Goal: Task Accomplishment & Management: Manage account settings

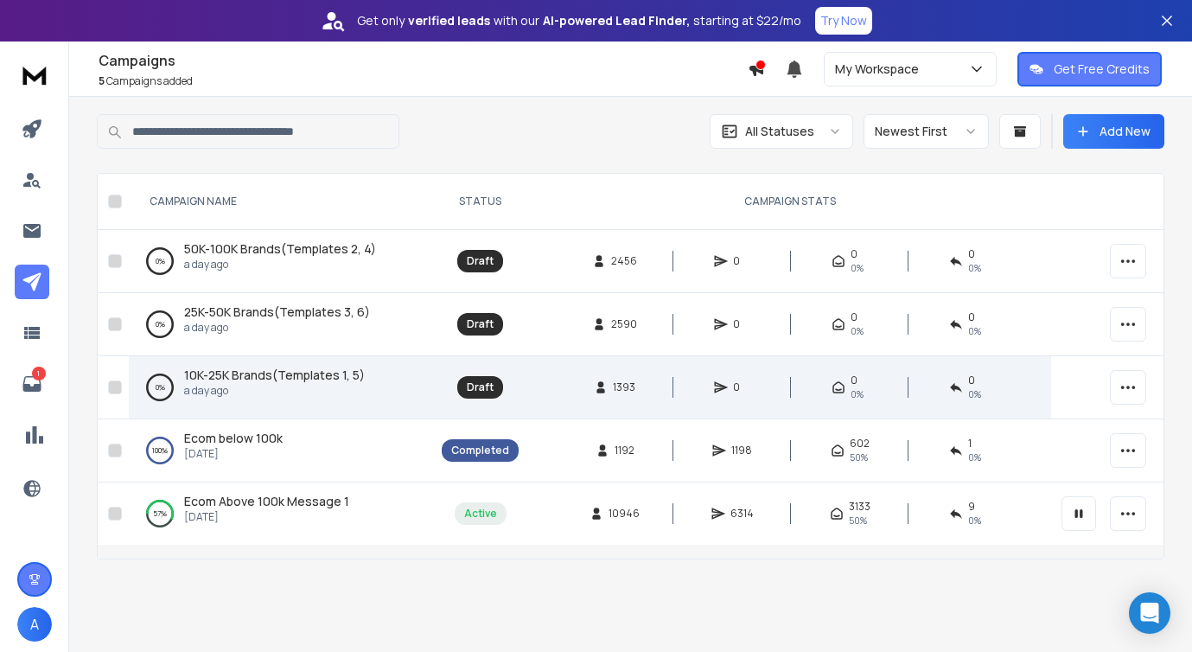
click at [282, 371] on span "10K-25K Brands(Templates 1, 5)" at bounding box center [274, 375] width 181 height 16
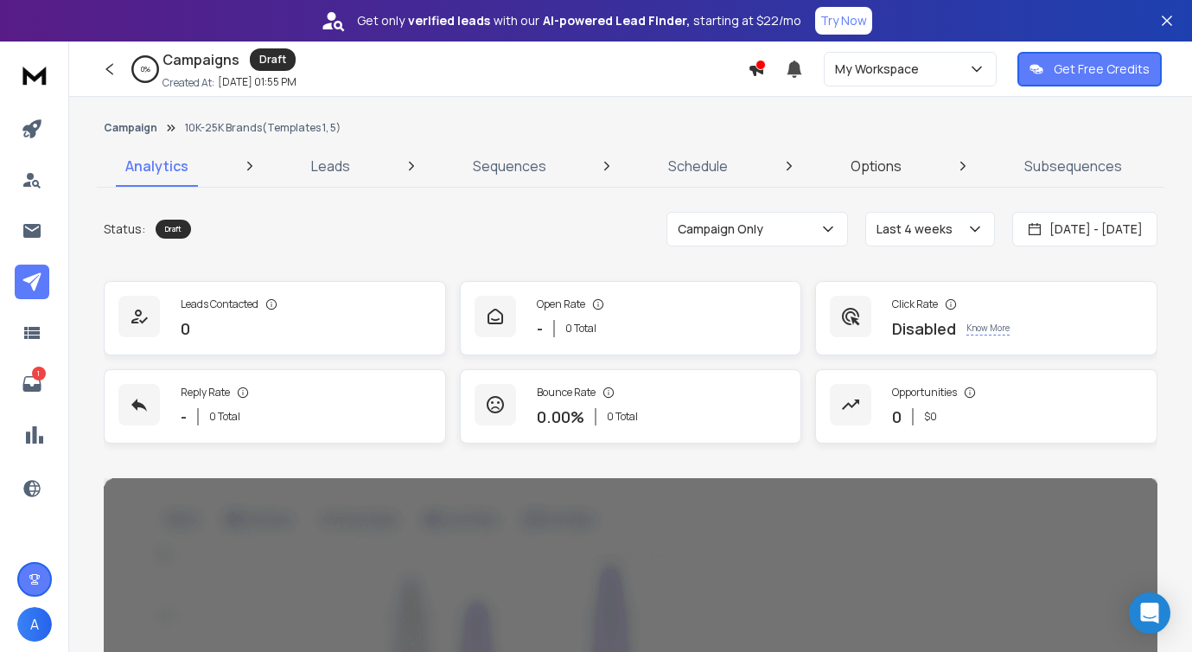
click at [889, 169] on p "Options" at bounding box center [876, 166] width 51 height 21
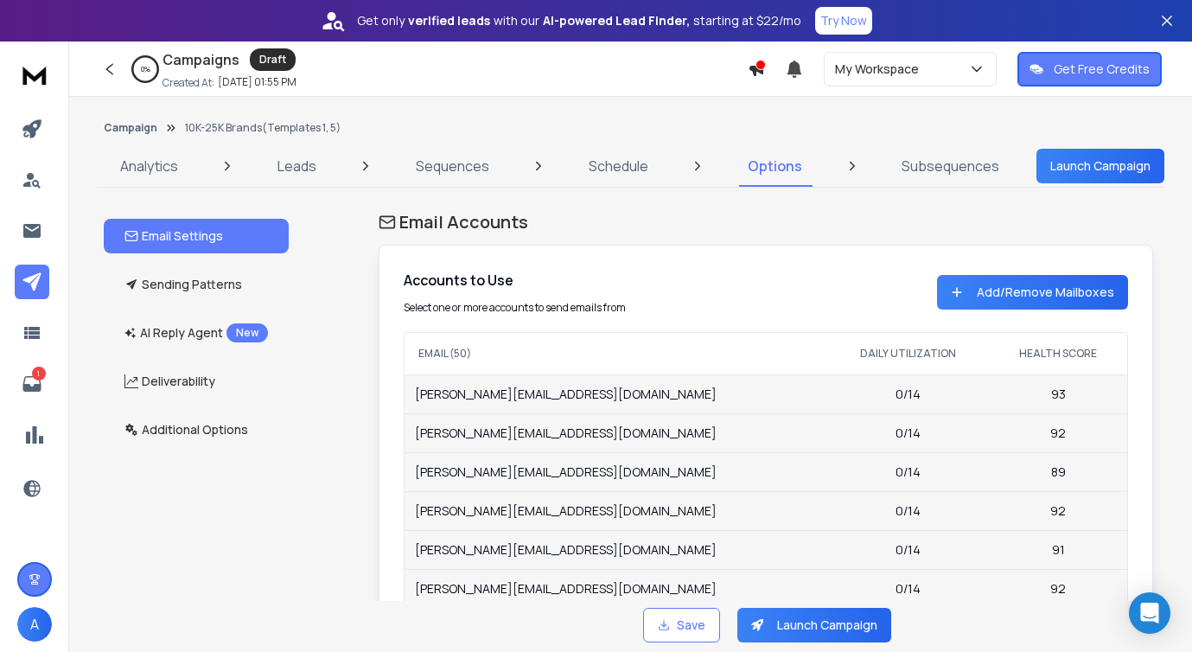
click at [992, 293] on button "Add/Remove Mailboxes" at bounding box center [1032, 292] width 191 height 35
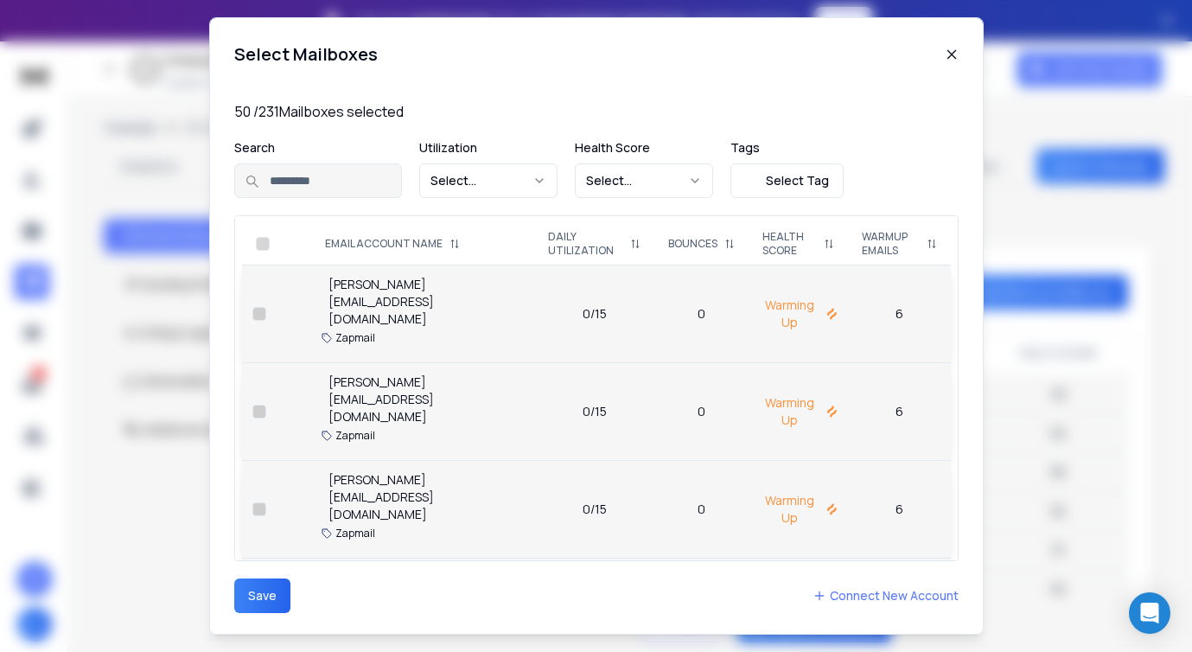
click at [316, 182] on input at bounding box center [318, 180] width 168 height 35
type input "******"
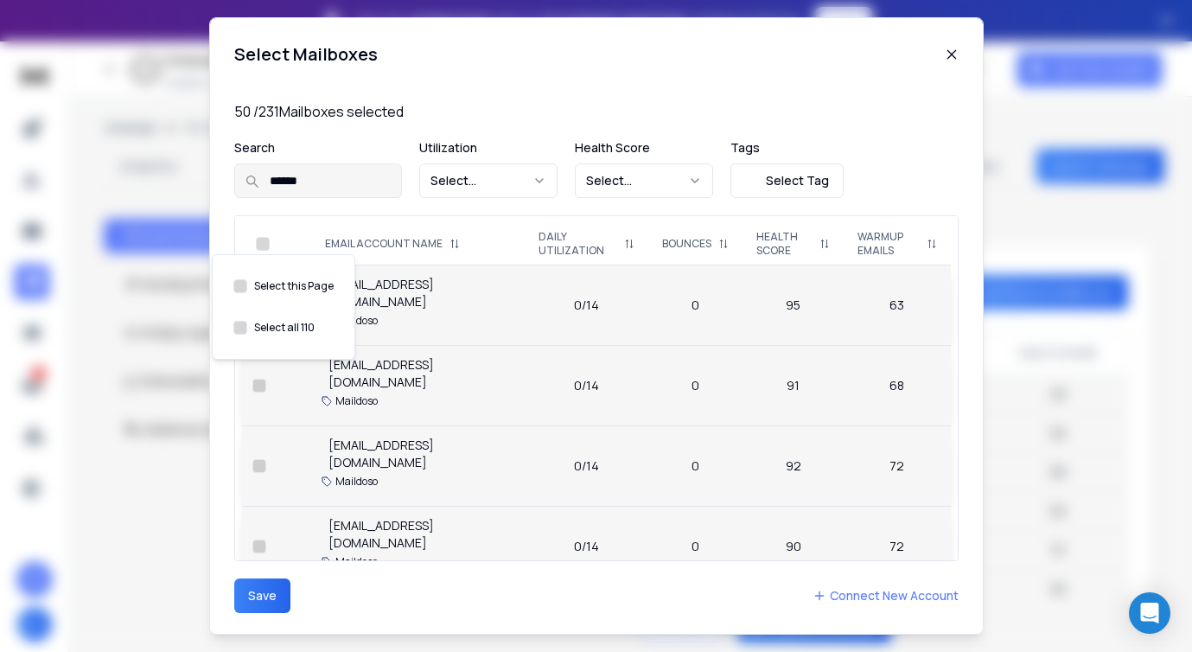
click at [237, 328] on button "Select this Page" at bounding box center [240, 328] width 14 height 14
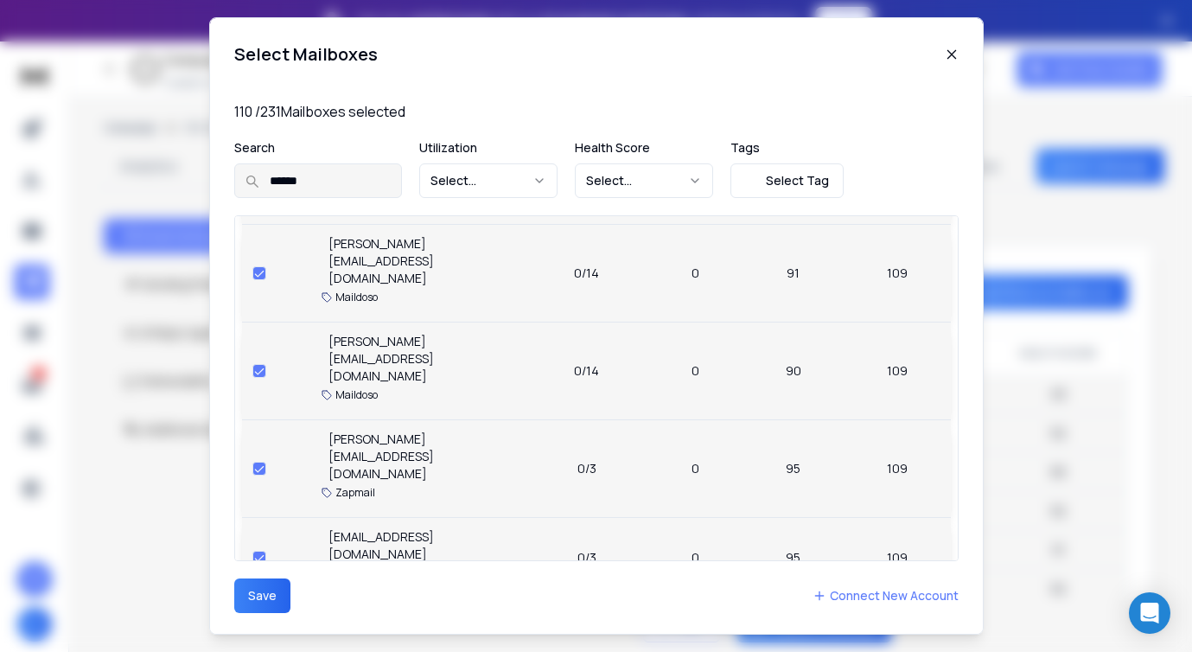
scroll to position [3, 0]
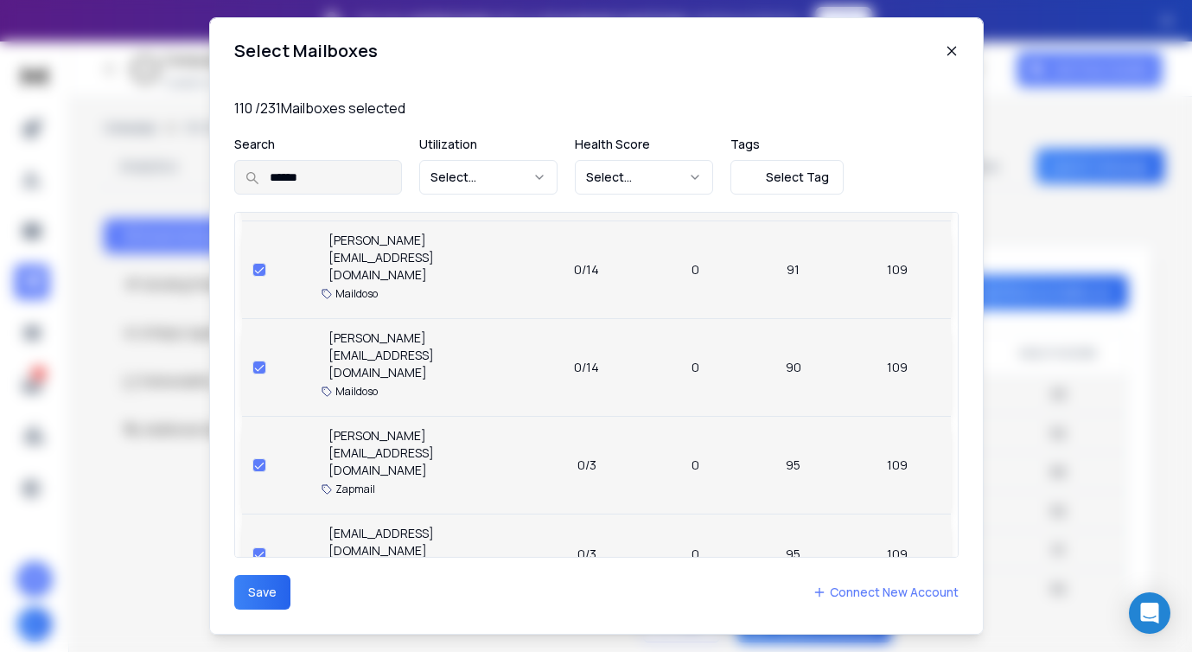
click at [264, 593] on button "Save" at bounding box center [262, 592] width 56 height 35
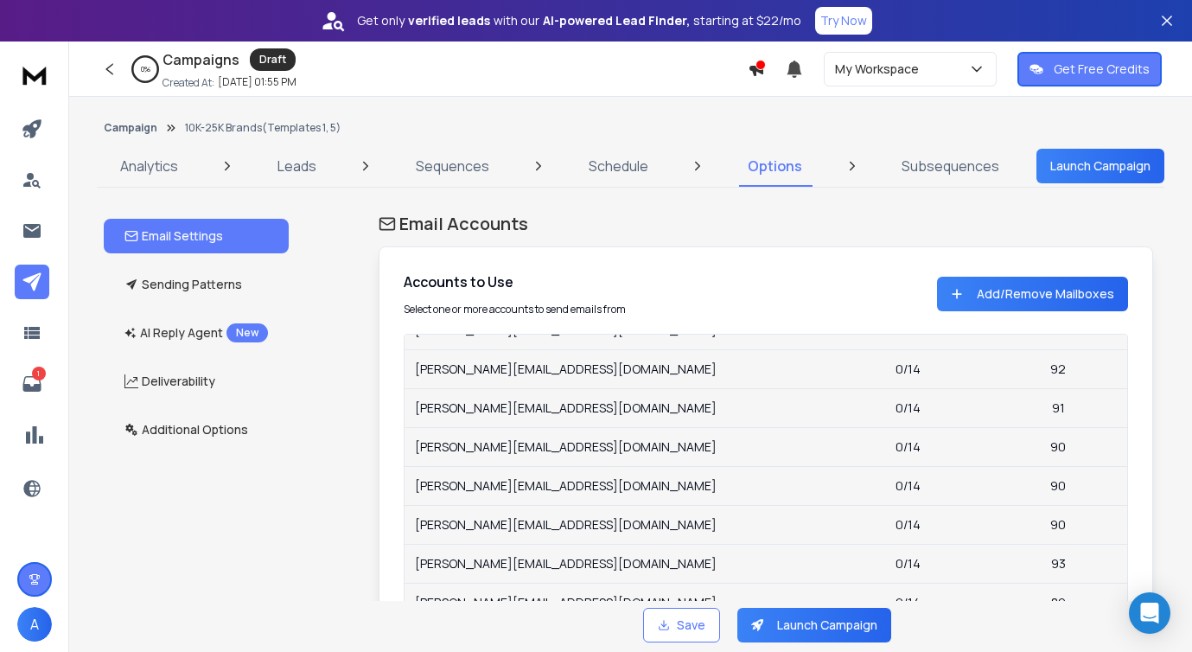
scroll to position [234, 0]
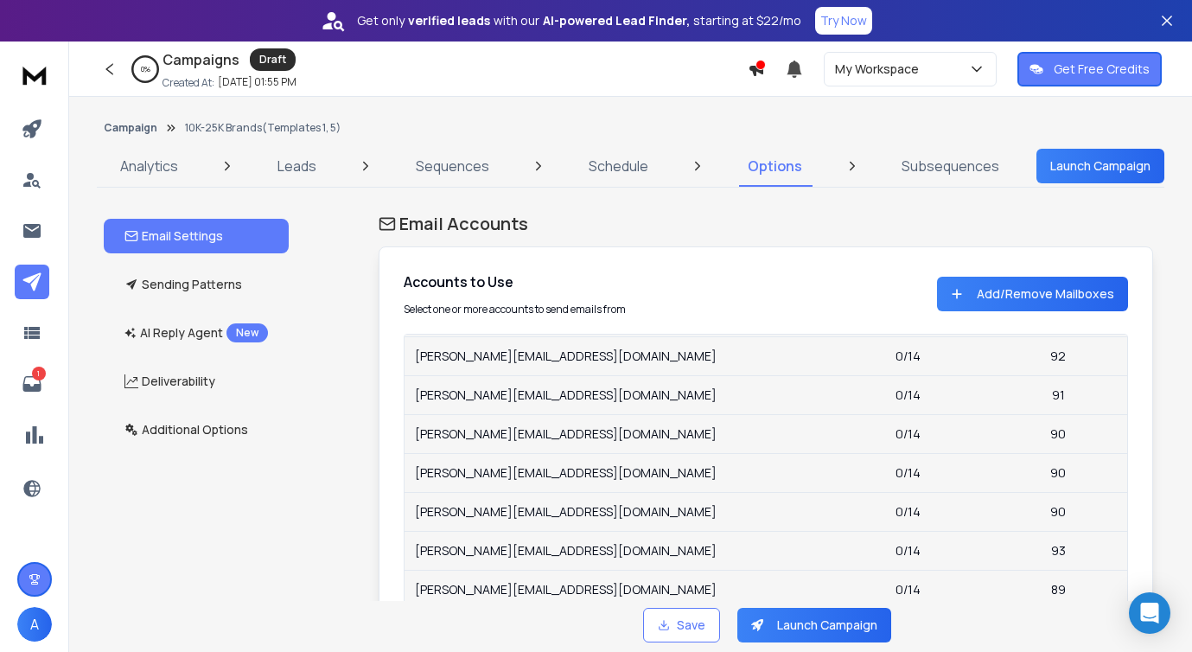
click at [978, 297] on button "Add/Remove Mailboxes" at bounding box center [1032, 294] width 191 height 35
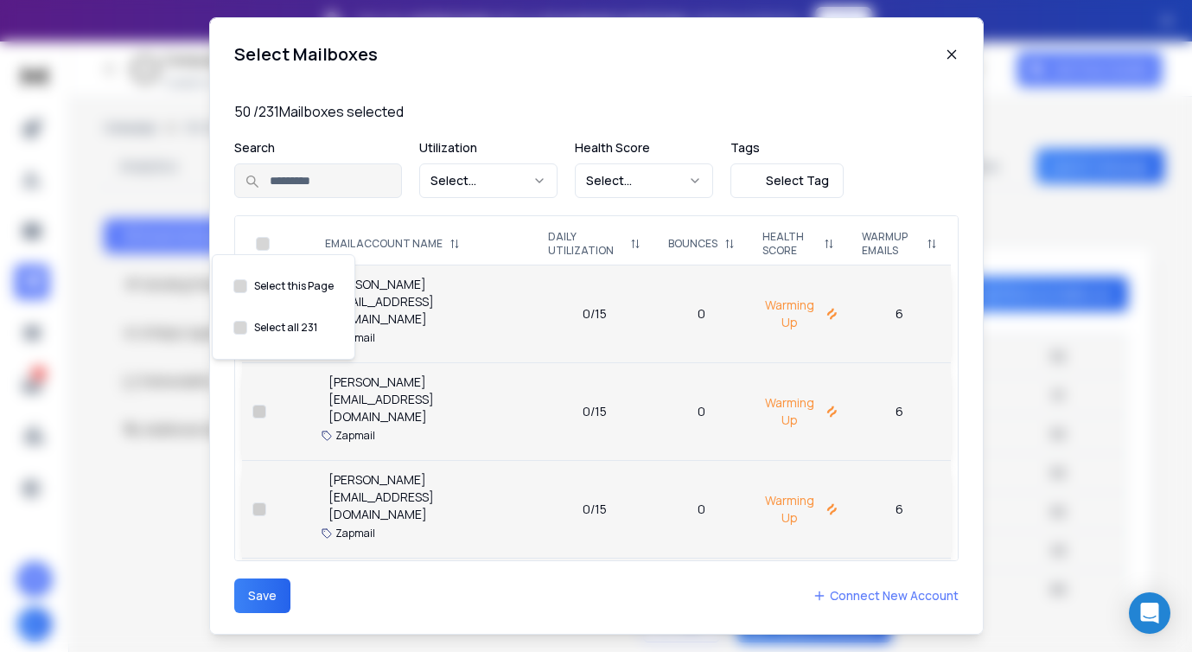
click at [241, 328] on button "Select this Page" at bounding box center [240, 328] width 14 height 14
click at [241, 327] on button "Select this Page" at bounding box center [240, 328] width 14 height 14
click at [365, 183] on input at bounding box center [318, 180] width 168 height 35
type input "******"
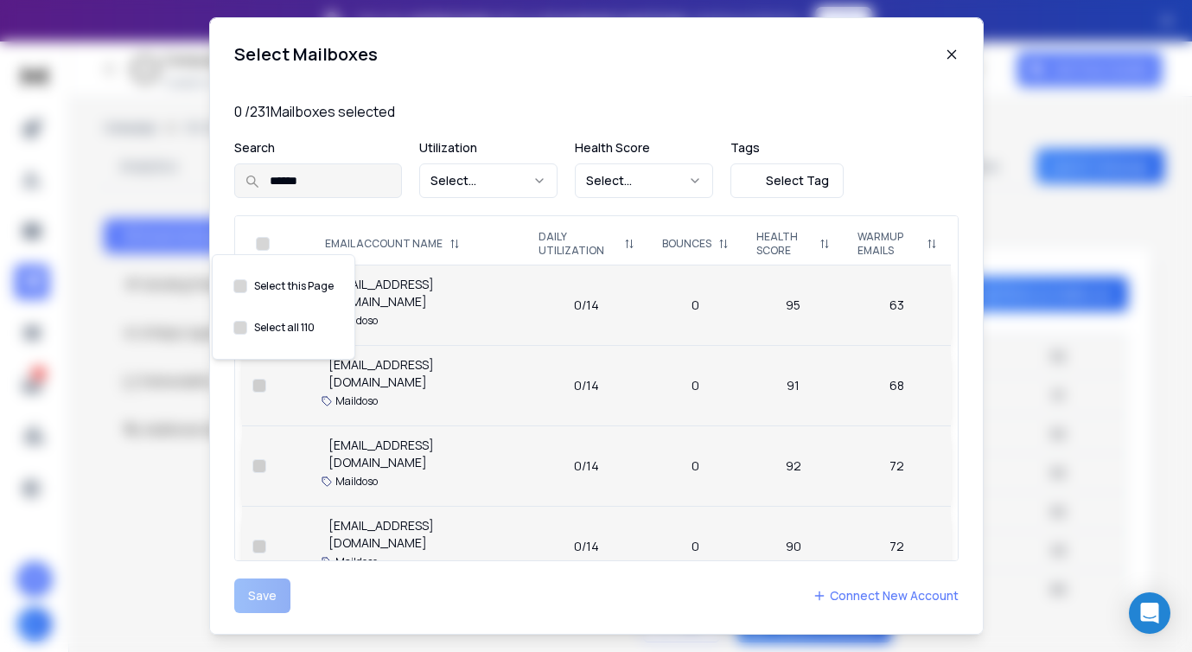
click at [240, 325] on button "Select this Page" at bounding box center [240, 328] width 14 height 14
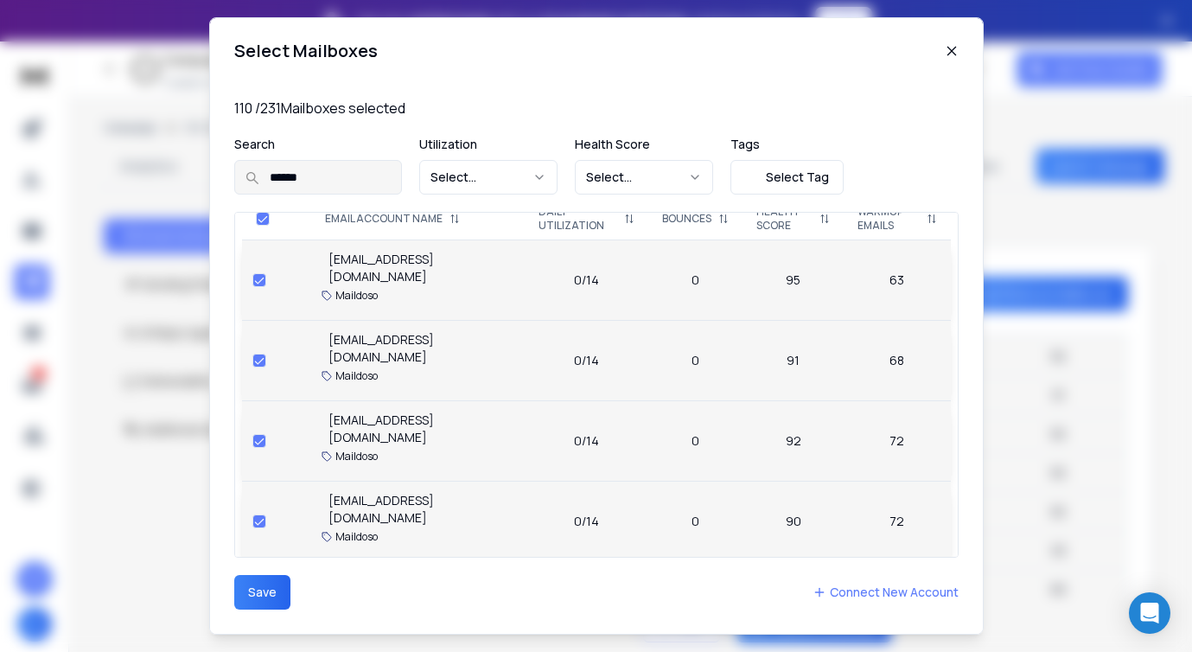
scroll to position [0, 0]
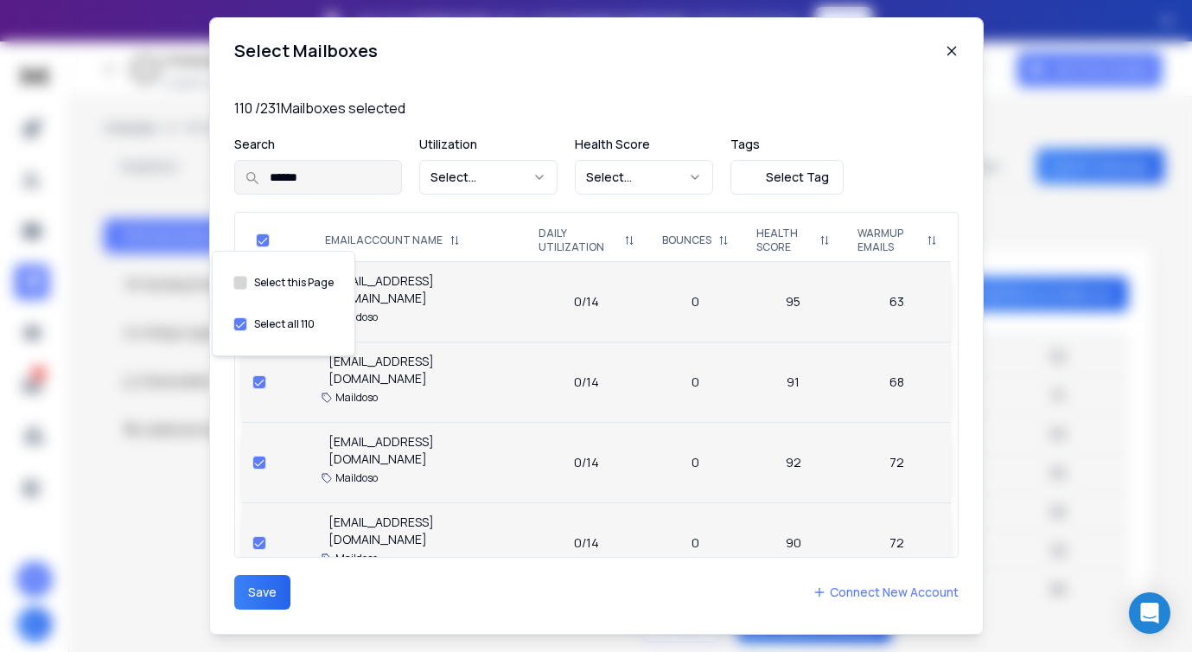
click at [239, 320] on button "Select this Page" at bounding box center [240, 324] width 14 height 14
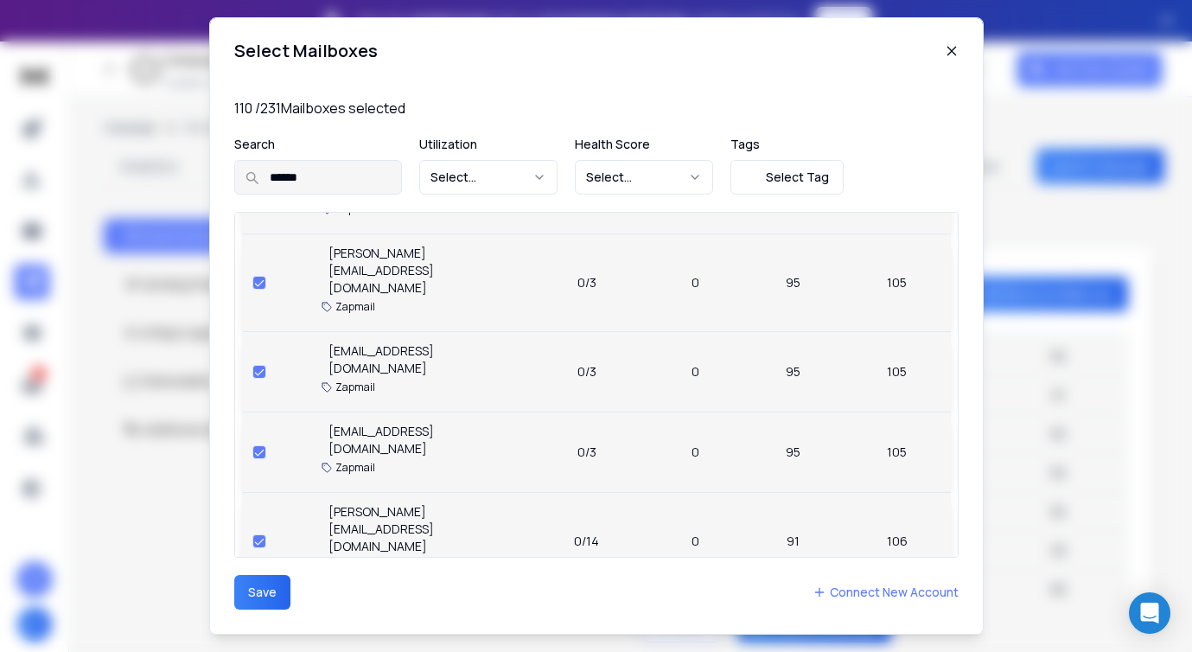
scroll to position [6652, 0]
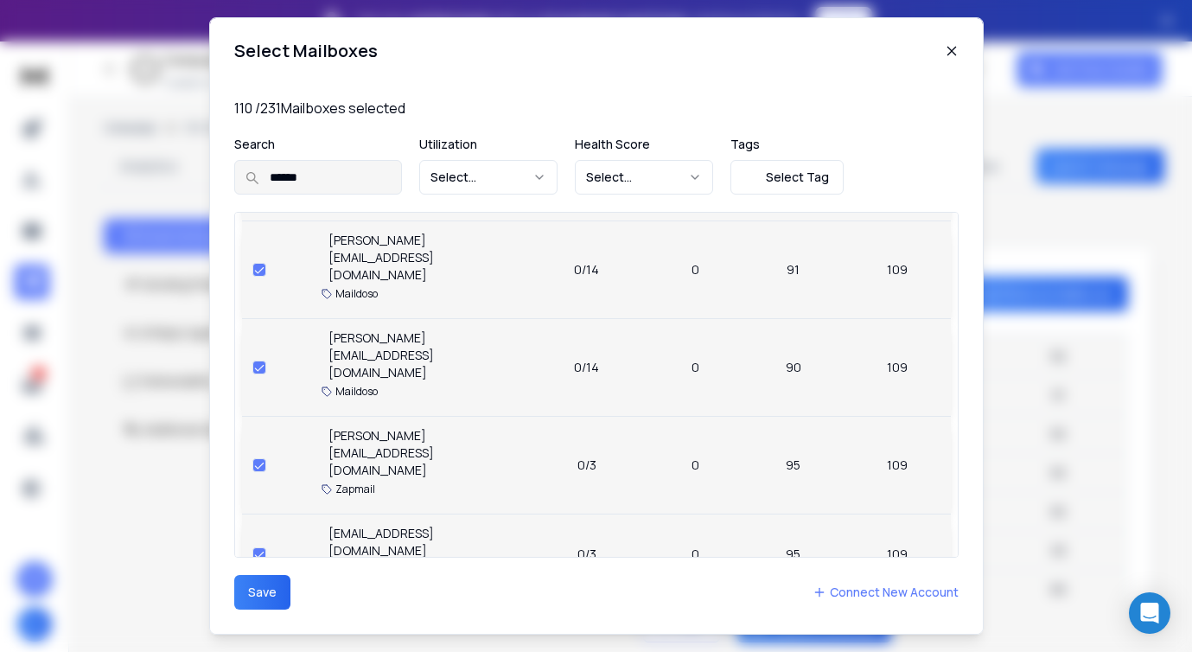
click at [260, 594] on button "Save" at bounding box center [262, 592] width 56 height 35
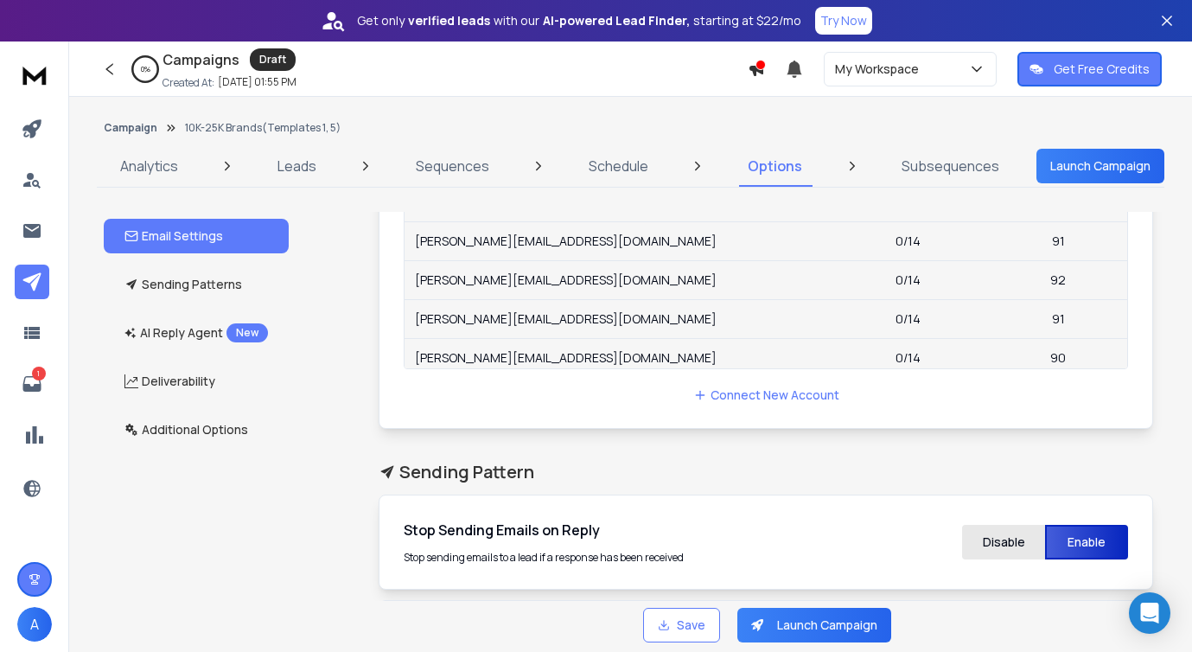
scroll to position [0, 0]
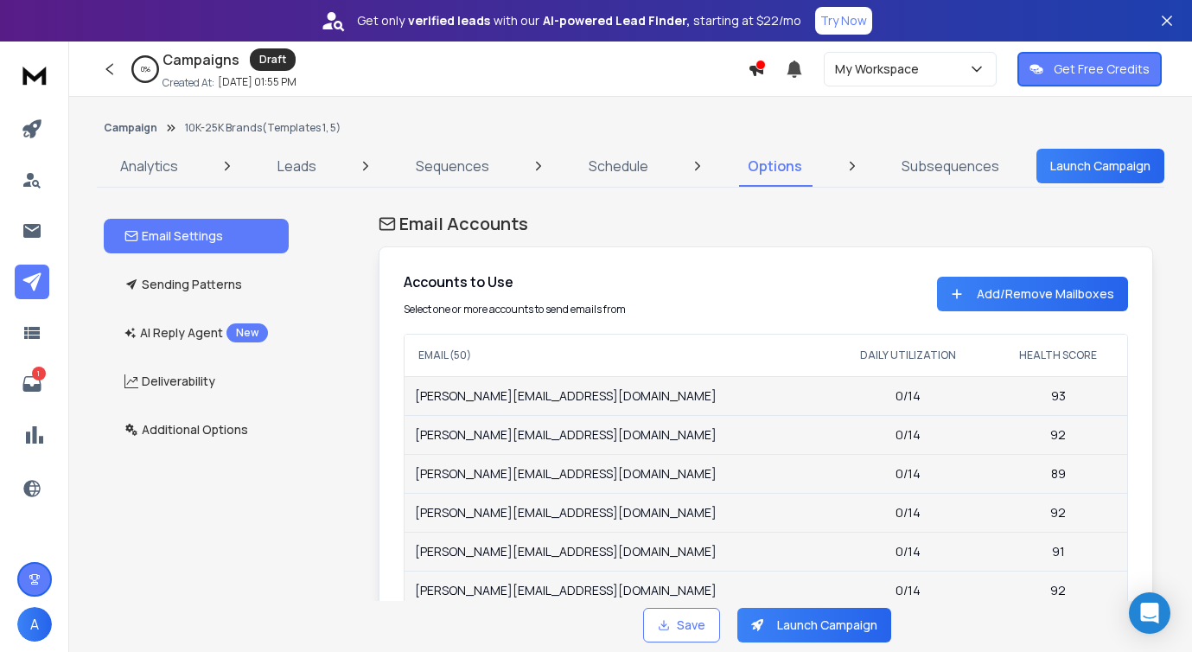
click at [987, 295] on button "Add/Remove Mailboxes" at bounding box center [1032, 294] width 191 height 35
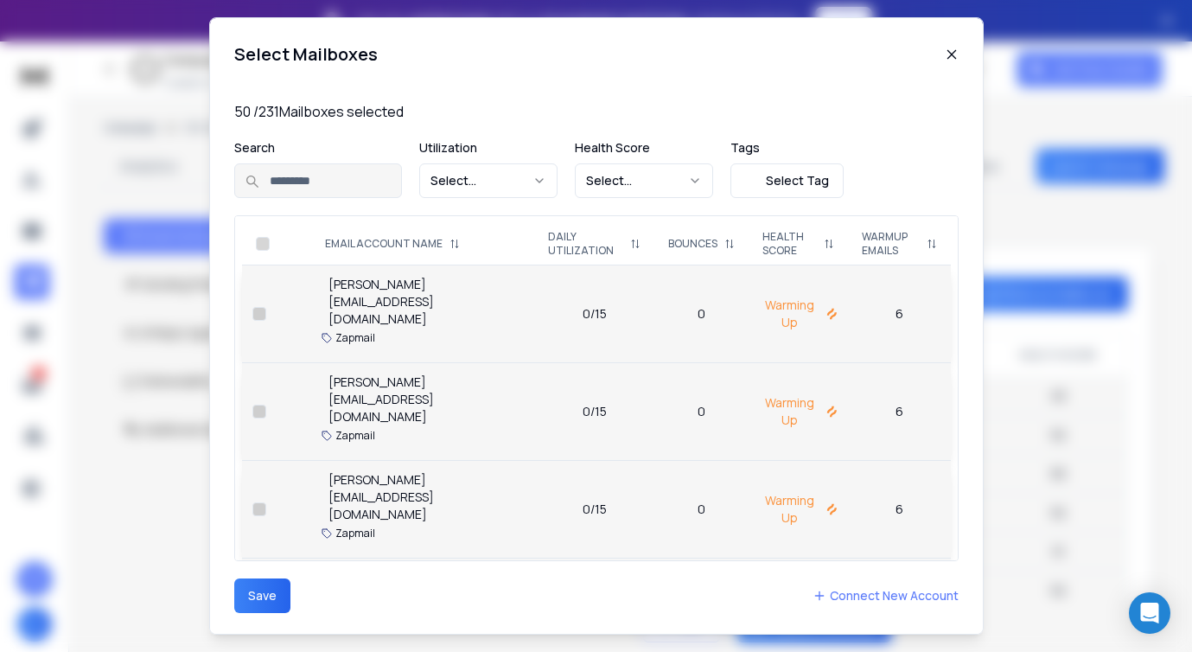
click at [380, 175] on input at bounding box center [318, 180] width 168 height 35
type input "******"
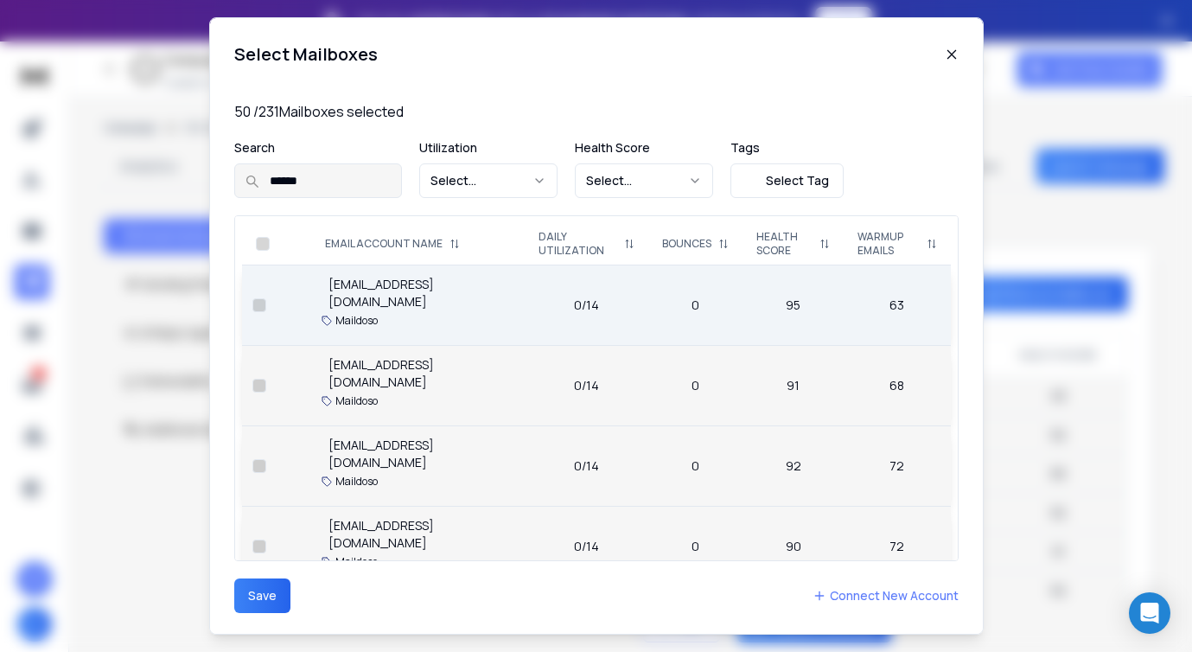
click at [260, 298] on button "button" at bounding box center [259, 305] width 14 height 14
click at [260, 349] on td at bounding box center [276, 385] width 69 height 80
click at [258, 379] on button "button" at bounding box center [259, 386] width 14 height 14
click at [255, 459] on button "button" at bounding box center [259, 466] width 14 height 14
click at [258, 539] on button "button" at bounding box center [259, 546] width 14 height 14
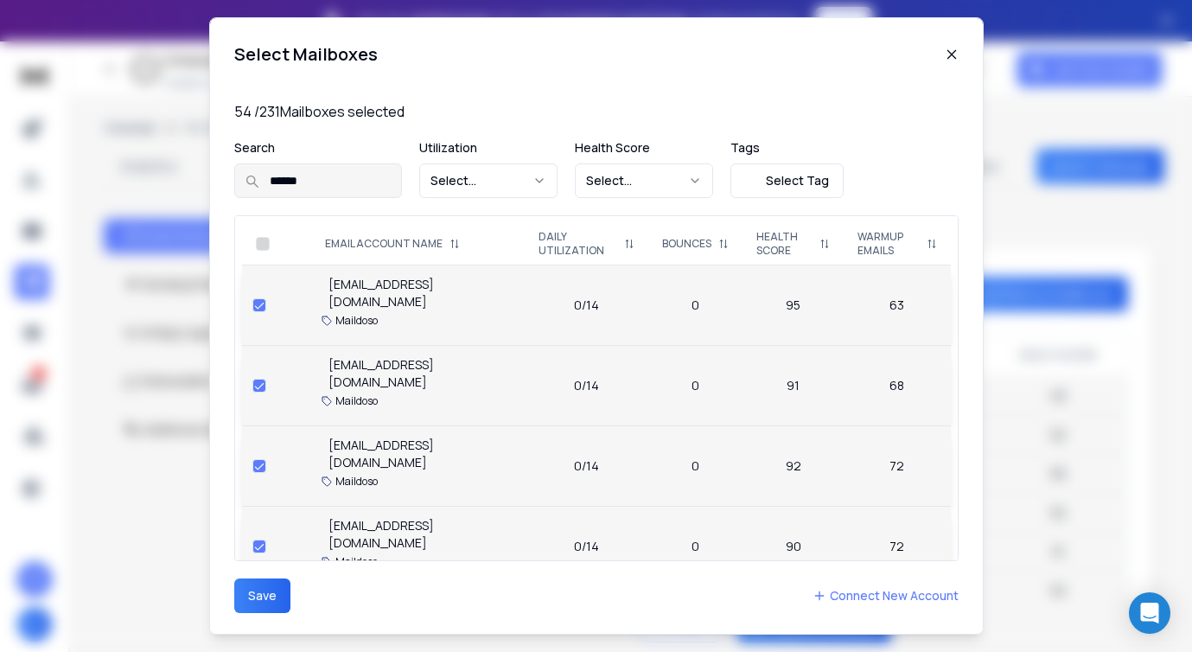
click at [258, 620] on button "button" at bounding box center [259, 627] width 14 height 14
click at [265, 593] on button "Save" at bounding box center [262, 595] width 56 height 35
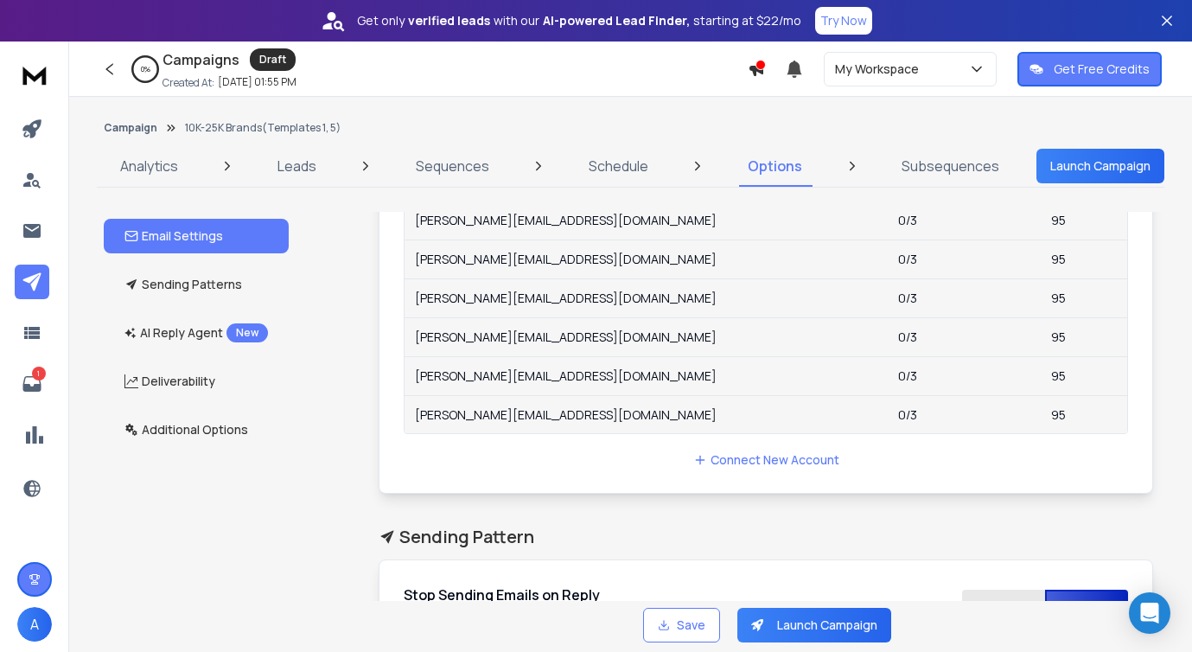
scroll to position [249, 0]
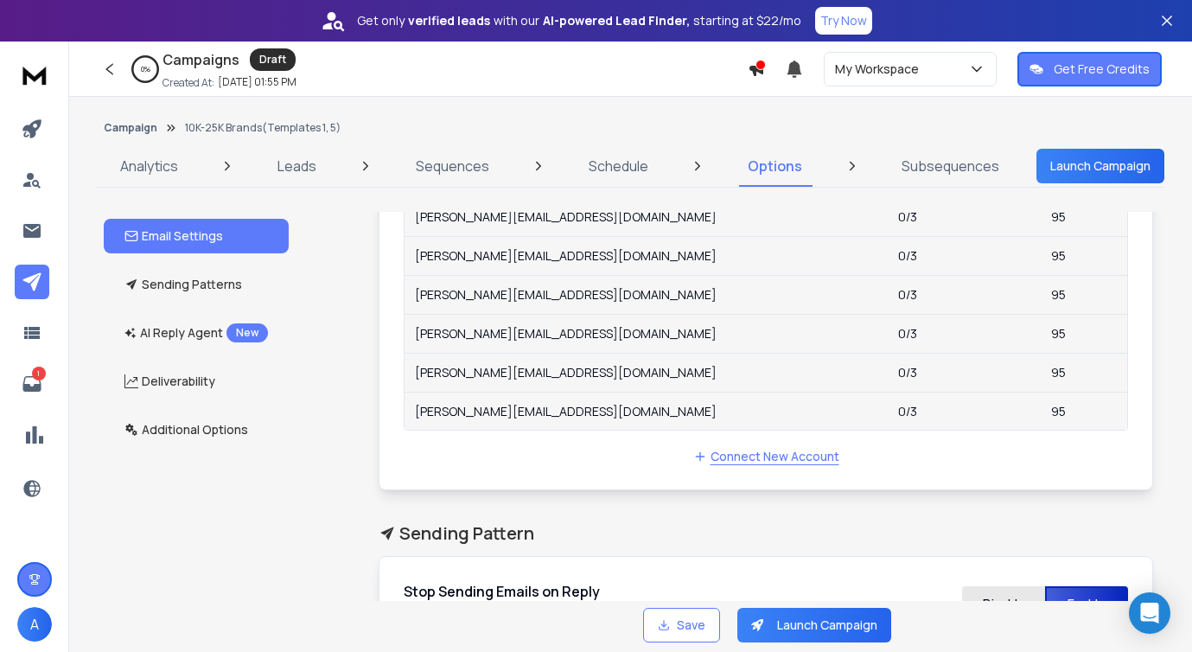
click at [746, 459] on link "Connect New Account" at bounding box center [766, 456] width 146 height 17
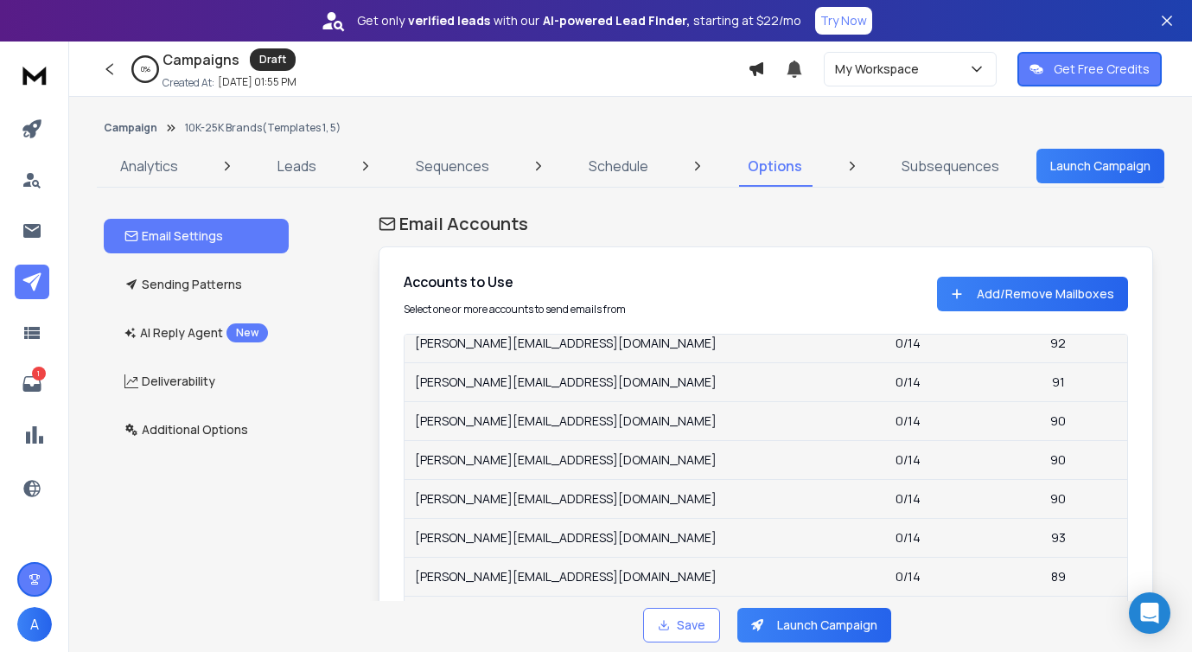
scroll to position [243, 0]
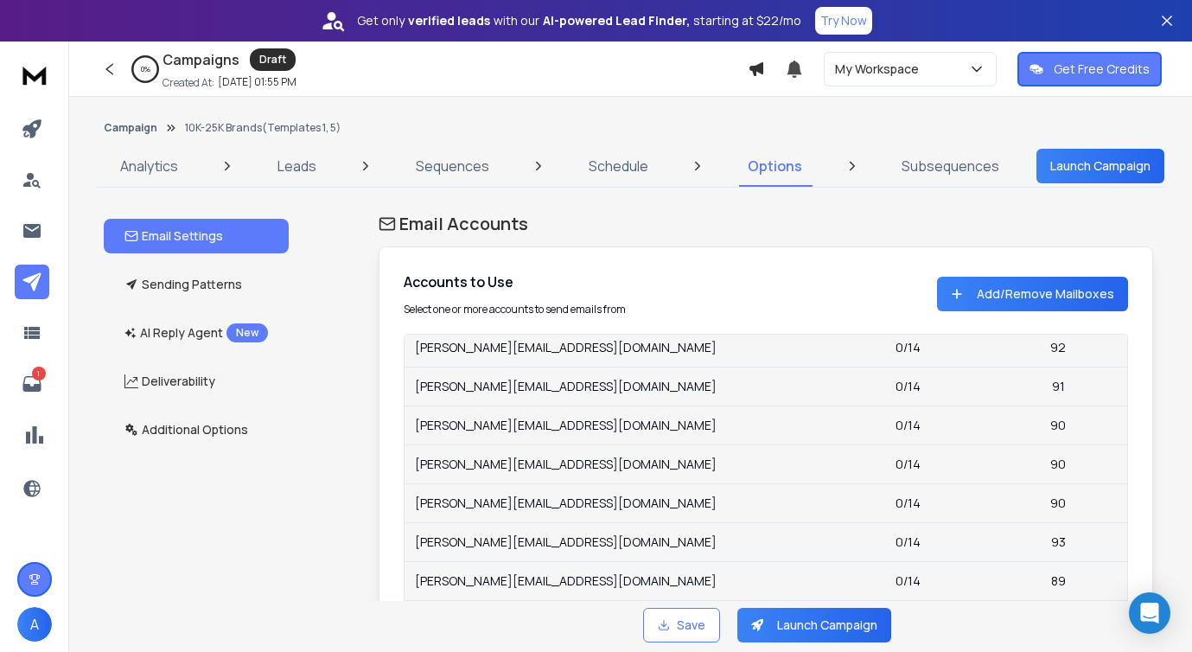
click at [1050, 293] on button "Add/Remove Mailboxes" at bounding box center [1032, 294] width 191 height 35
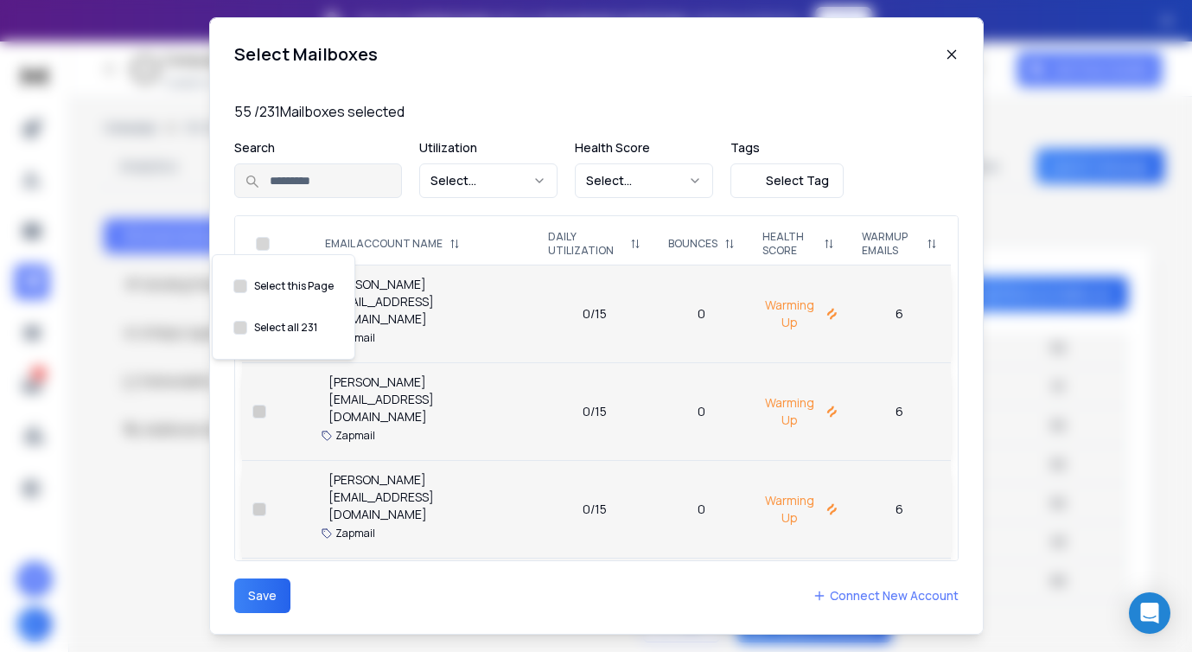
click at [236, 331] on button "Select this Page" at bounding box center [240, 328] width 14 height 14
click at [221, 238] on div "Select Mailboxes 231 / 231 Mailboxes selected Search Utilization Select... Heal…" at bounding box center [596, 325] width 775 height 617
click at [255, 595] on button "Save" at bounding box center [262, 595] width 56 height 35
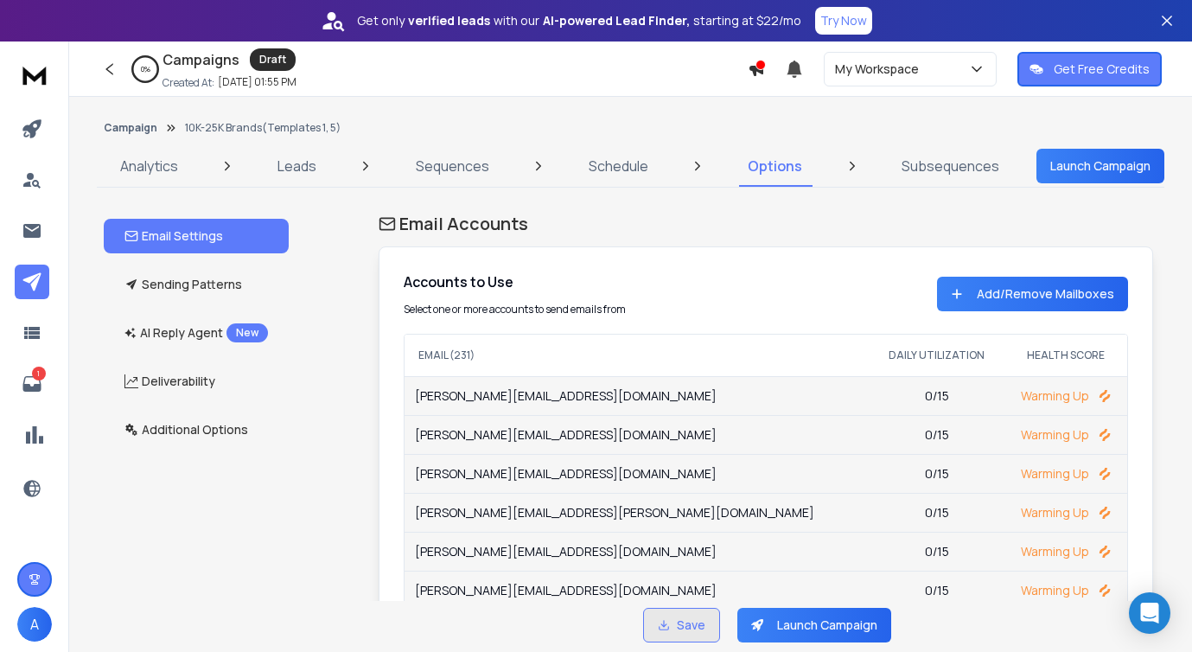
click at [671, 621] on button "Save" at bounding box center [681, 625] width 77 height 35
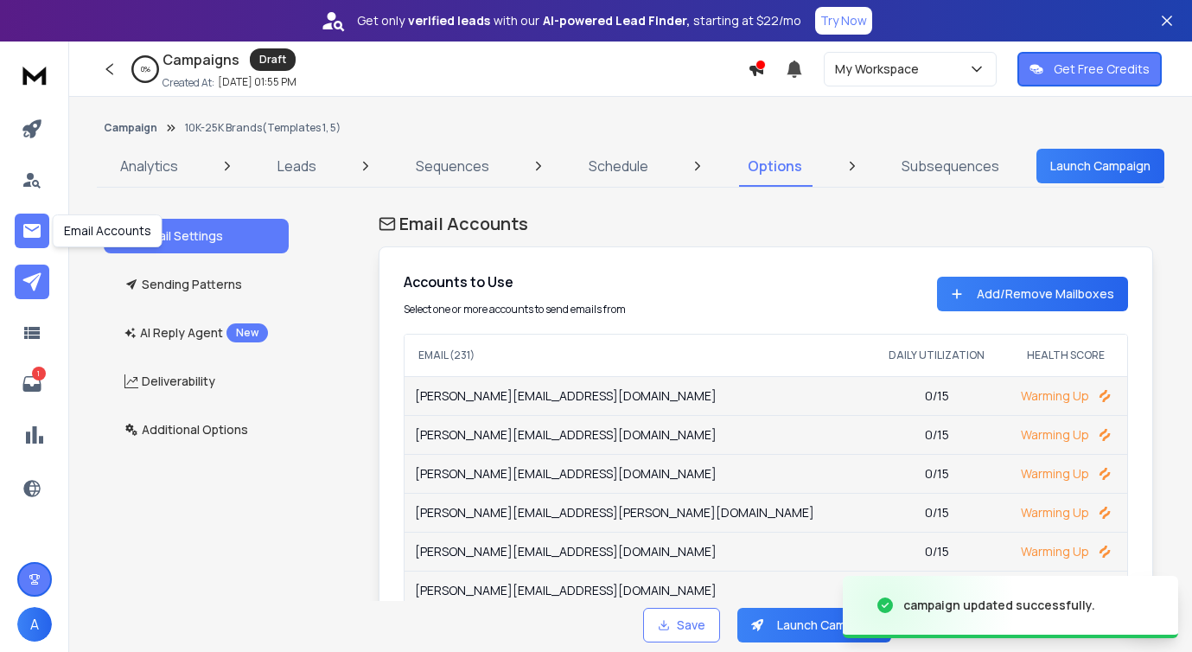
click at [29, 226] on icon at bounding box center [31, 231] width 17 height 14
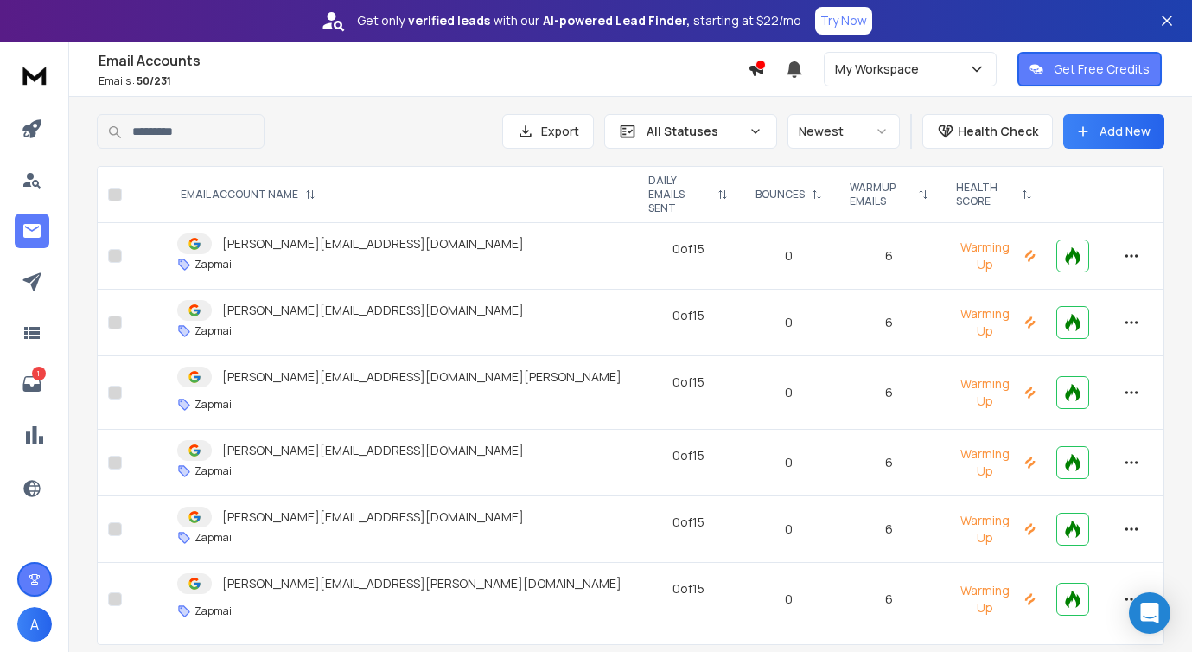
click at [216, 124] on input at bounding box center [181, 131] width 168 height 35
type input "****"
click at [92, 278] on button "Select this Page" at bounding box center [95, 278] width 14 height 14
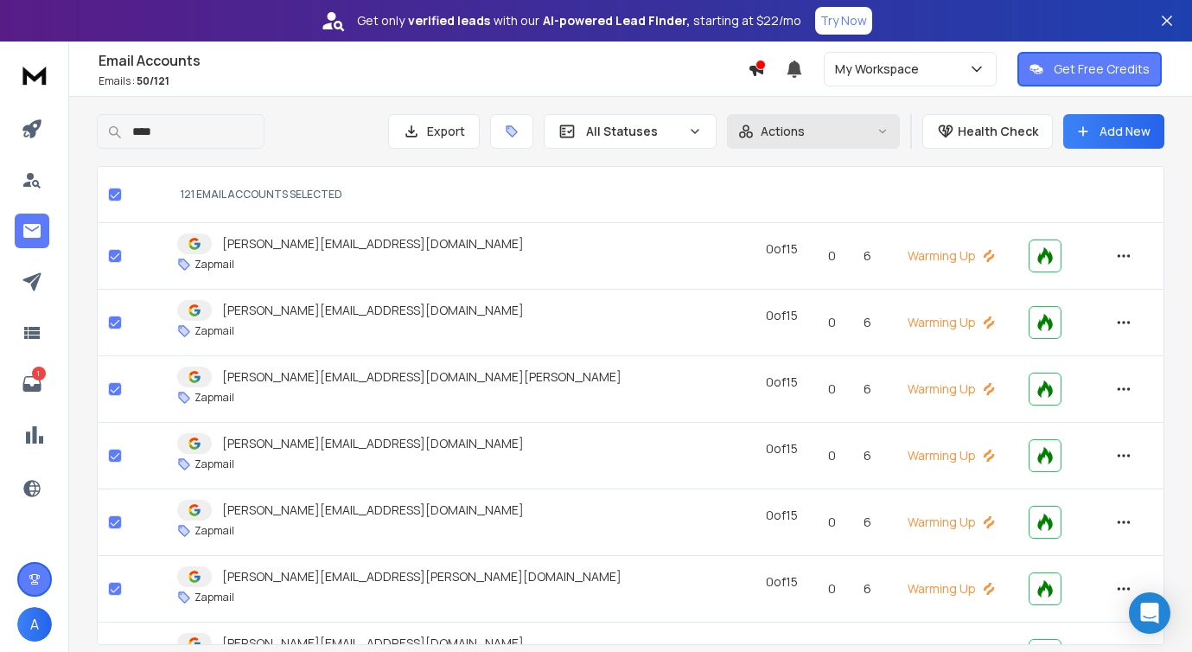
click at [801, 123] on p "Actions" at bounding box center [783, 131] width 44 height 17
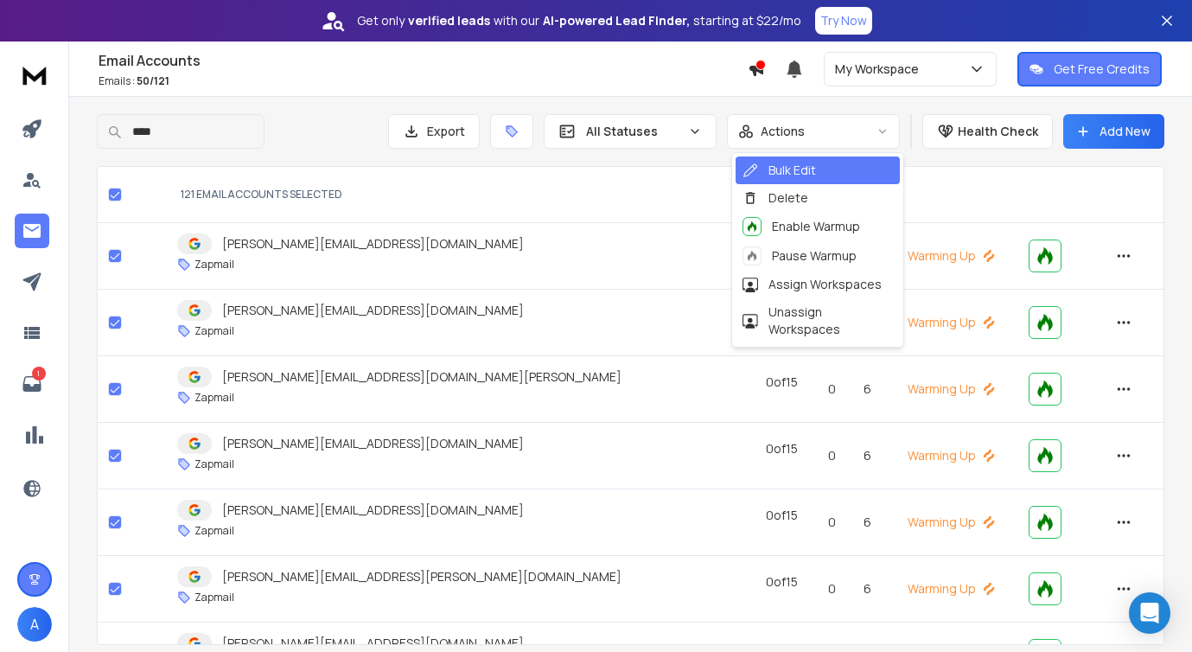
click at [799, 175] on div "Bulk Edit" at bounding box center [779, 170] width 73 height 17
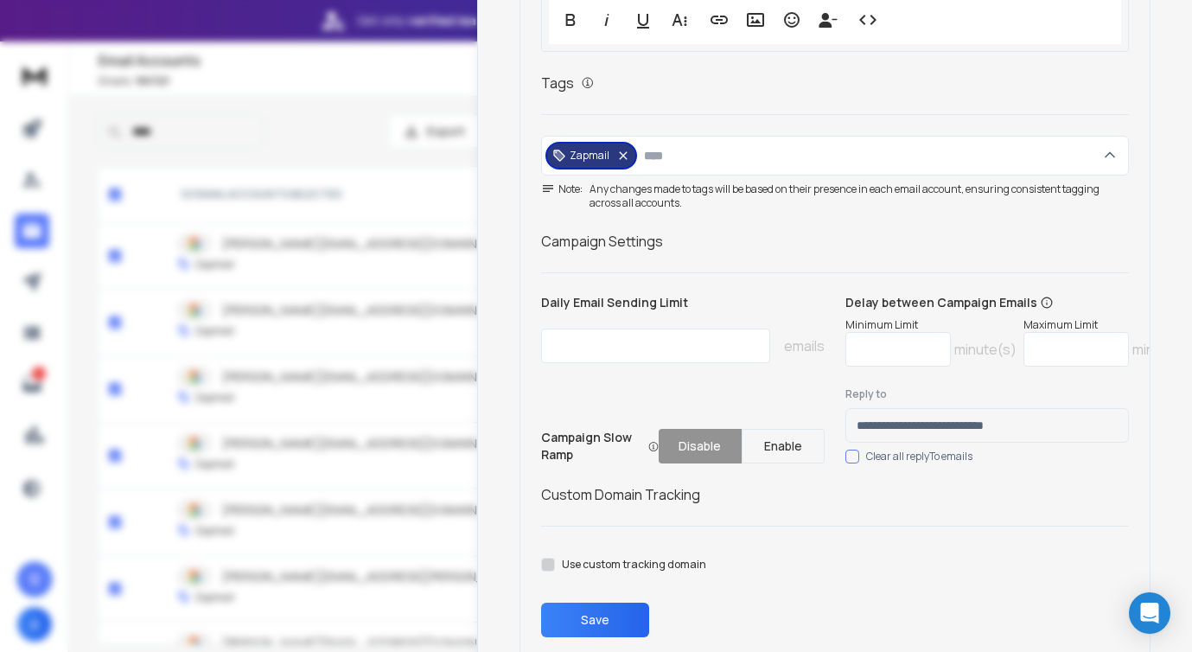
scroll to position [379, 0]
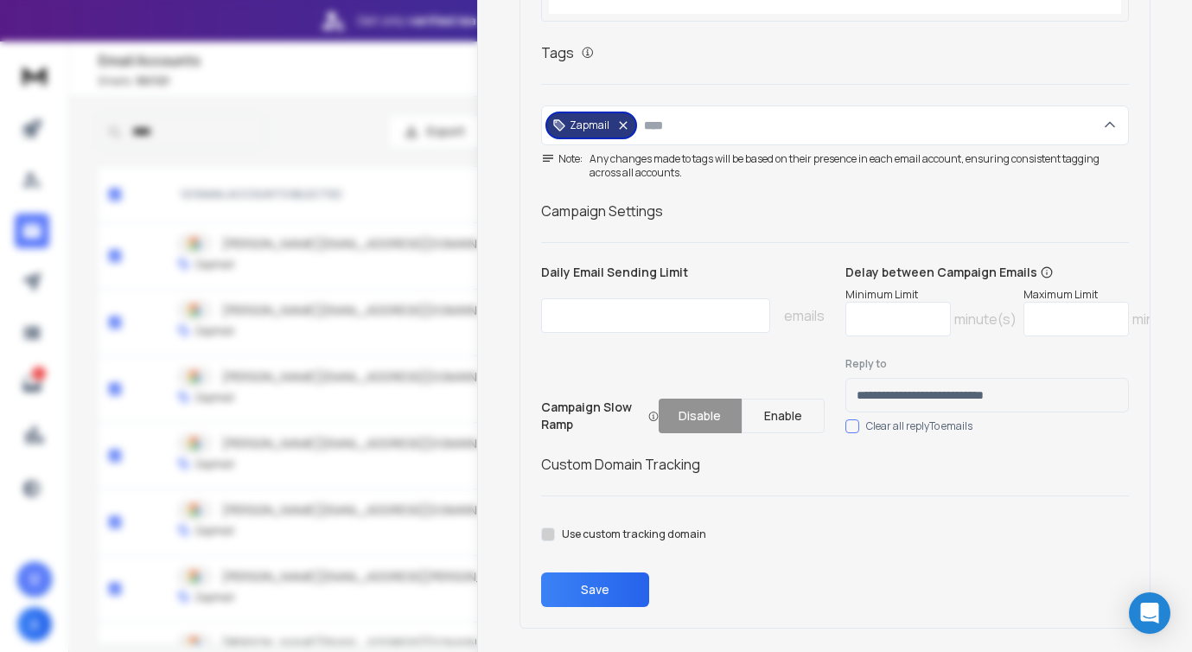
click at [640, 315] on input "number" at bounding box center [655, 315] width 229 height 35
type input "*"
click at [600, 589] on button "Save" at bounding box center [595, 589] width 108 height 35
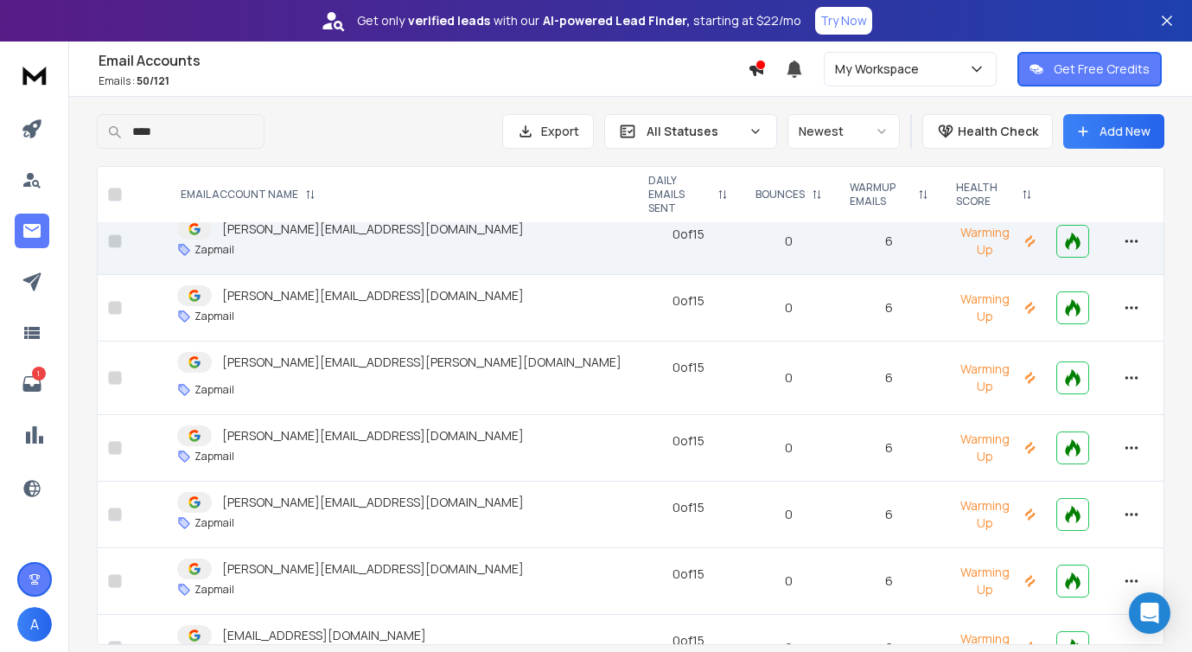
scroll to position [0, 0]
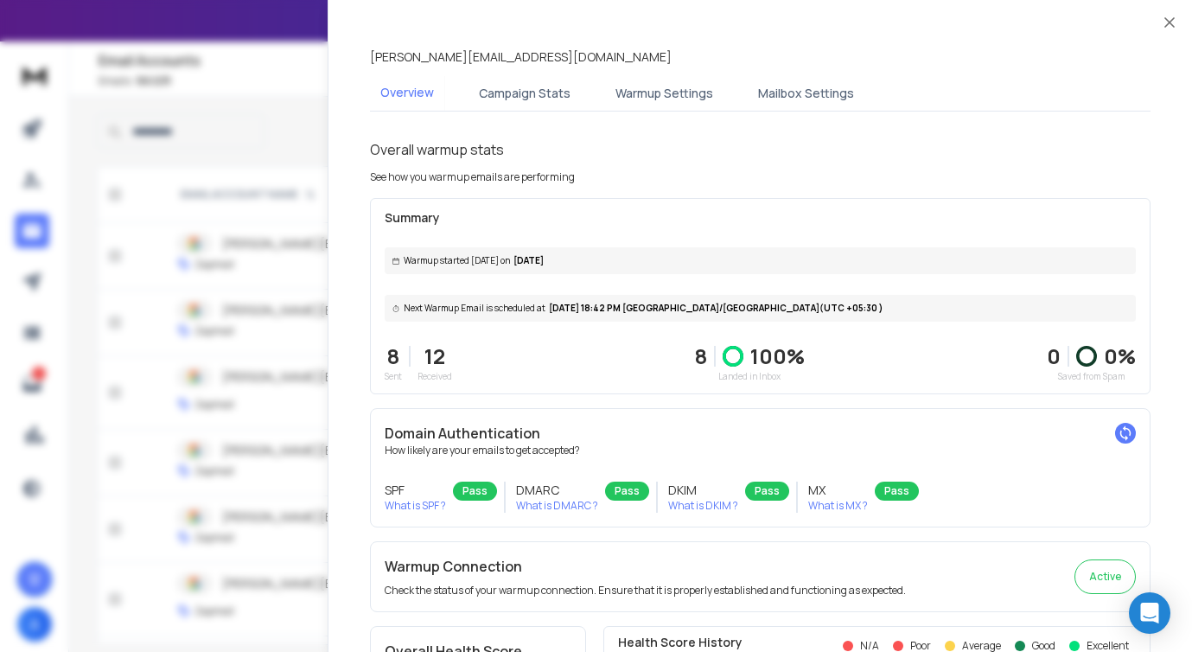
click at [768, 87] on button "Mailbox Settings" at bounding box center [806, 93] width 117 height 38
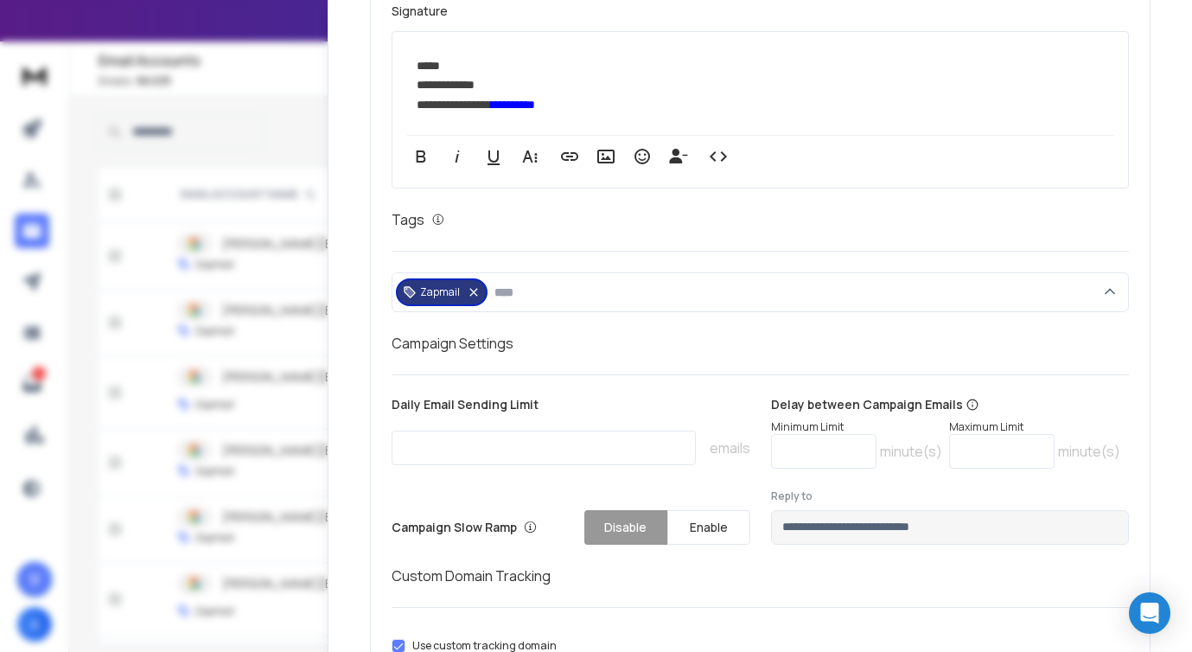
scroll to position [398, 0]
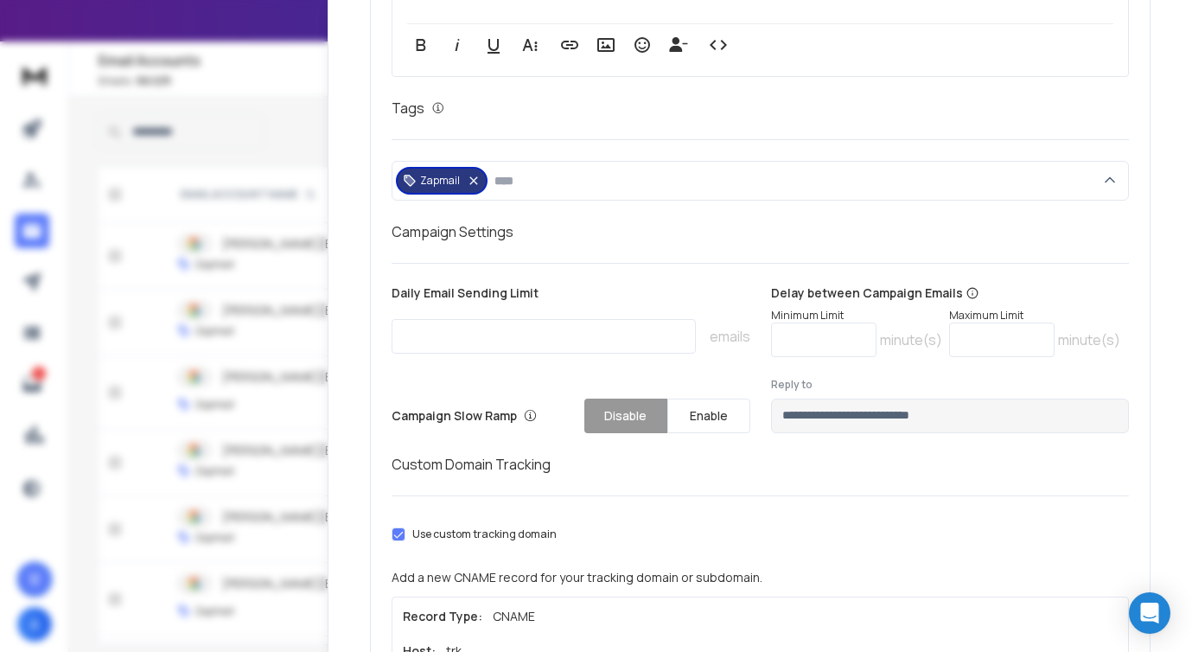
drag, startPoint x: 430, startPoint y: 336, endPoint x: 392, endPoint y: 336, distance: 37.2
click at [392, 336] on input "**" at bounding box center [544, 336] width 304 height 35
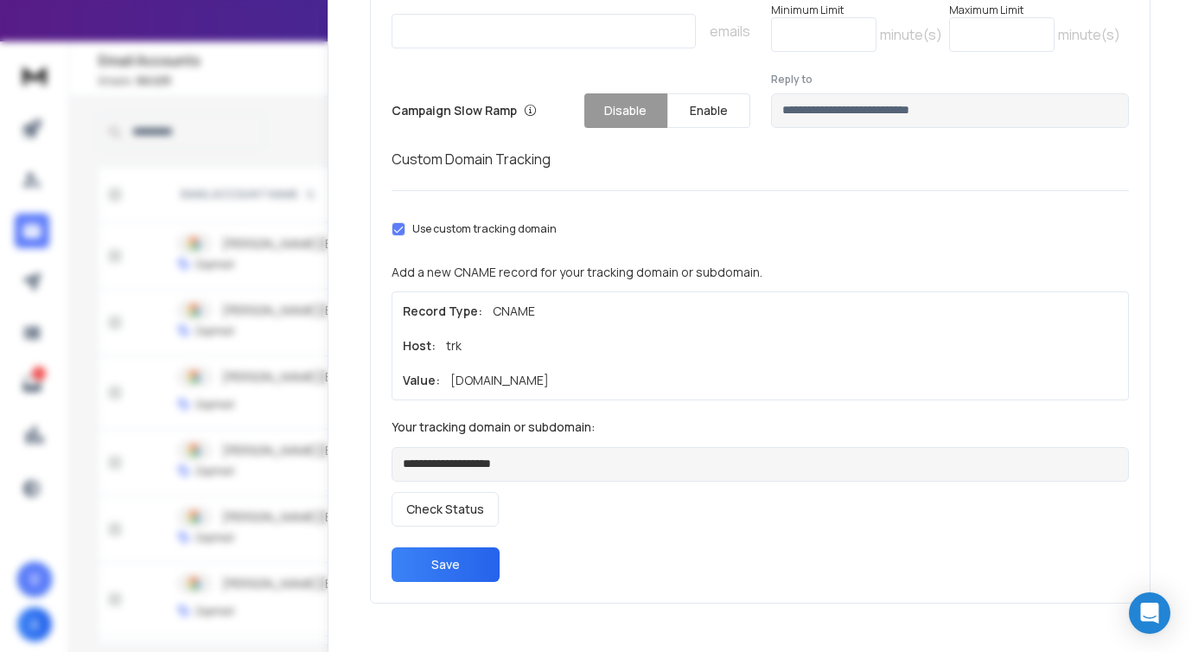
type input "*"
click at [450, 570] on button "Save" at bounding box center [446, 564] width 108 height 35
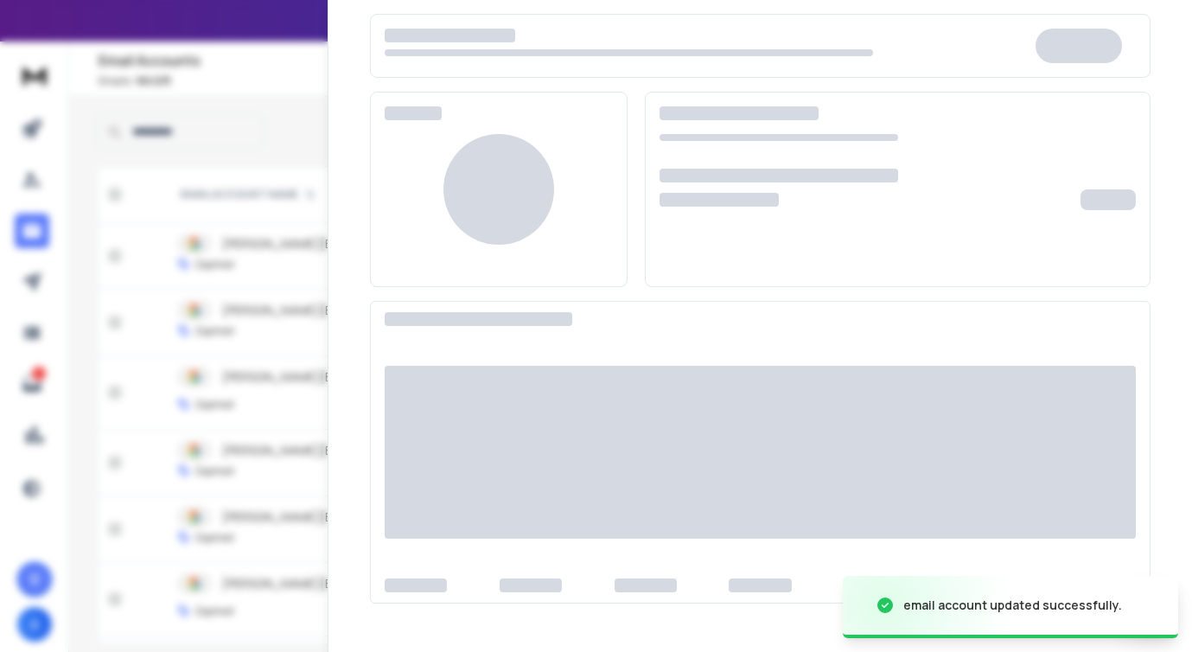
scroll to position [488, 0]
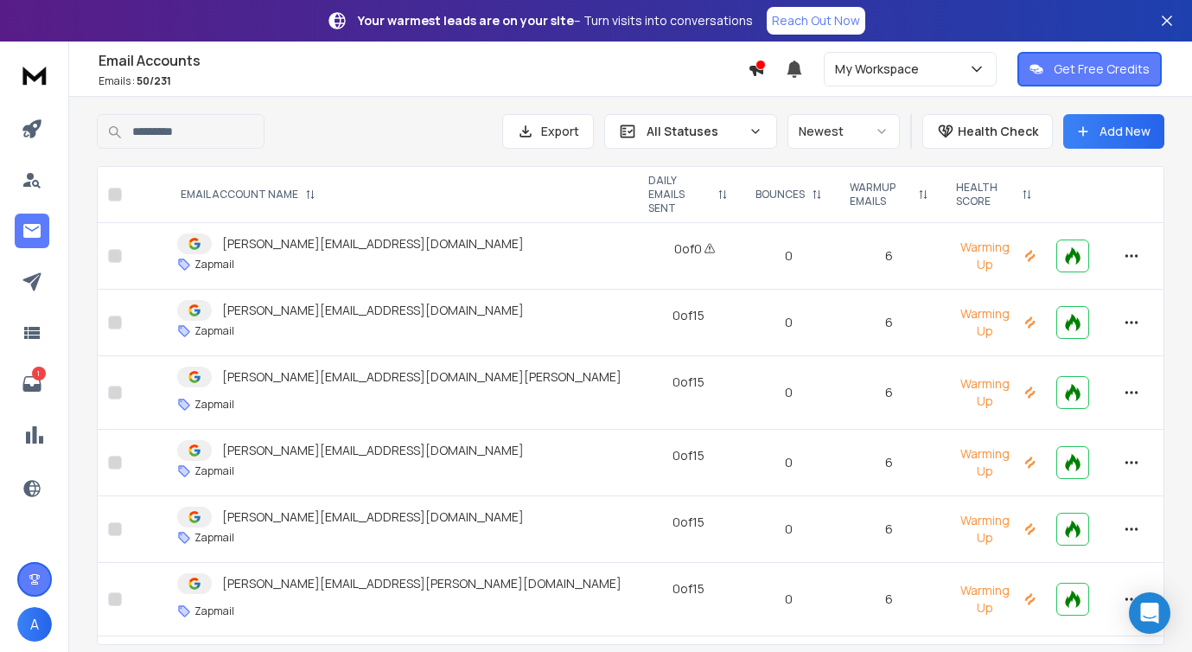
click at [156, 125] on input at bounding box center [181, 131] width 168 height 35
type input "****"
click at [96, 275] on button "Select this Page" at bounding box center [95, 278] width 14 height 14
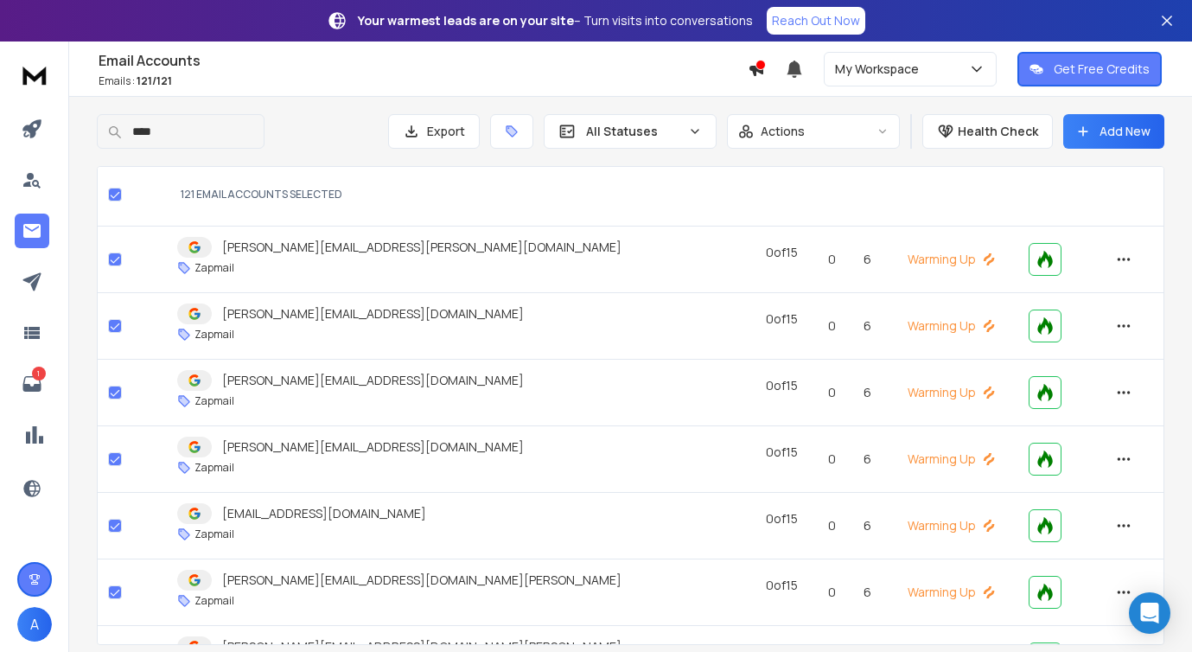
scroll to position [0, 0]
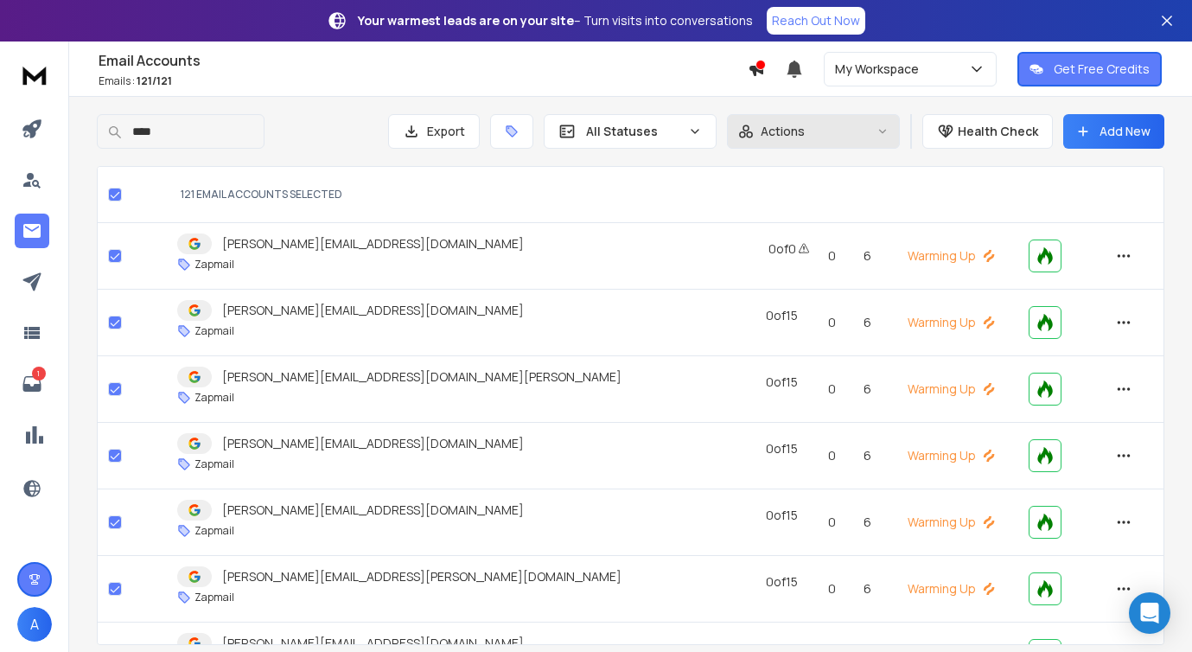
click at [813, 132] on div "Actions" at bounding box center [803, 131] width 131 height 17
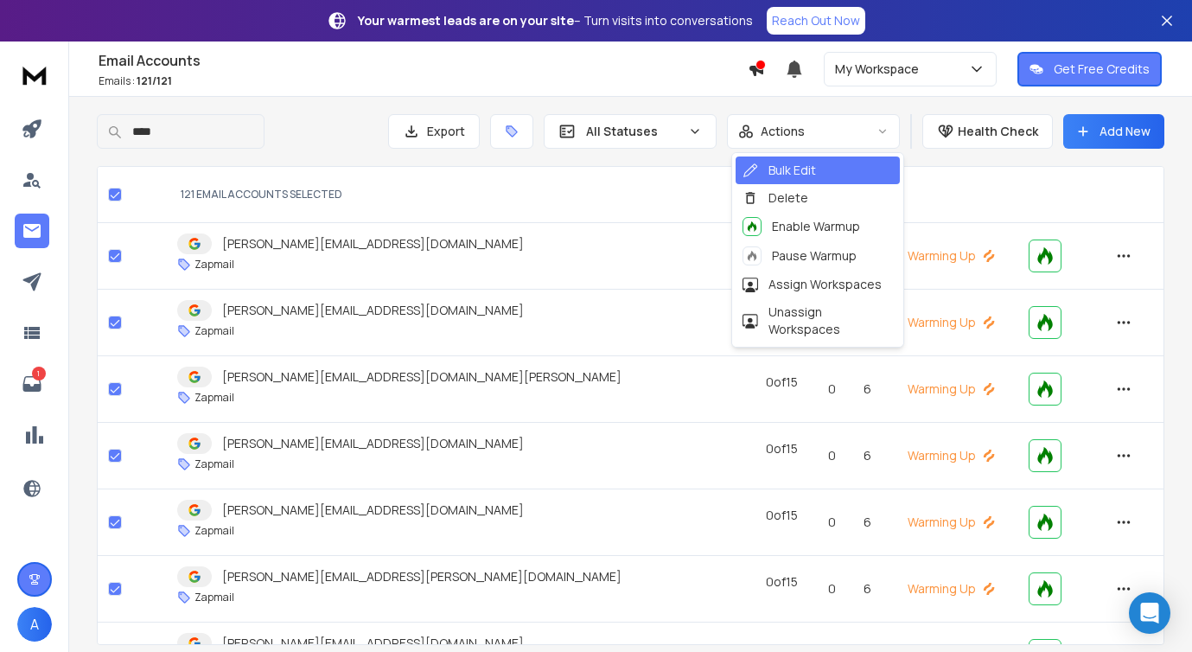
click at [794, 163] on div "Bulk Edit" at bounding box center [779, 170] width 73 height 17
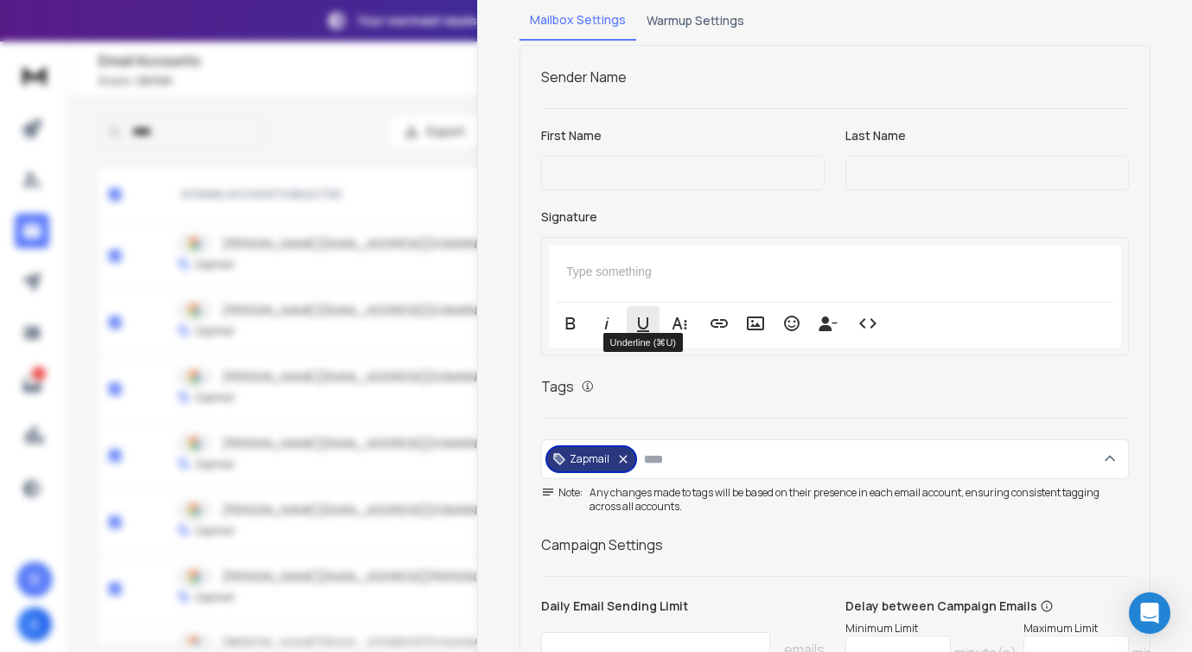
scroll to position [312, 0]
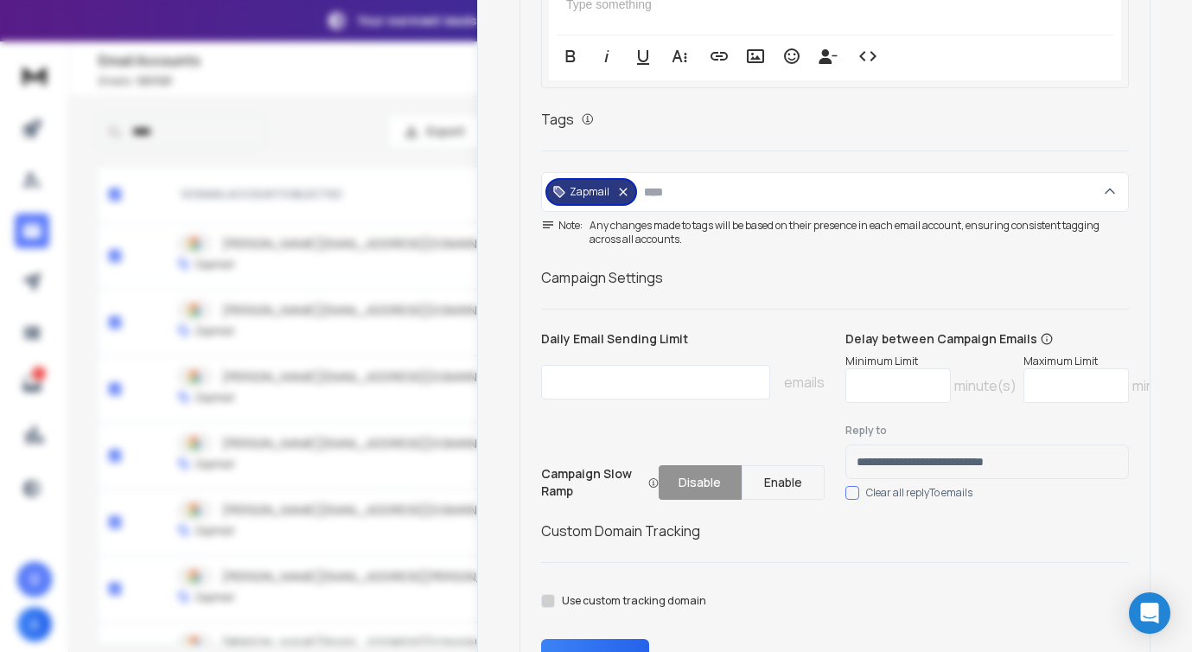
click at [652, 399] on input "number" at bounding box center [655, 382] width 229 height 35
type input "*"
click at [564, 424] on div "Campaign Slow Ramp Disable Enable" at bounding box center [683, 462] width 284 height 76
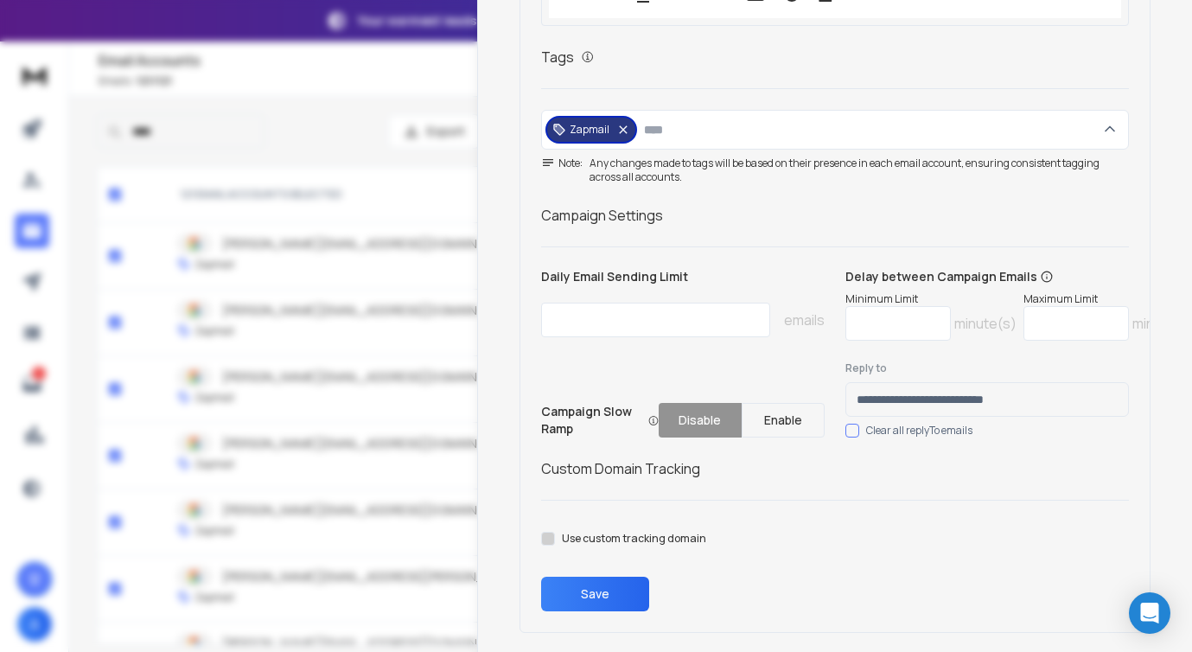
scroll to position [404, 0]
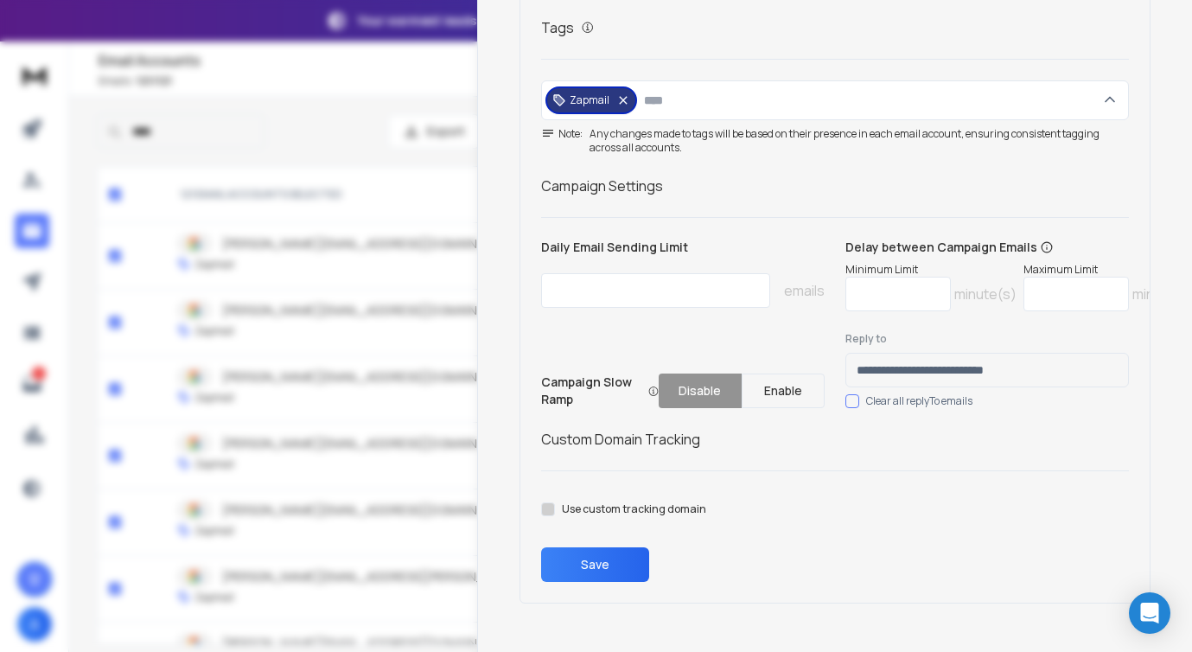
click at [582, 561] on button "Save" at bounding box center [595, 564] width 108 height 35
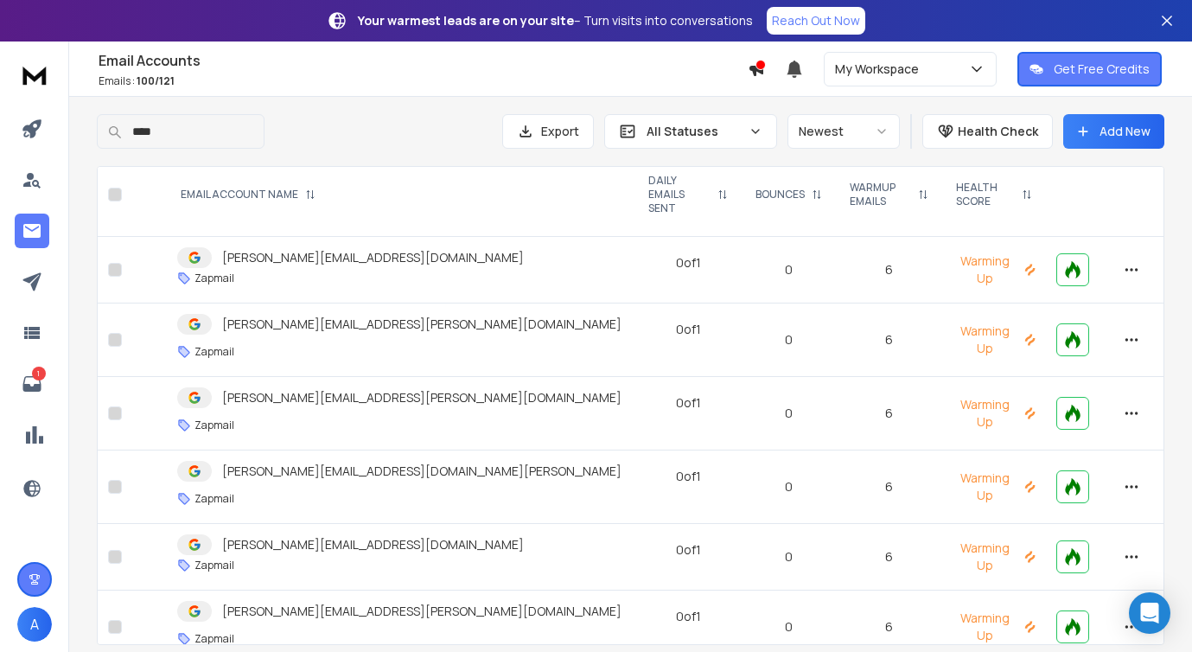
scroll to position [0, 0]
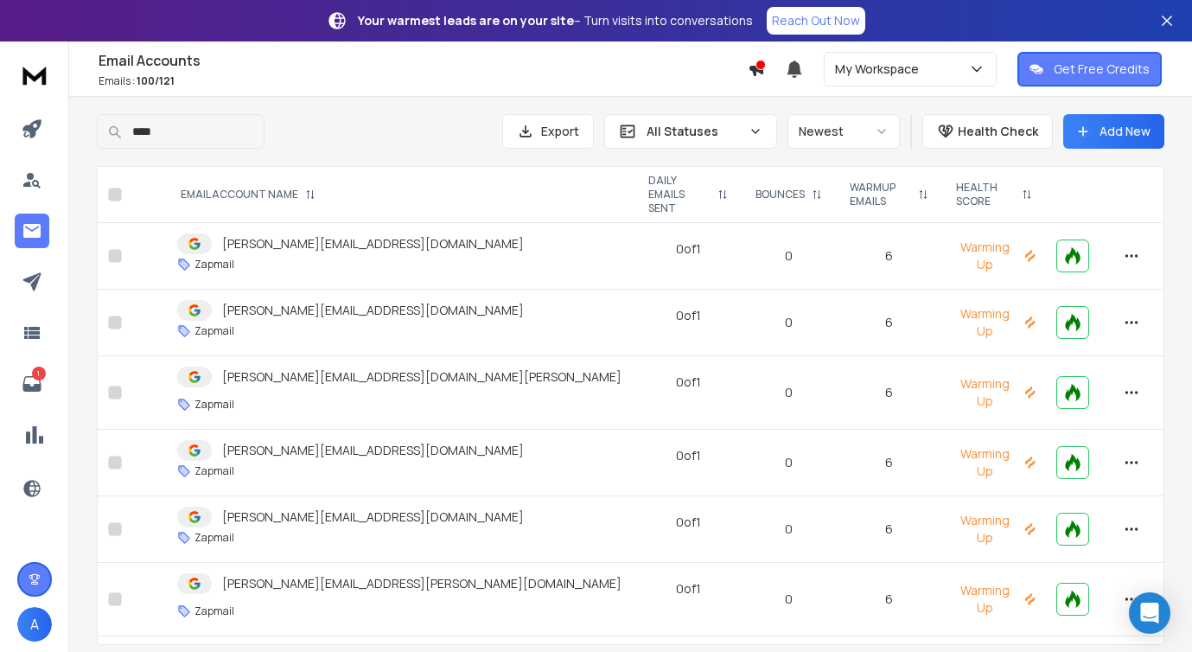
click at [168, 131] on input "****" at bounding box center [181, 131] width 168 height 35
click at [96, 279] on button "Select this Page" at bounding box center [95, 278] width 14 height 14
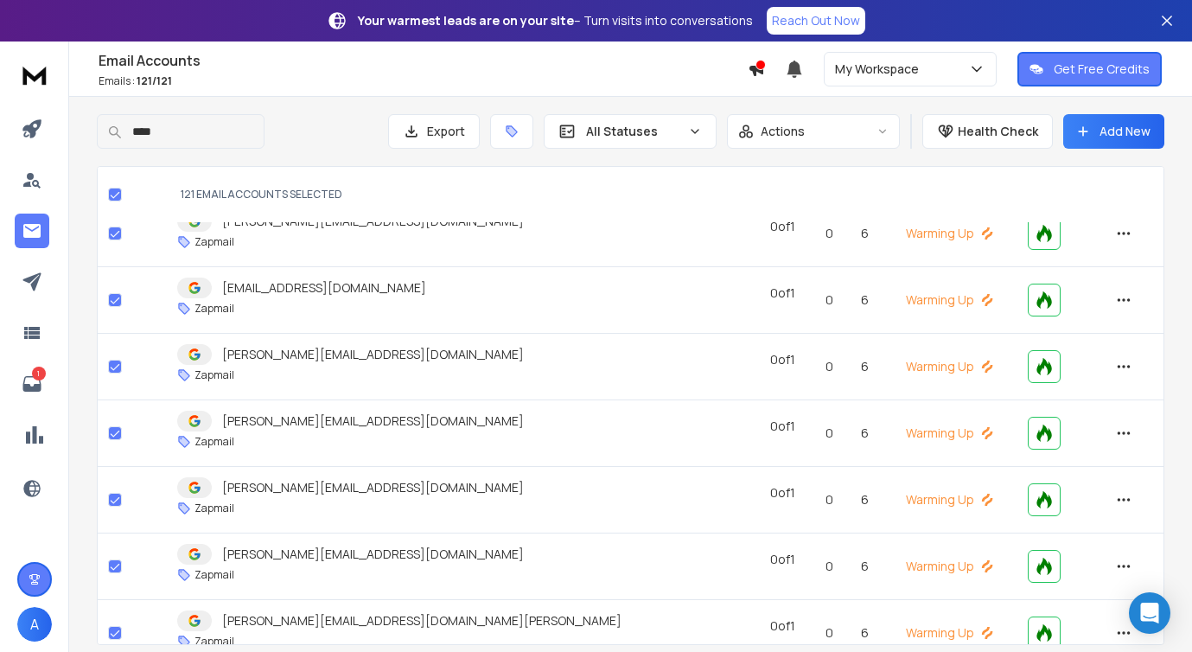
scroll to position [7646, 0]
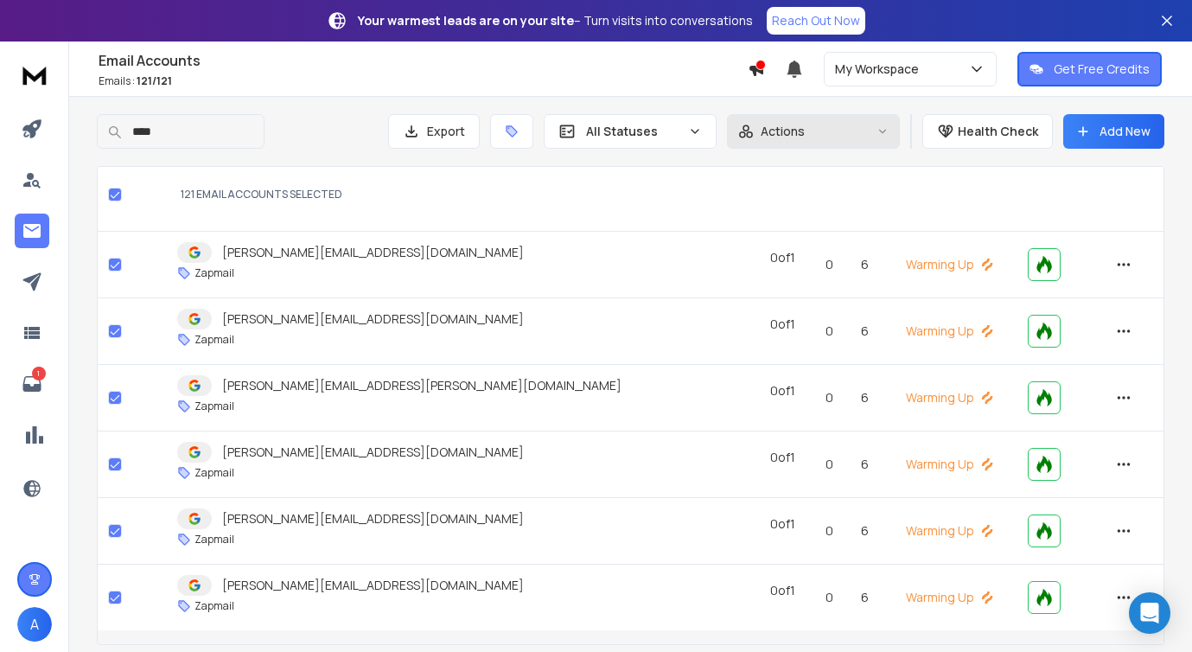
click at [813, 128] on div "Actions" at bounding box center [803, 131] width 131 height 17
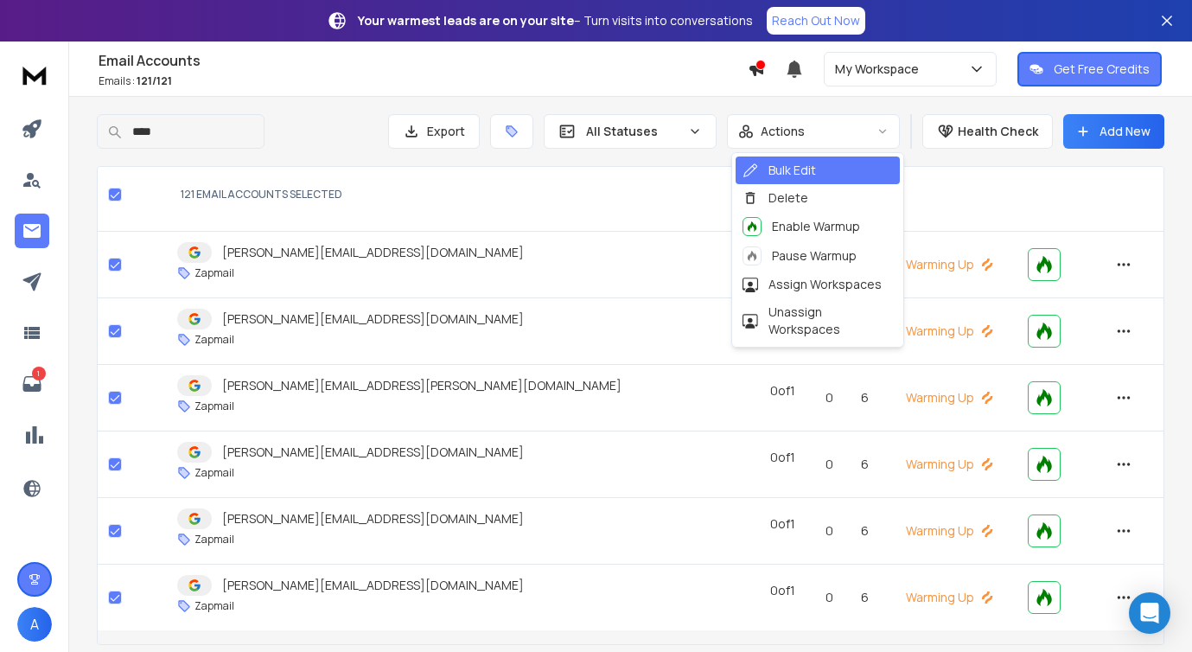
click at [799, 167] on div "Bulk Edit" at bounding box center [779, 170] width 73 height 17
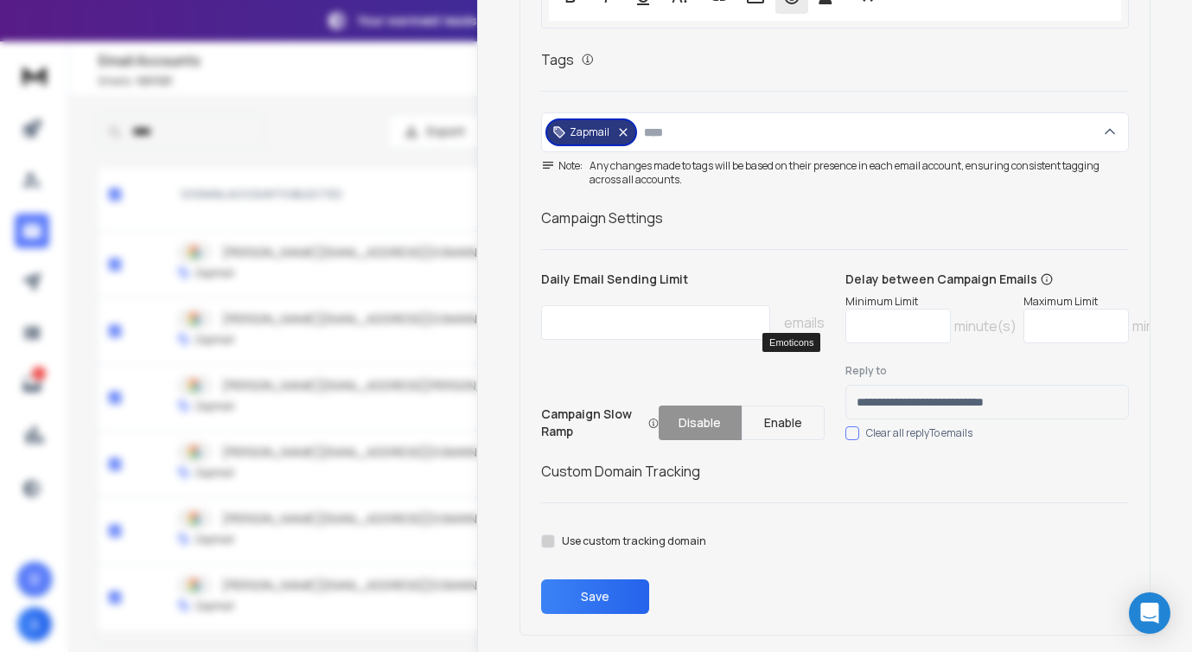
scroll to position [404, 0]
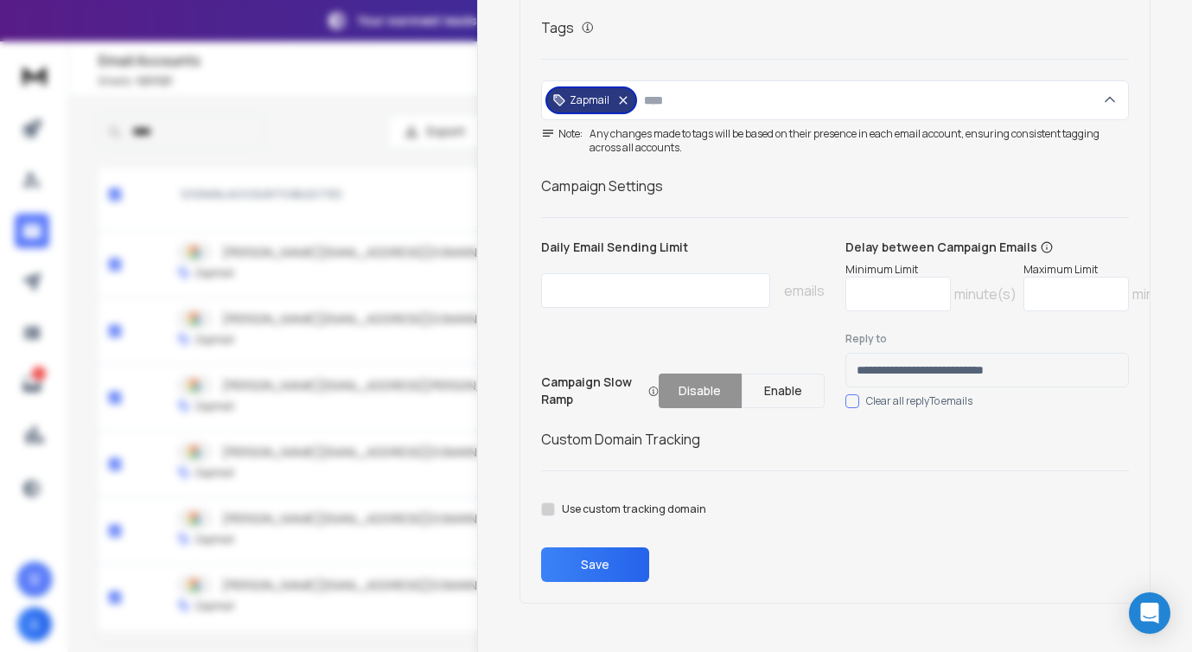
click at [723, 295] on input "number" at bounding box center [655, 290] width 229 height 35
type input "*"
click at [514, 362] on div "Mailbox Settings Warmup Settings Sender Name First Name Last Name Signature Typ…" at bounding box center [835, 124] width 673 height 1014
click at [592, 564] on button "Save" at bounding box center [595, 564] width 108 height 35
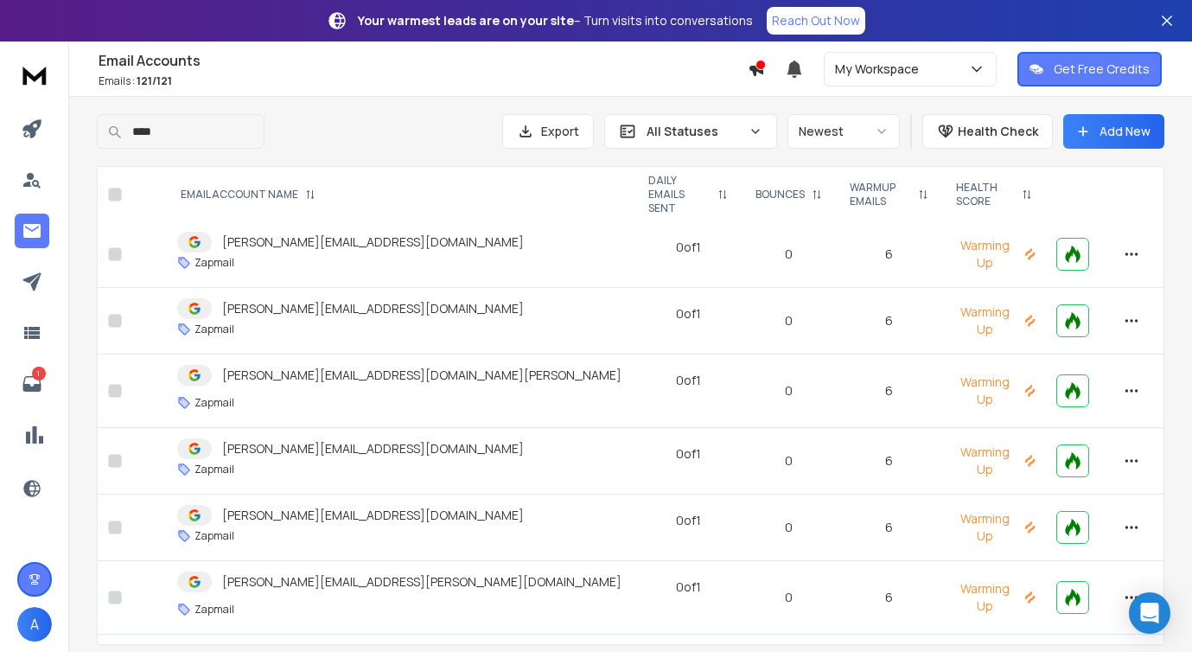
scroll to position [0, 0]
click at [174, 134] on input "****" at bounding box center [181, 131] width 168 height 35
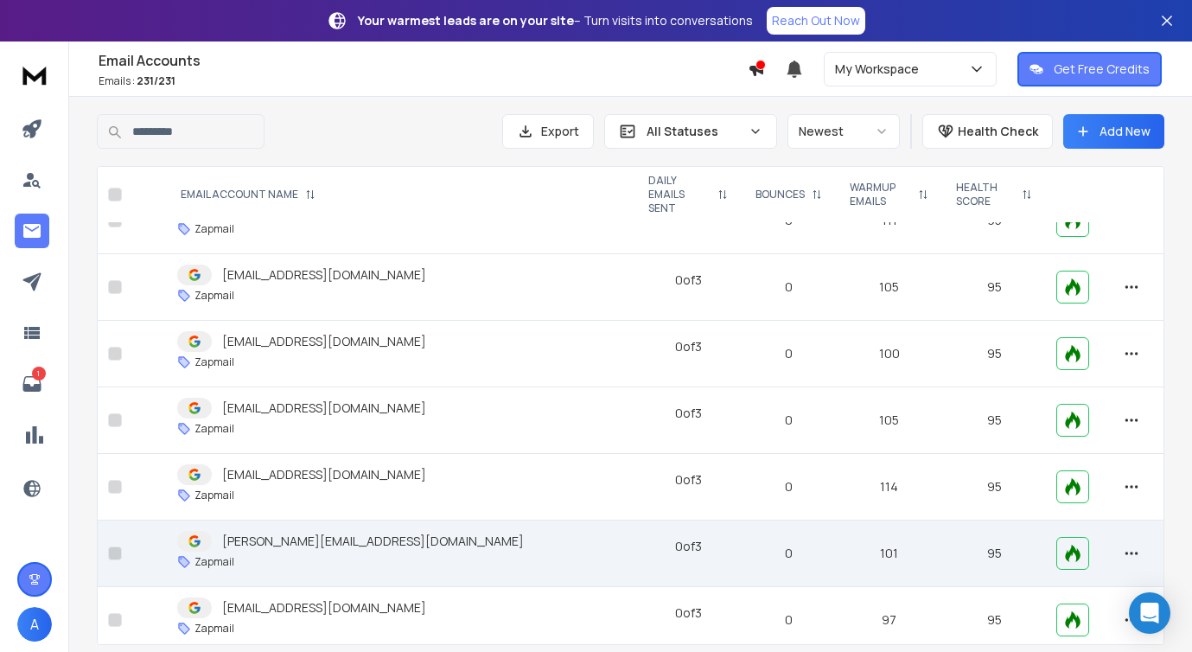
scroll to position [8696, 0]
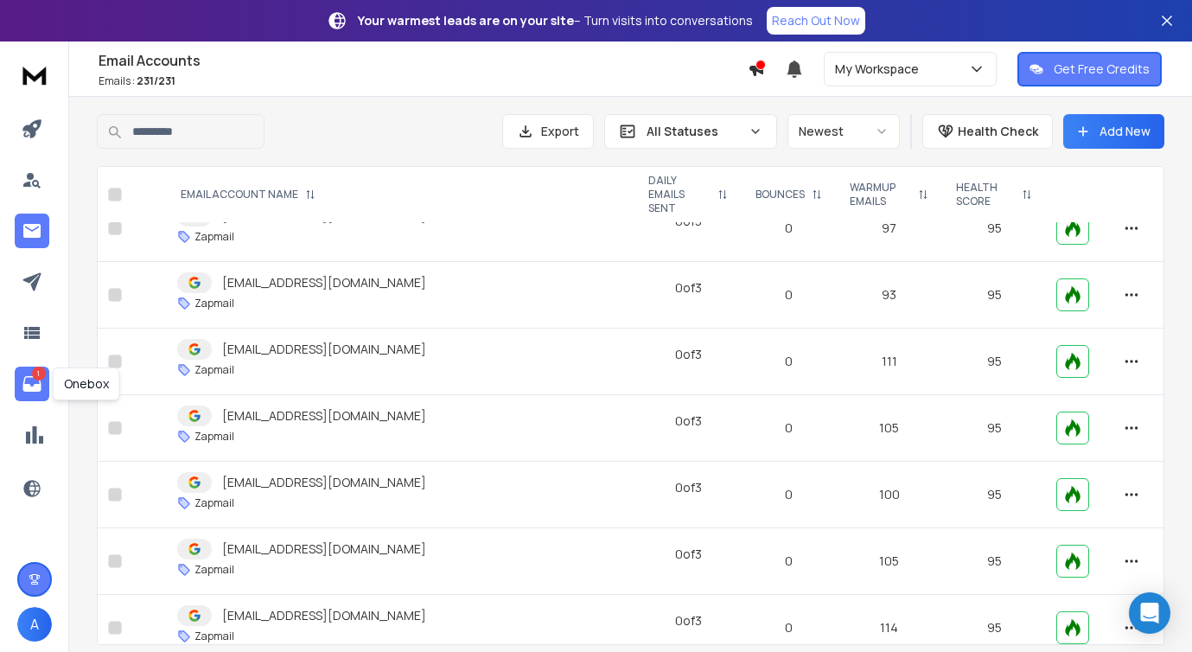
click at [29, 384] on icon at bounding box center [32, 383] width 21 height 21
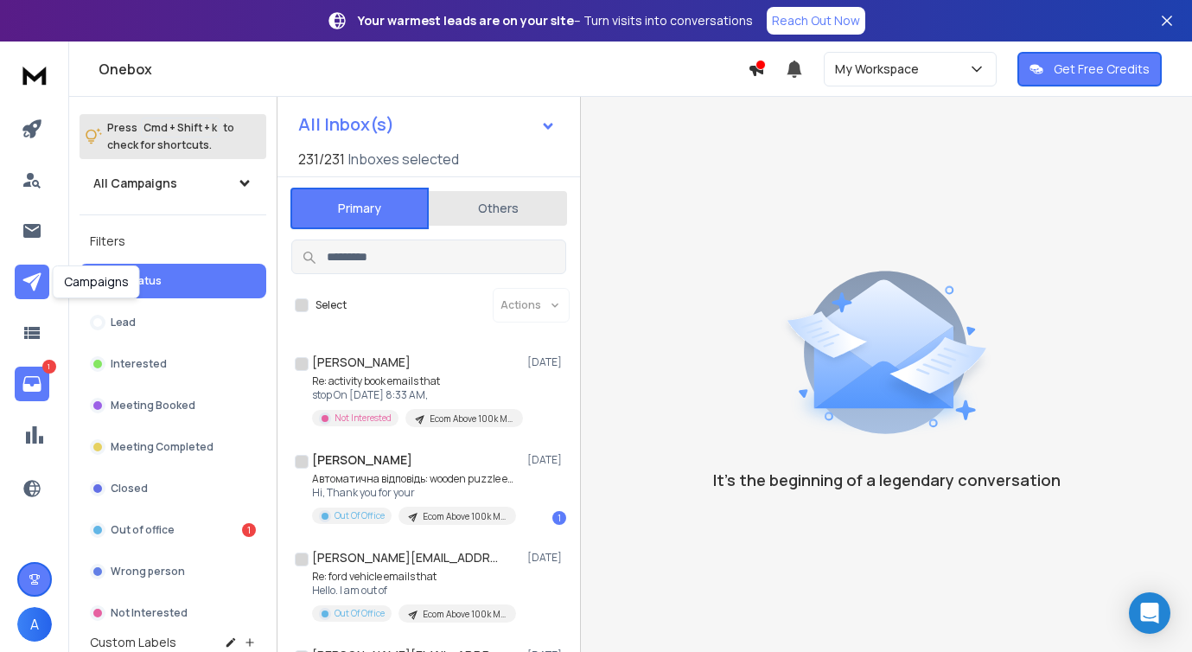
click at [32, 275] on icon at bounding box center [32, 281] width 21 height 21
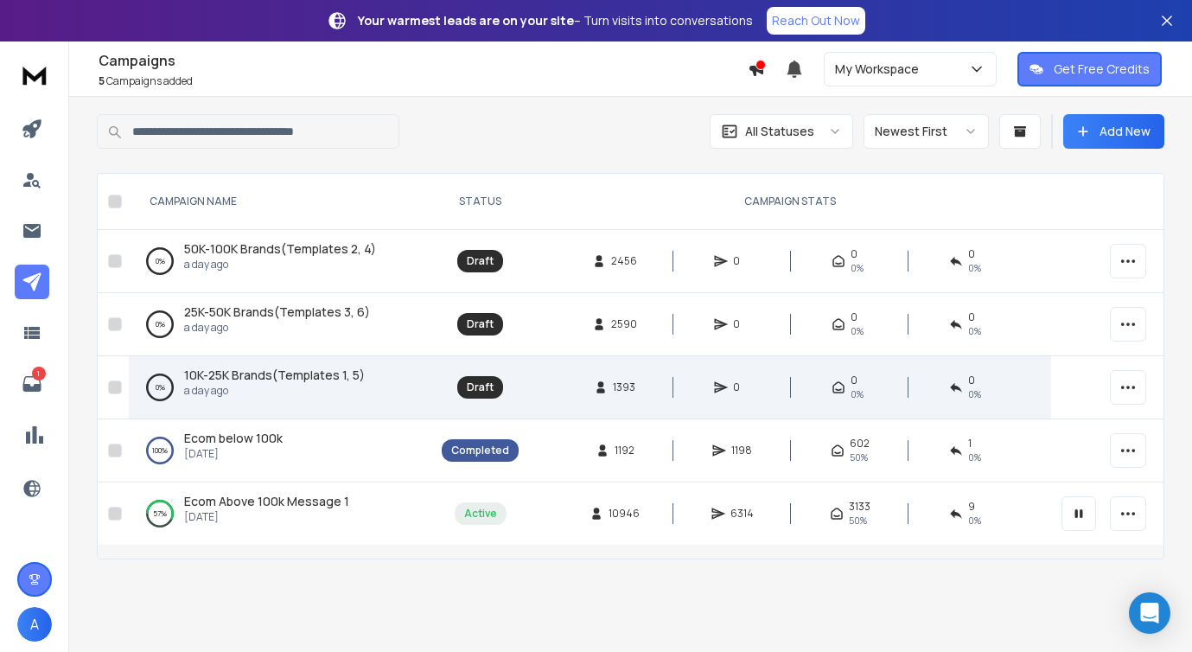
click at [275, 365] on td "0 % 10K-25K Brands(Templates 1, 5) a day ago" at bounding box center [280, 387] width 303 height 63
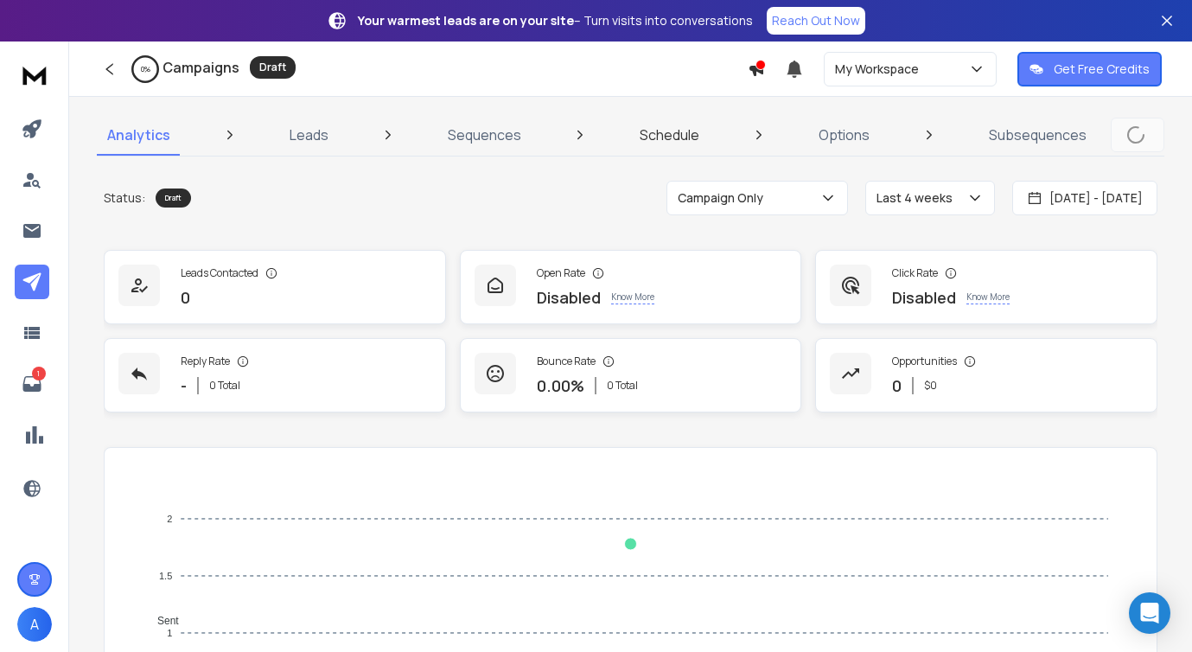
click at [673, 134] on p "Schedule" at bounding box center [670, 134] width 60 height 21
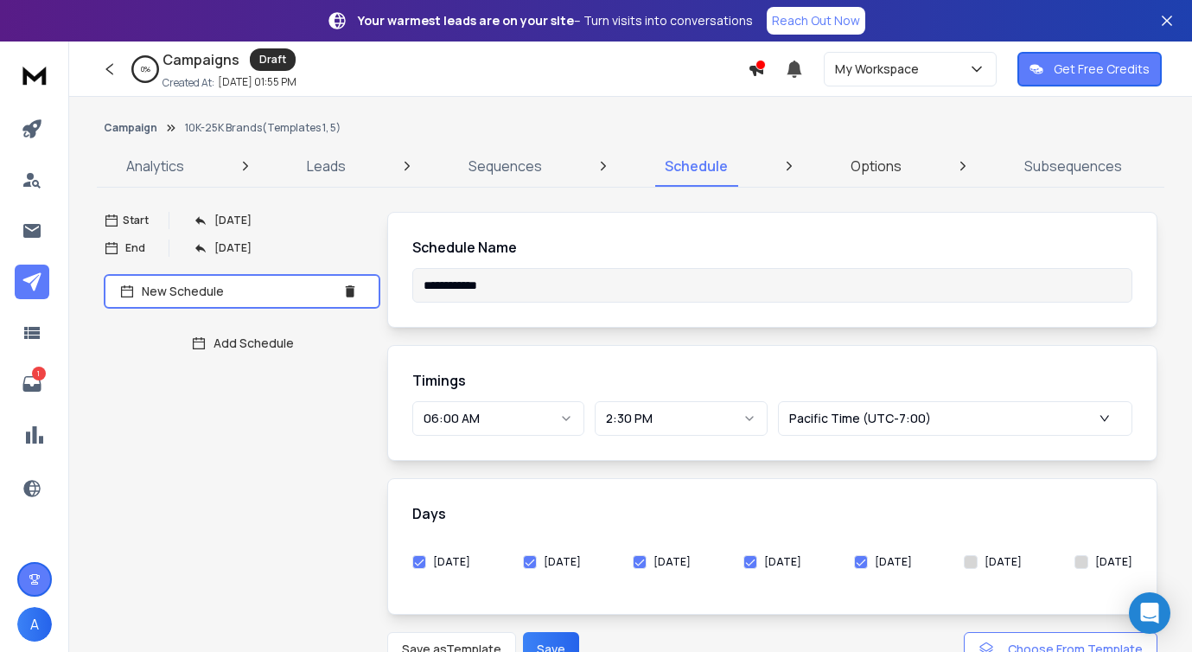
click at [869, 164] on p "Options" at bounding box center [876, 166] width 51 height 21
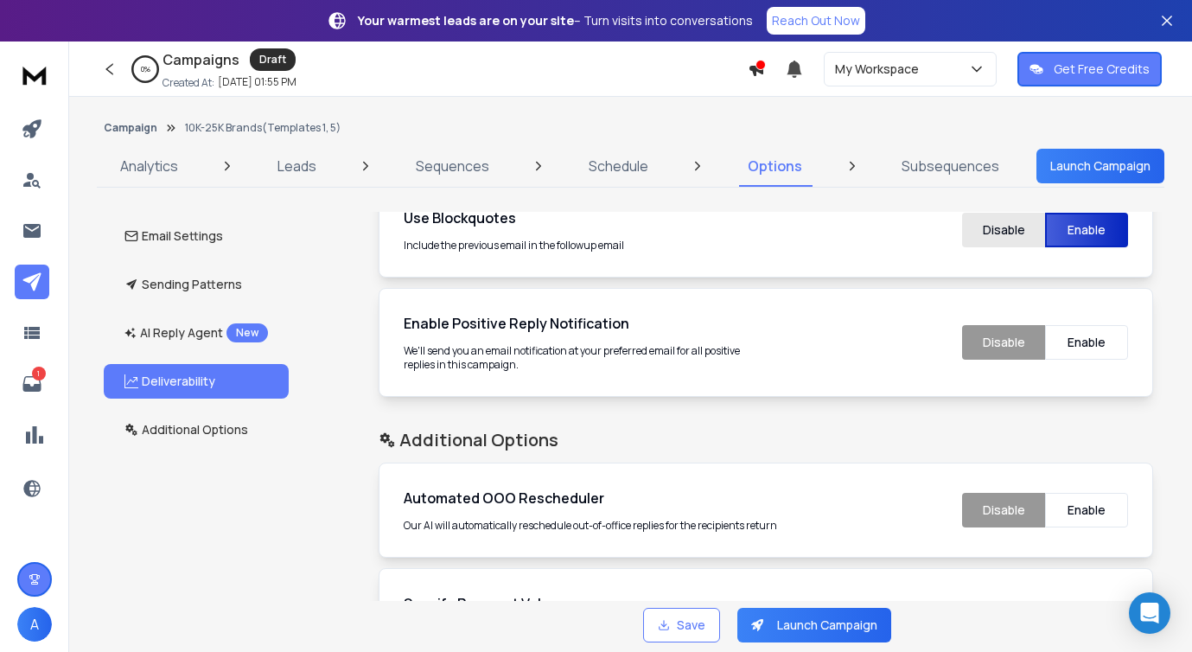
scroll to position [2855, 0]
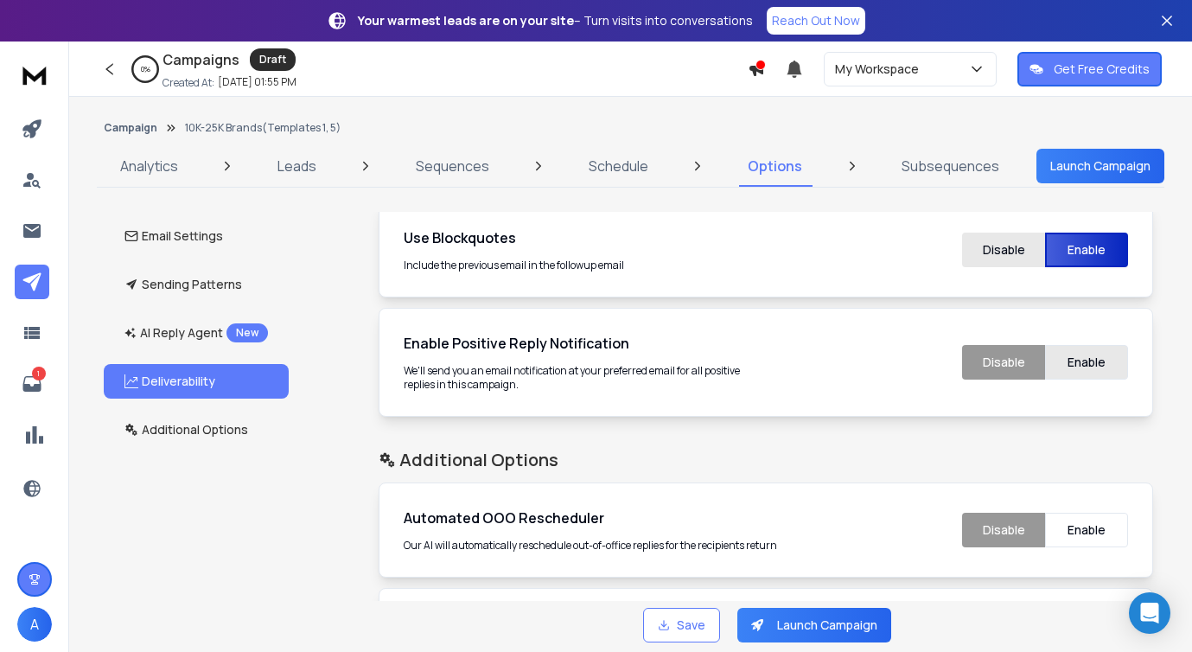
click at [1074, 360] on button "Enable" at bounding box center [1086, 362] width 83 height 35
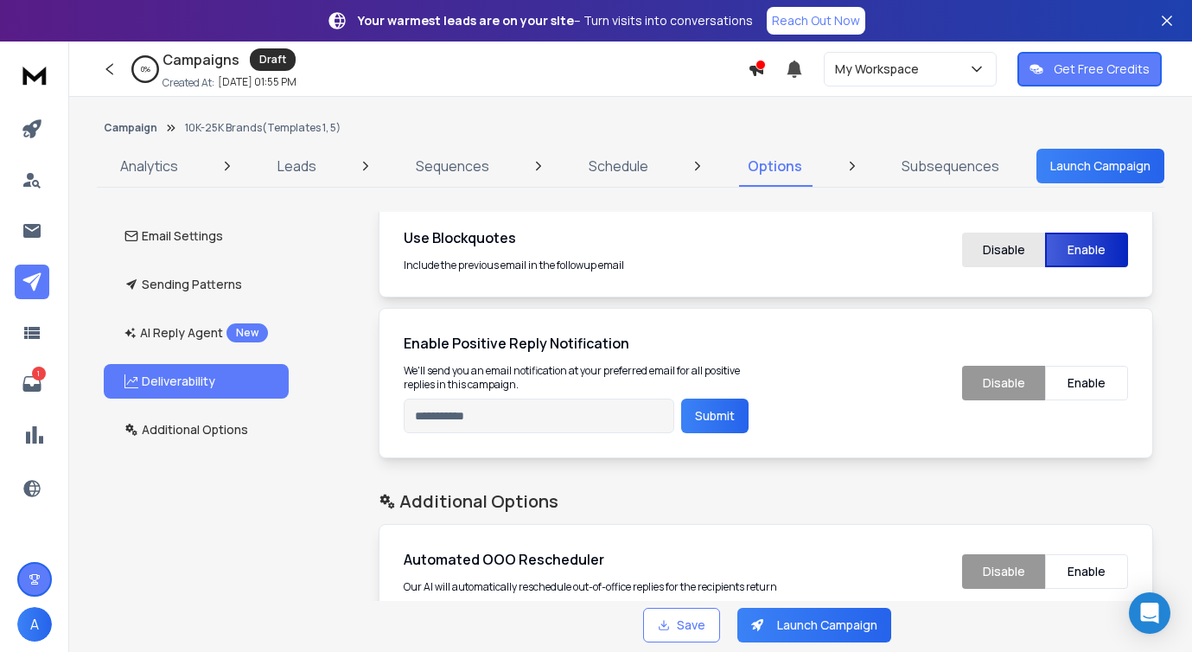
click at [575, 411] on input "email" at bounding box center [539, 416] width 271 height 35
type input "**********"
click at [714, 415] on button "Submit" at bounding box center [714, 416] width 67 height 35
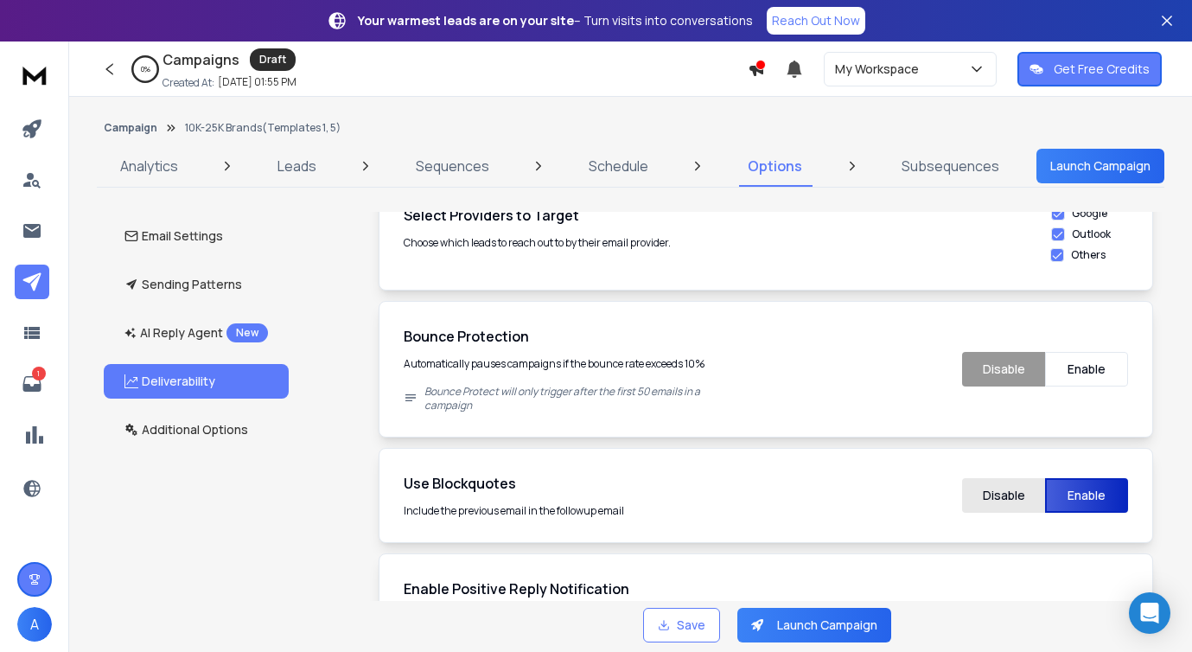
scroll to position [2884, 0]
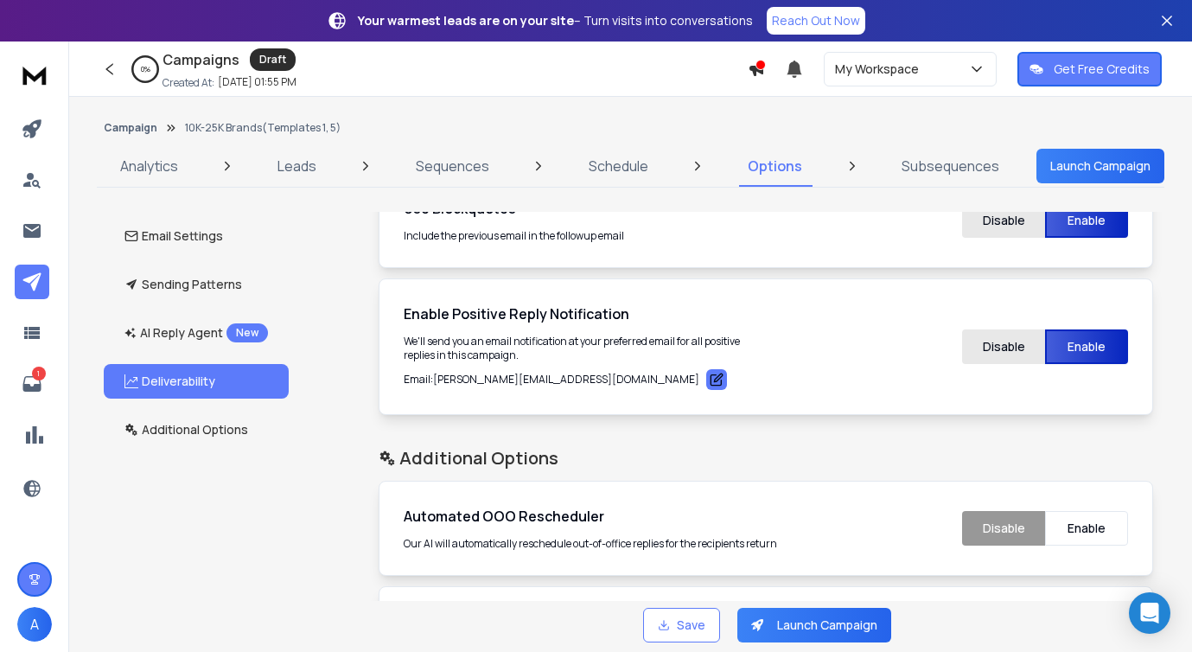
click at [710, 380] on icon at bounding box center [717, 380] width 14 height 14
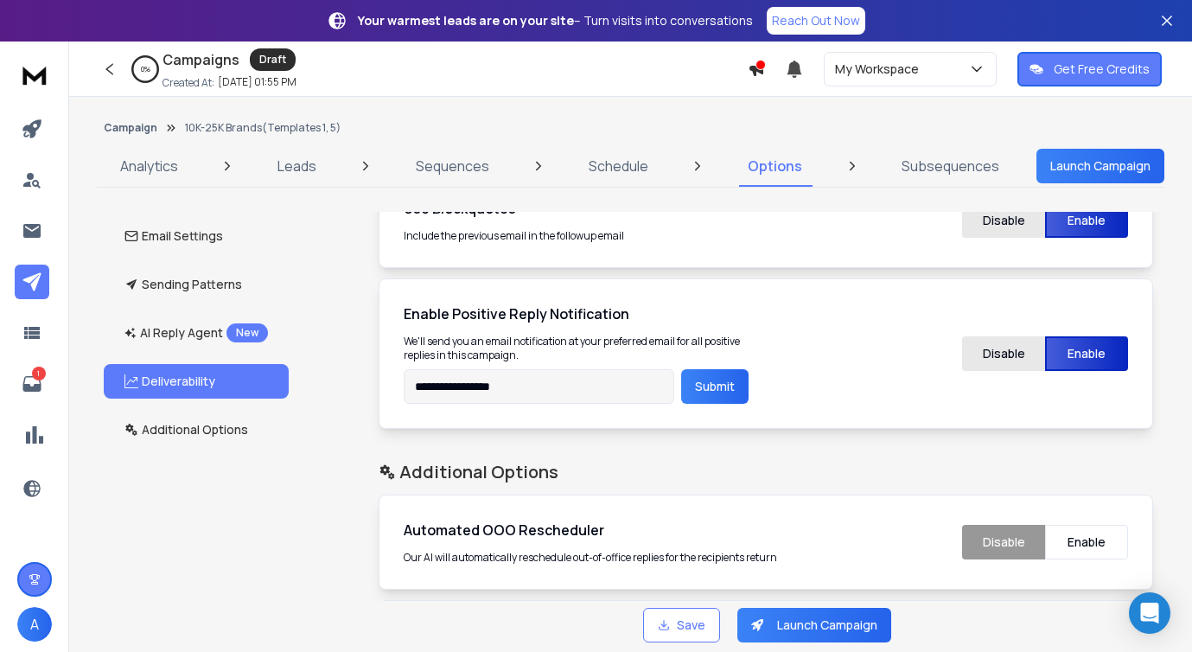
click at [517, 387] on input "**********" at bounding box center [539, 386] width 271 height 35
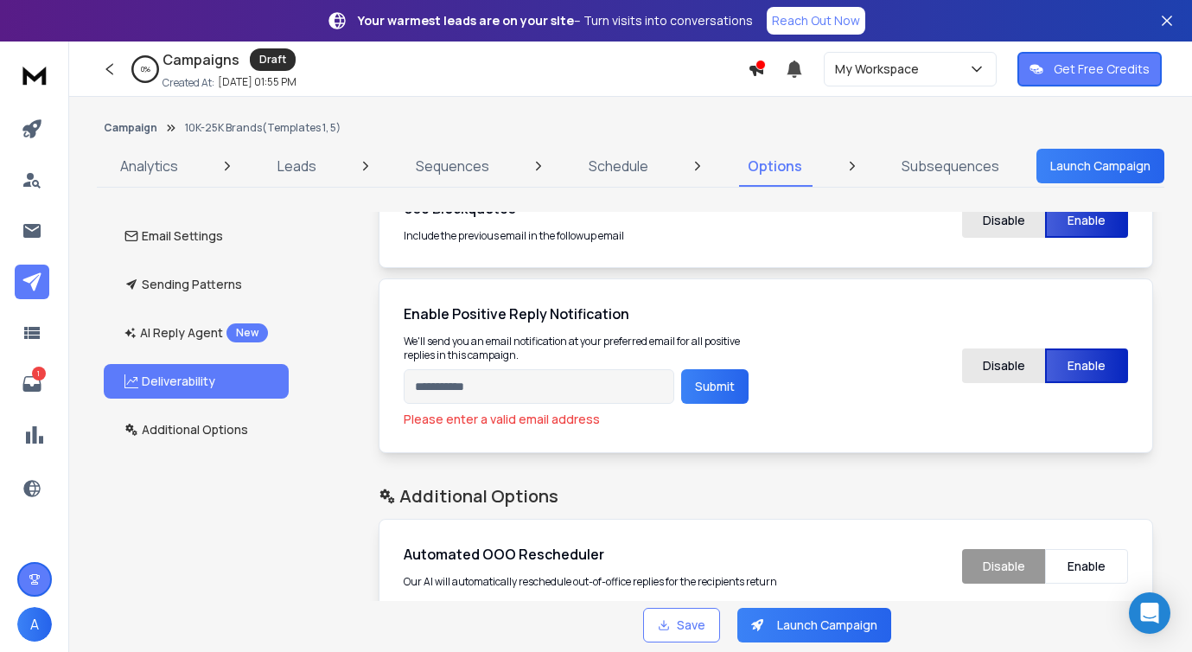
click at [832, 385] on div "Enable Positive Reply Notification We'll send you an email notification at your…" at bounding box center [766, 365] width 724 height 124
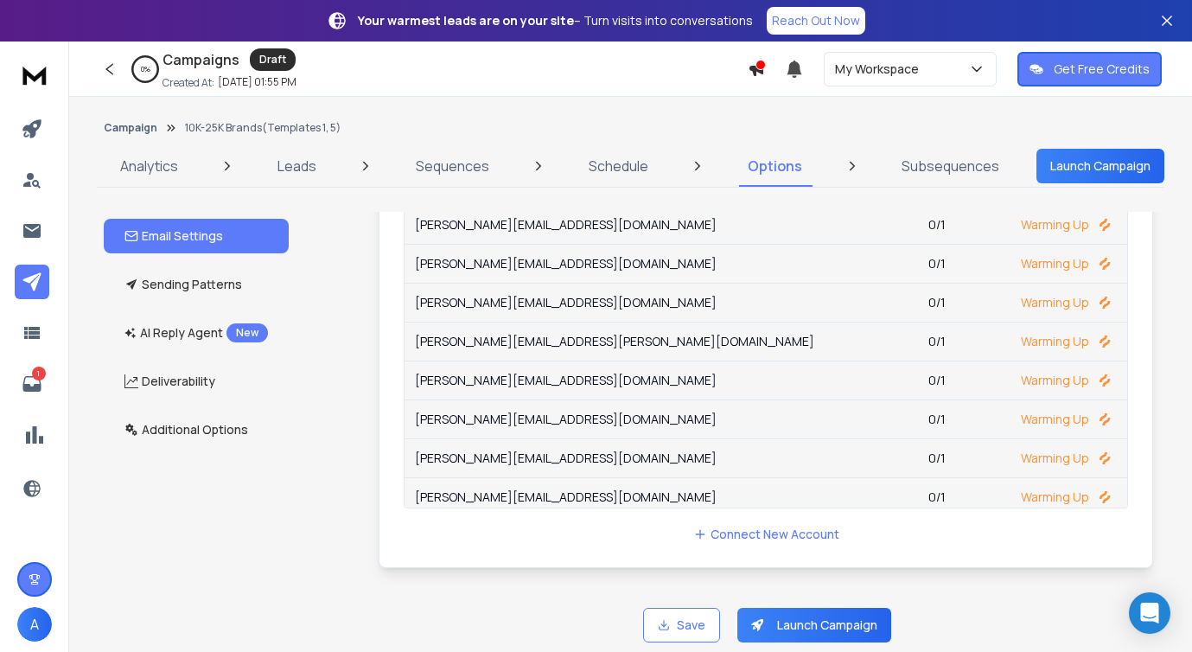
scroll to position [0, 0]
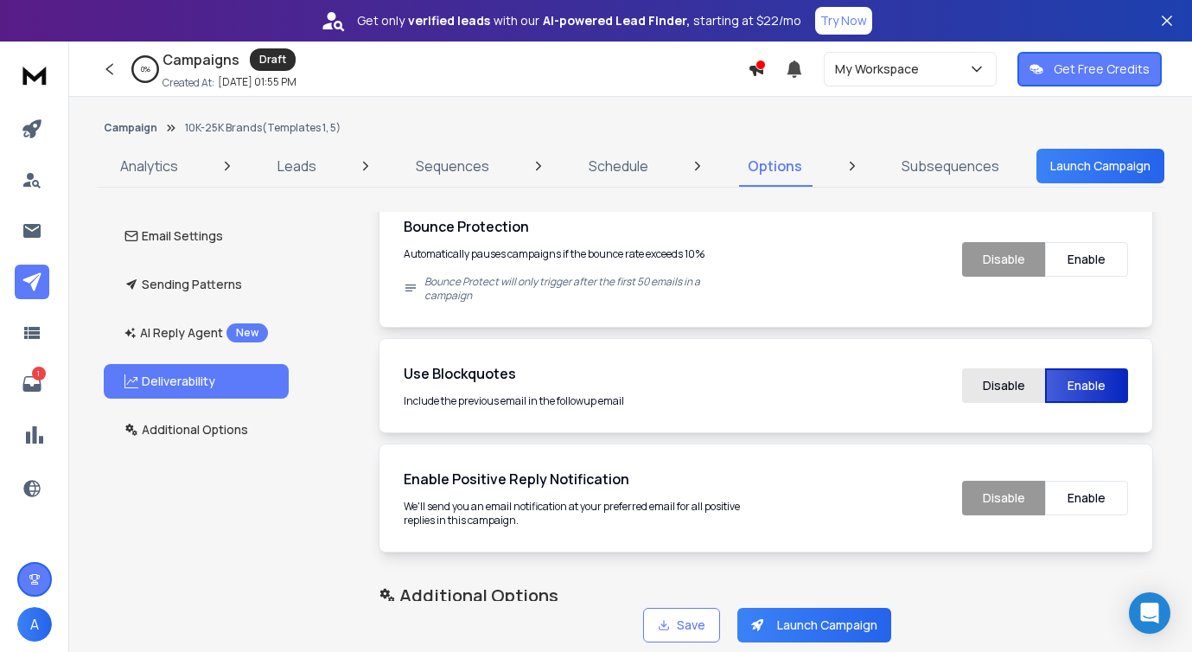
scroll to position [2770, 0]
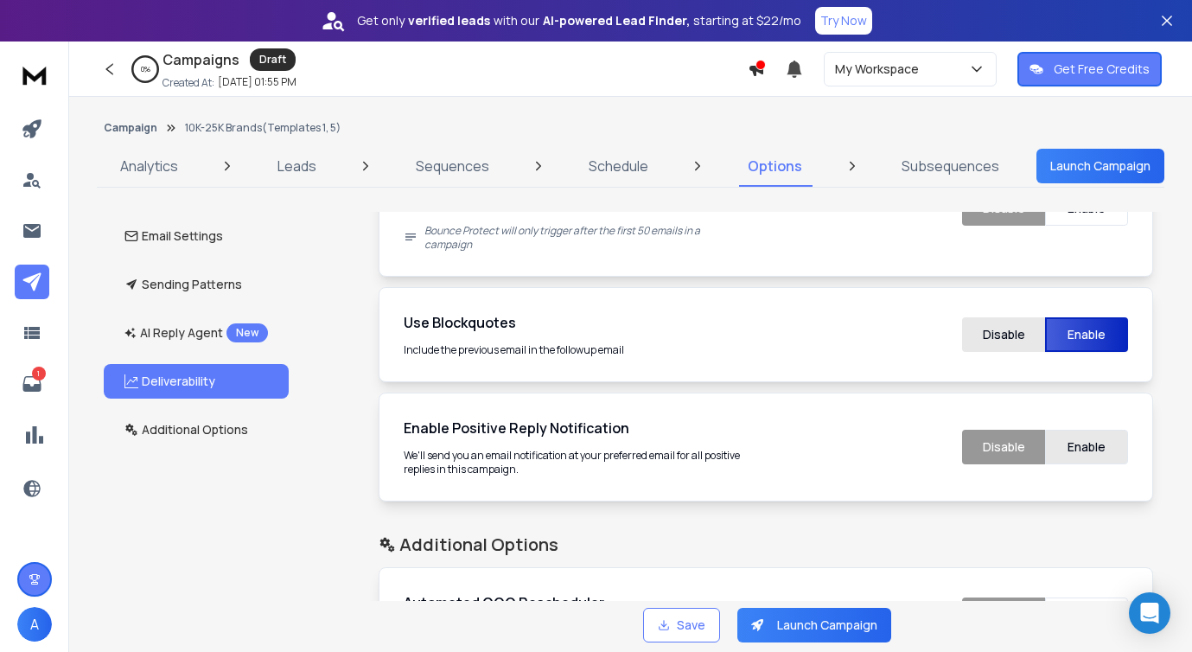
click at [1083, 448] on button "Enable" at bounding box center [1086, 447] width 83 height 35
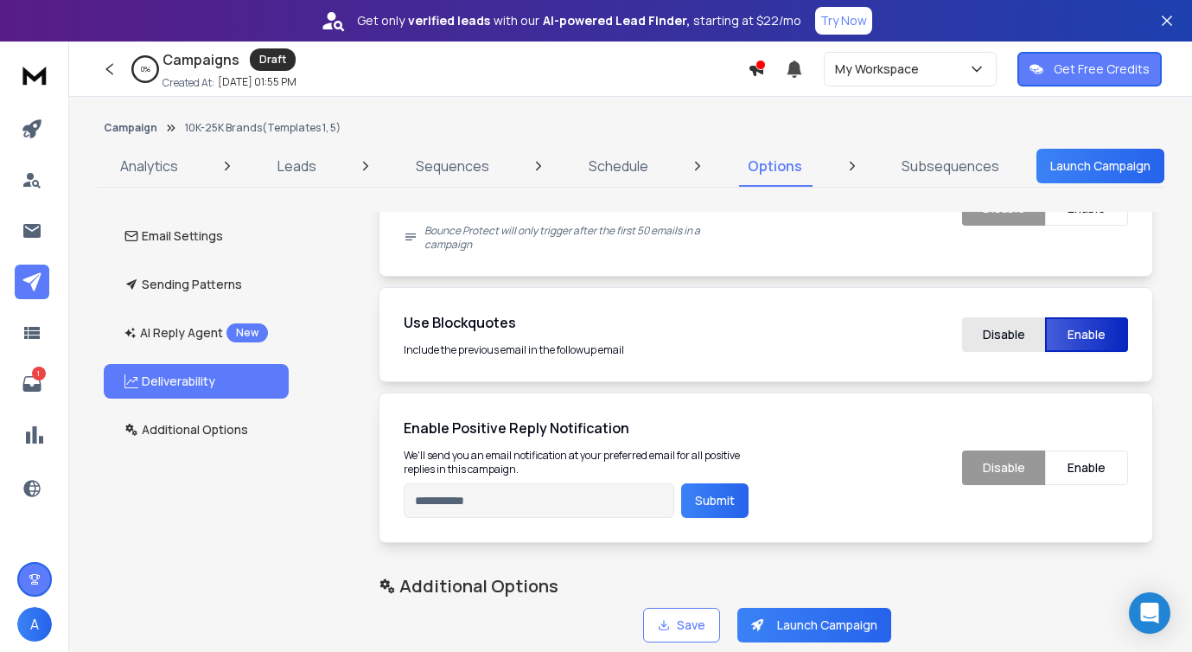
click at [526, 504] on input "email" at bounding box center [539, 500] width 271 height 35
paste input "**********"
type input "**********"
click at [705, 506] on button "Submit" at bounding box center [714, 500] width 67 height 35
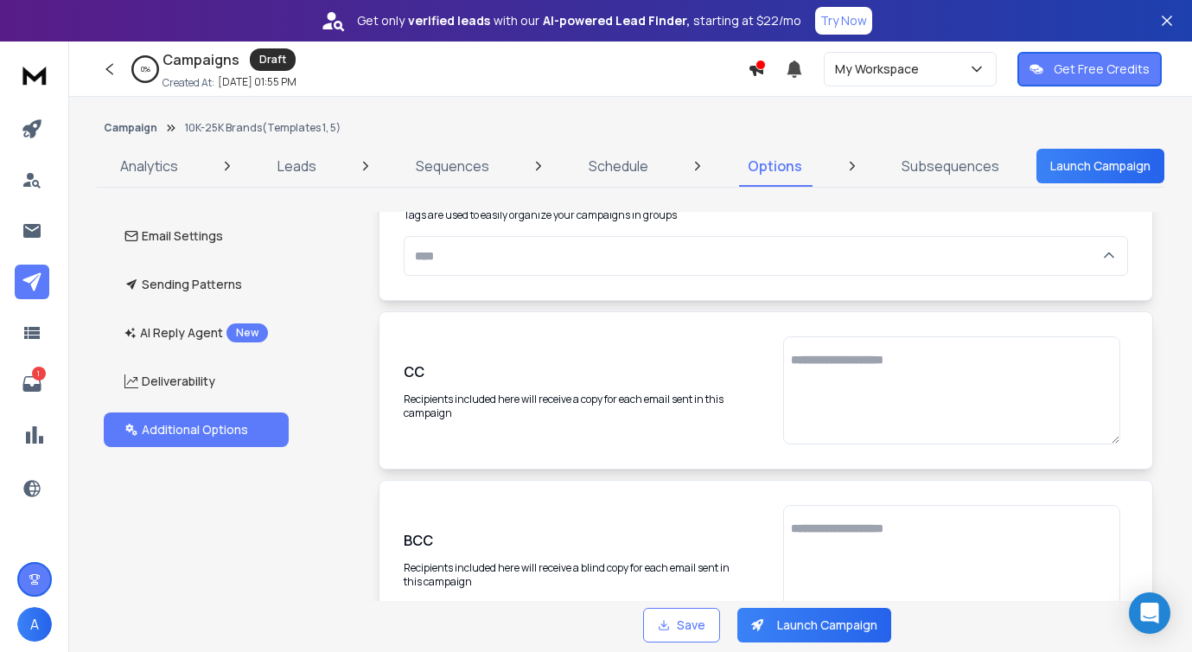
scroll to position [3485, 0]
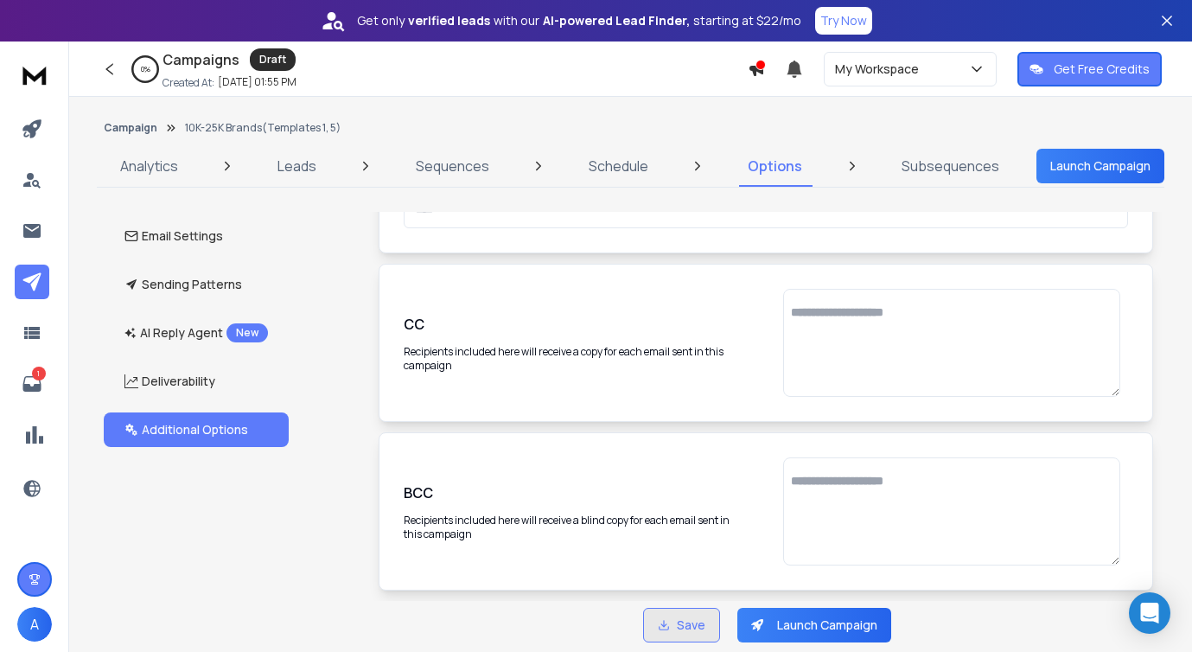
click at [660, 622] on icon "submit" at bounding box center [664, 625] width 12 height 12
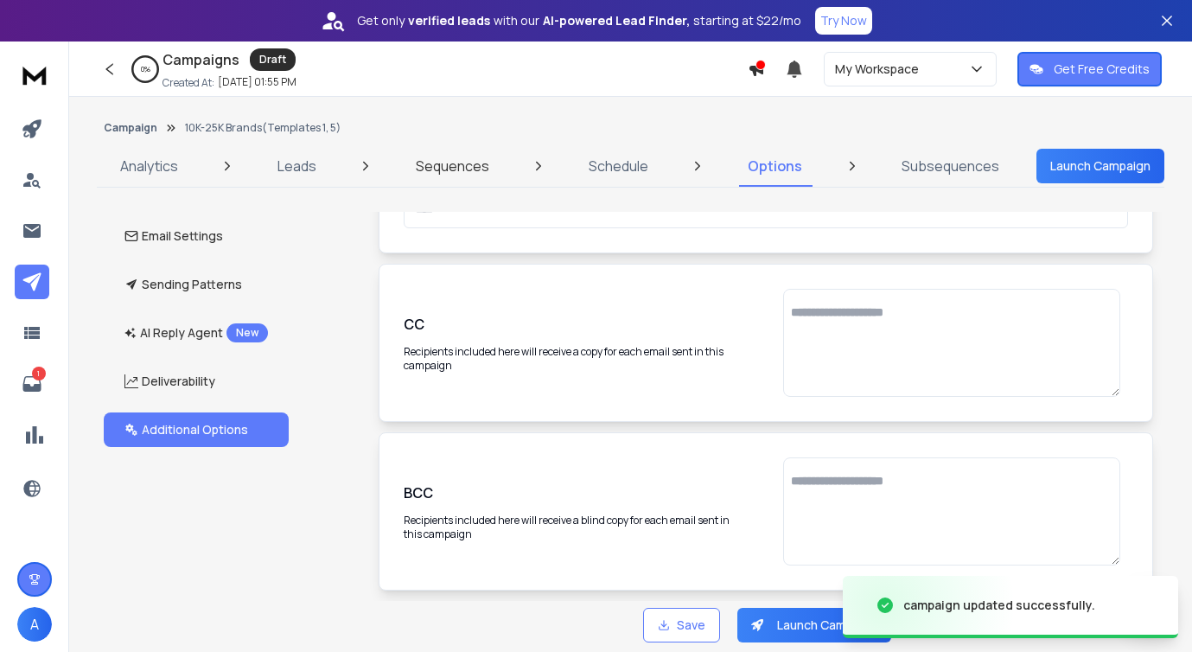
click at [457, 163] on p "Sequences" at bounding box center [452, 166] width 73 height 21
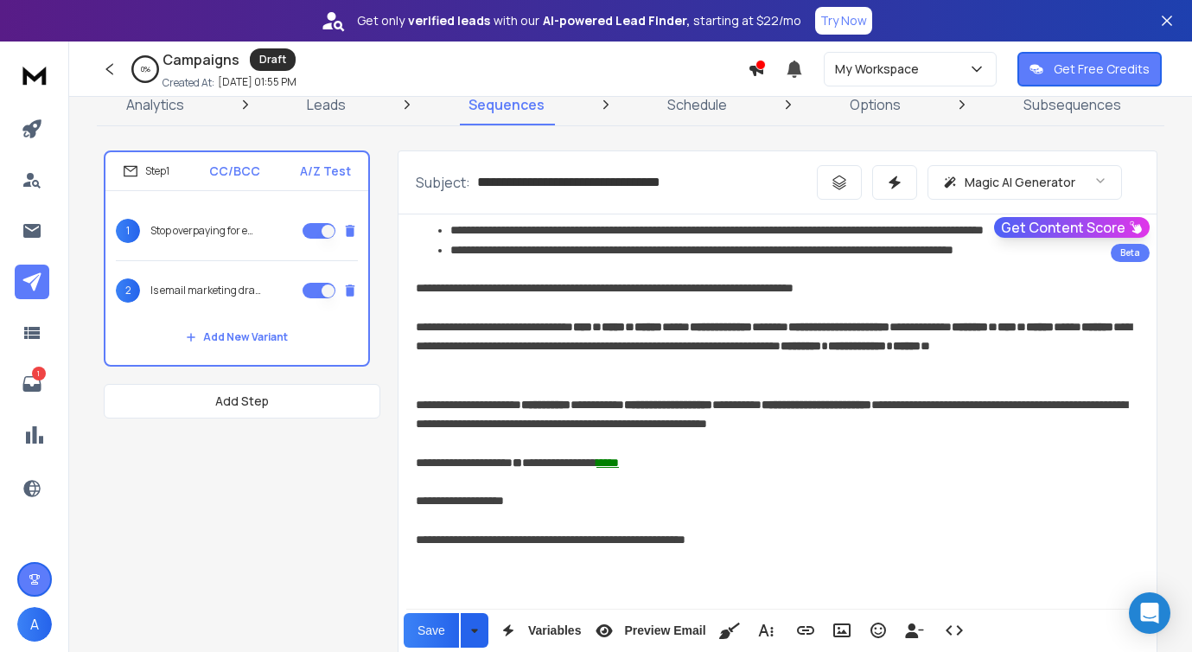
scroll to position [80, 0]
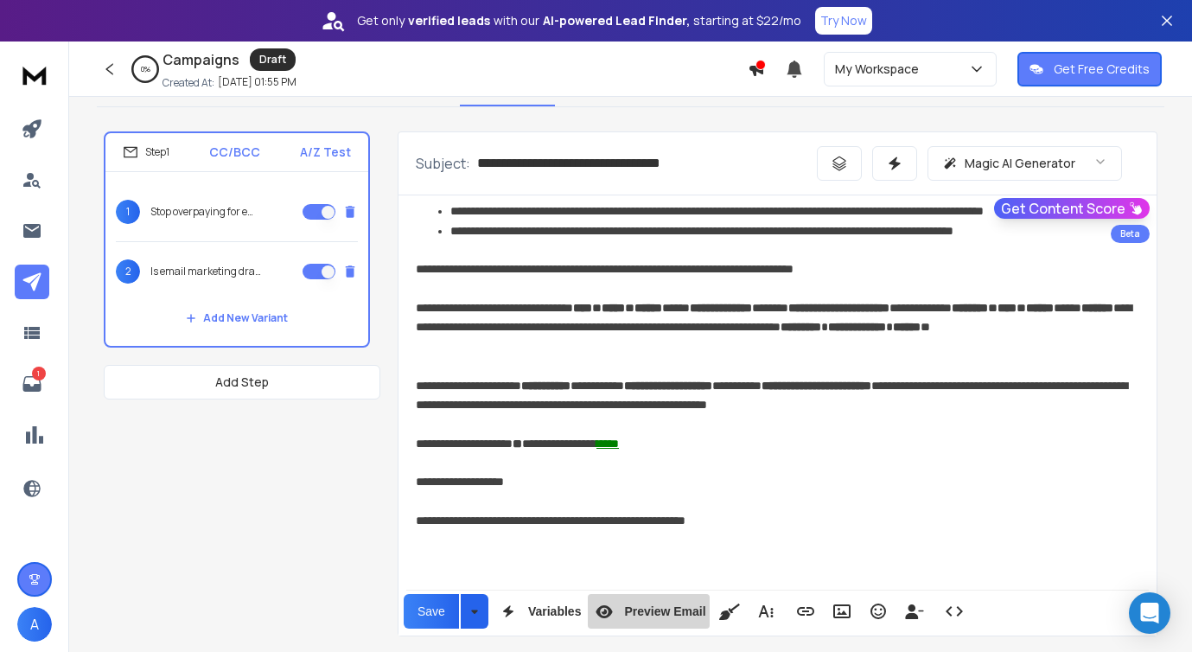
click at [636, 609] on span "Preview Email" at bounding box center [665, 611] width 88 height 15
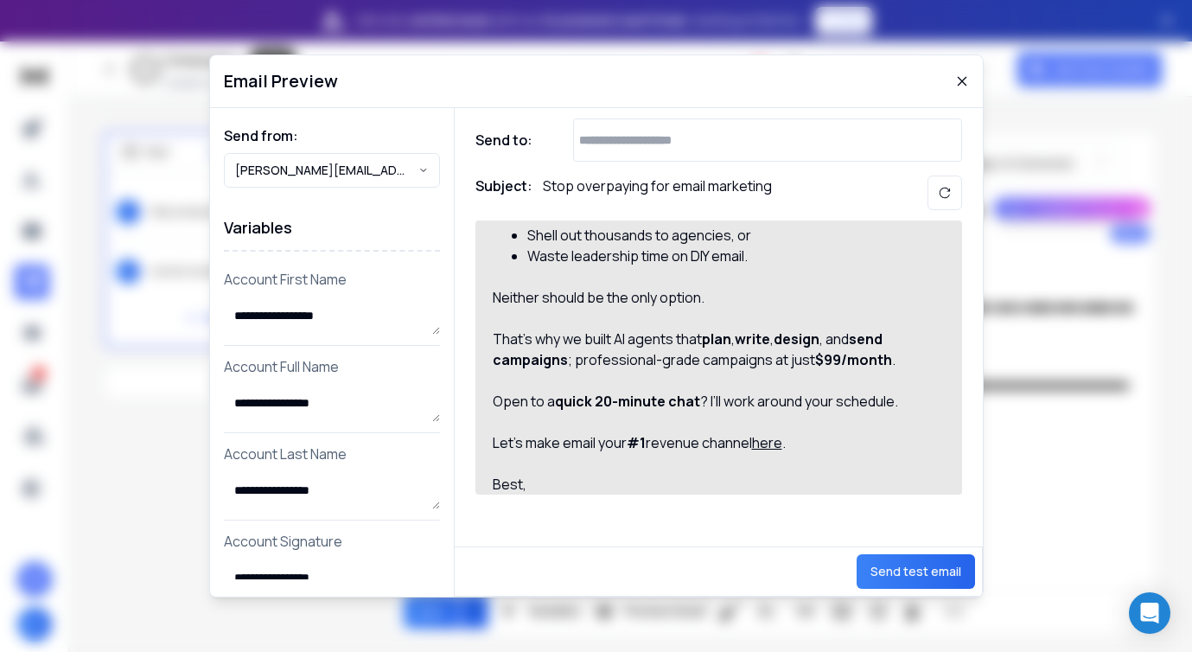
scroll to position [0, 0]
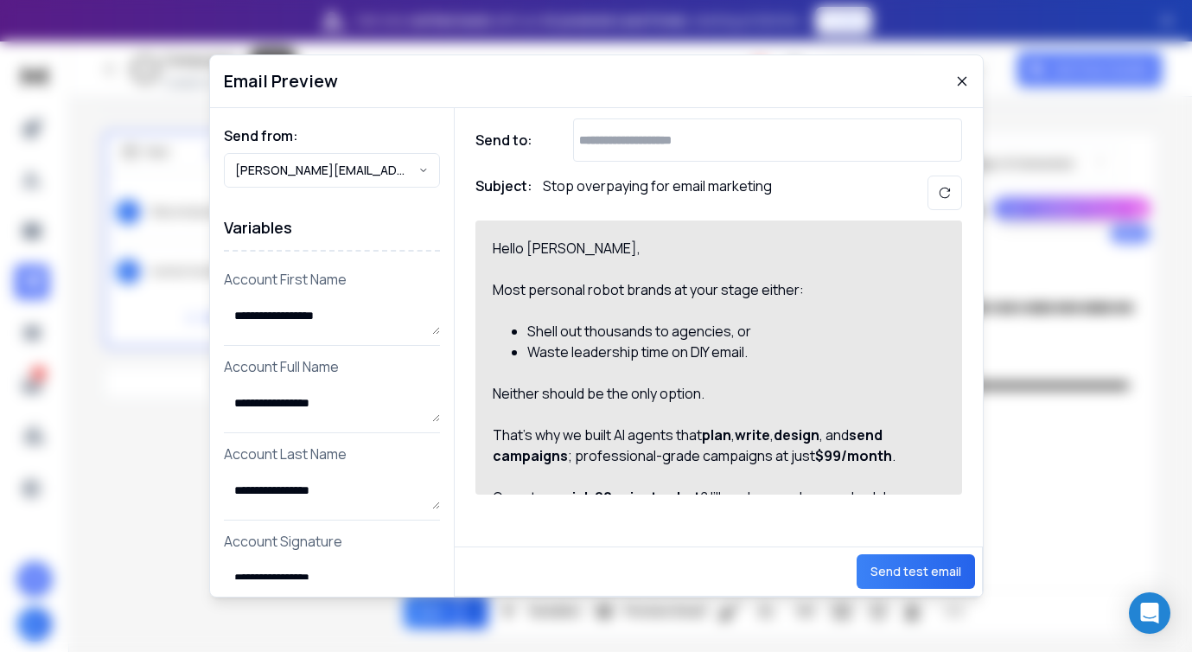
click at [960, 85] on icon at bounding box center [962, 81] width 14 height 14
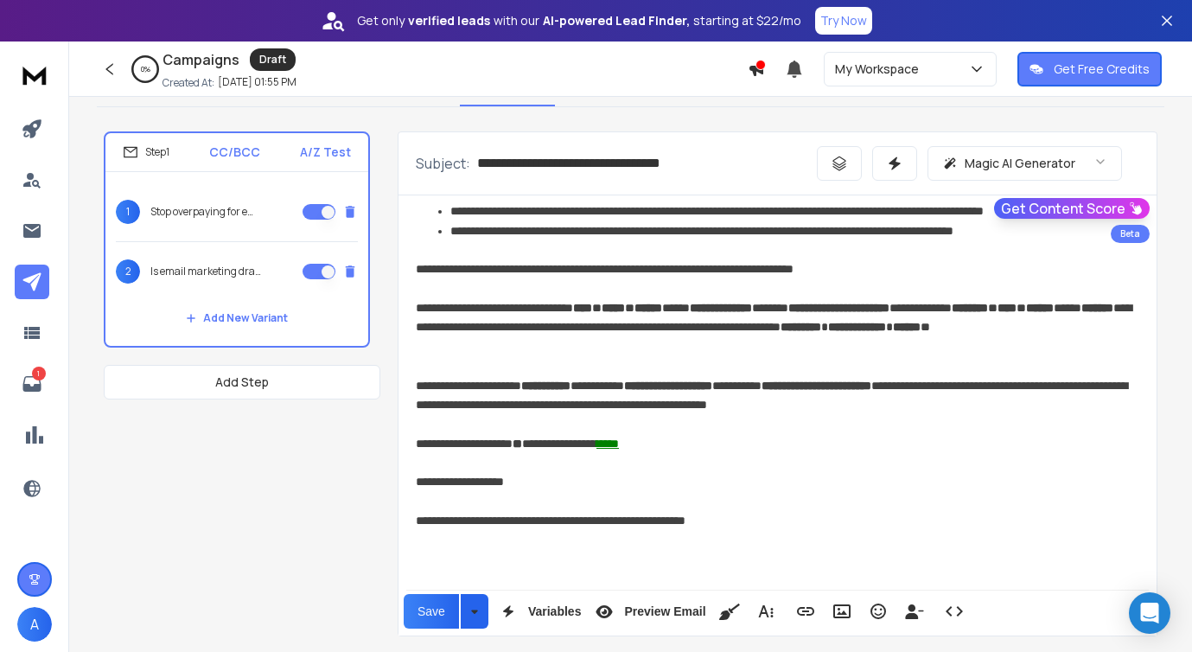
click at [185, 270] on p "Is email marketing draining your time (and cash)?" at bounding box center [205, 272] width 111 height 14
type input "**********"
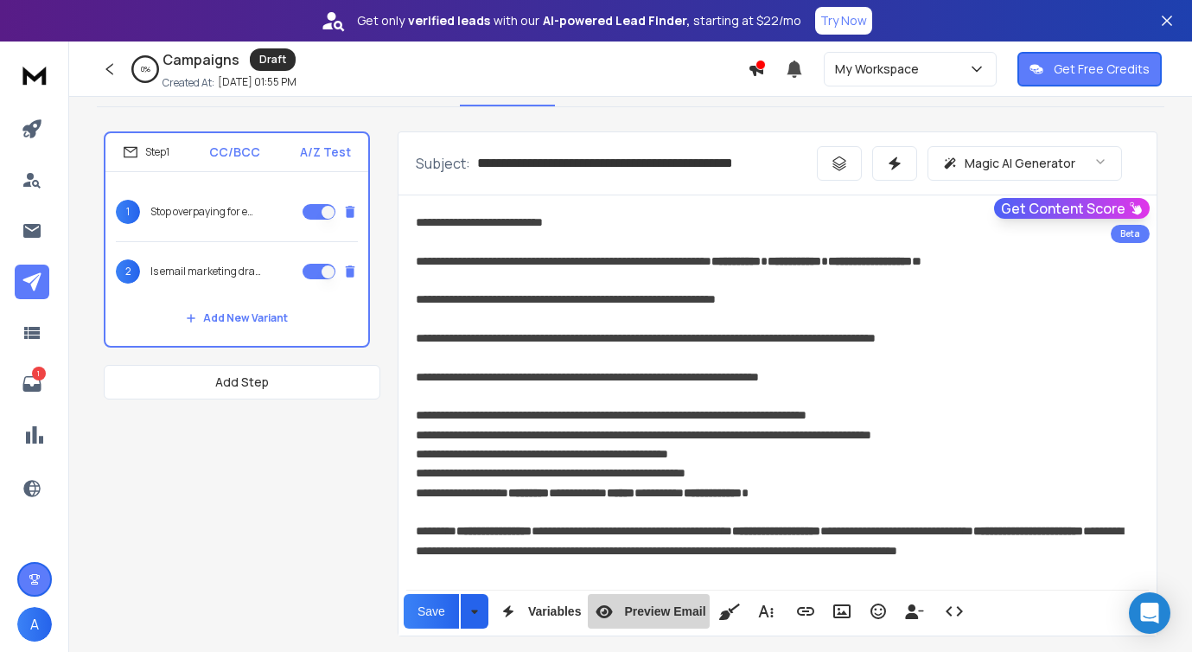
click at [660, 613] on span "Preview Email" at bounding box center [665, 611] width 88 height 15
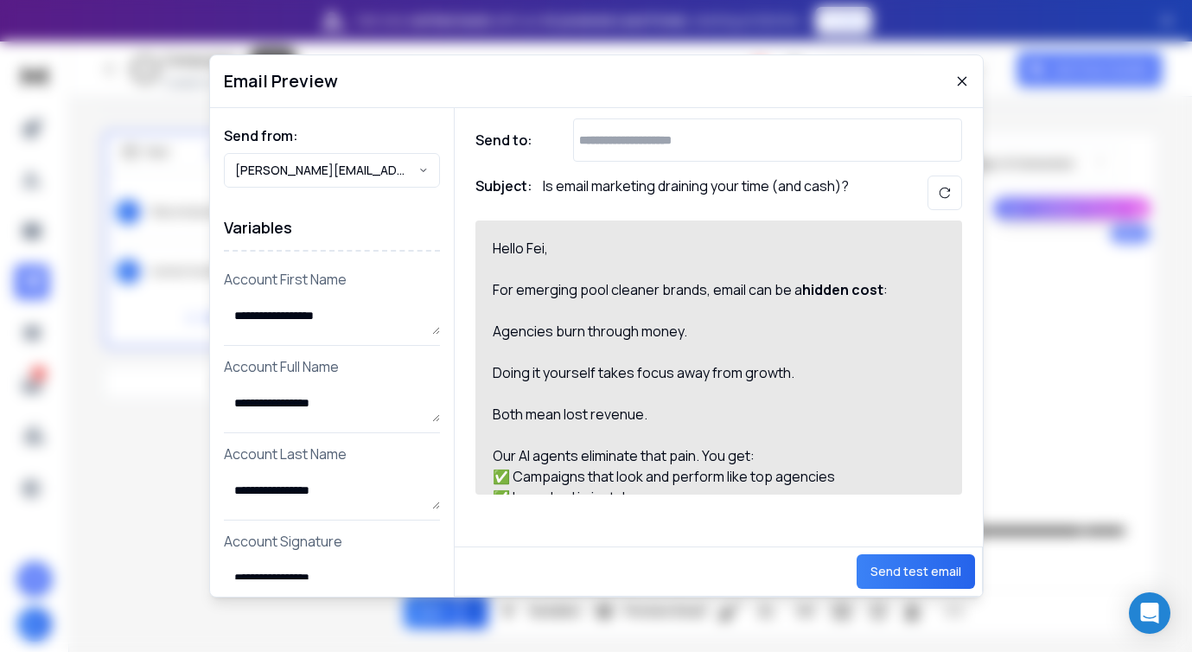
click at [963, 80] on icon at bounding box center [962, 82] width 10 height 10
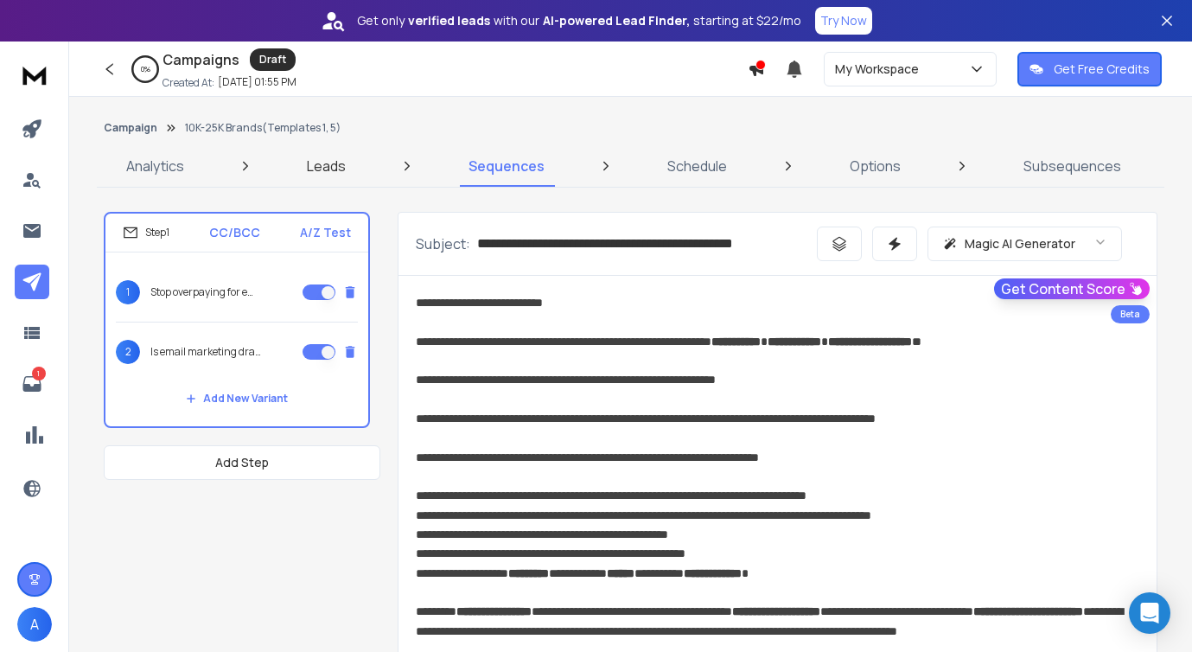
click at [322, 163] on p "Leads" at bounding box center [326, 166] width 39 height 21
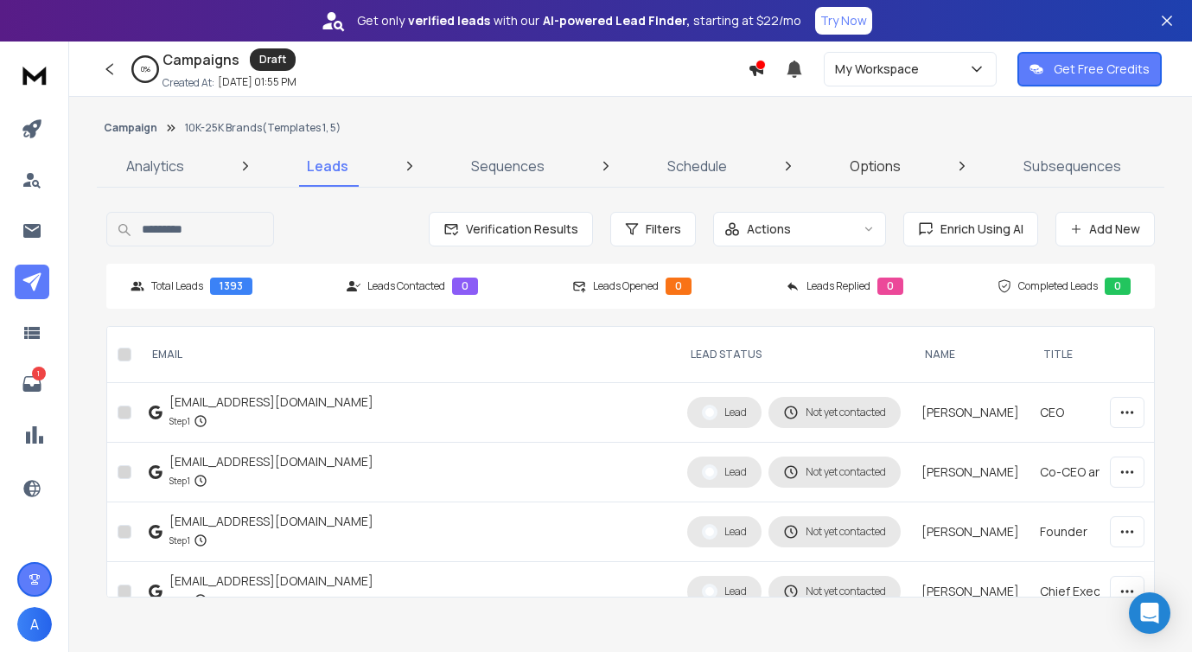
click at [880, 169] on p "Options" at bounding box center [875, 166] width 51 height 21
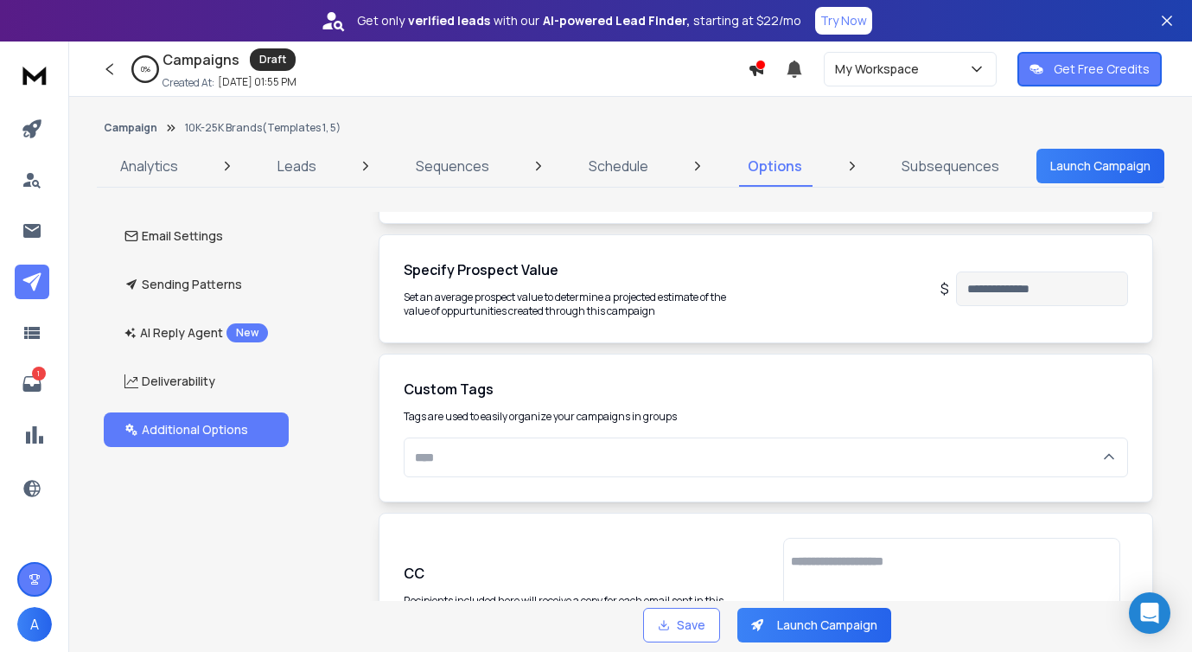
scroll to position [3485, 0]
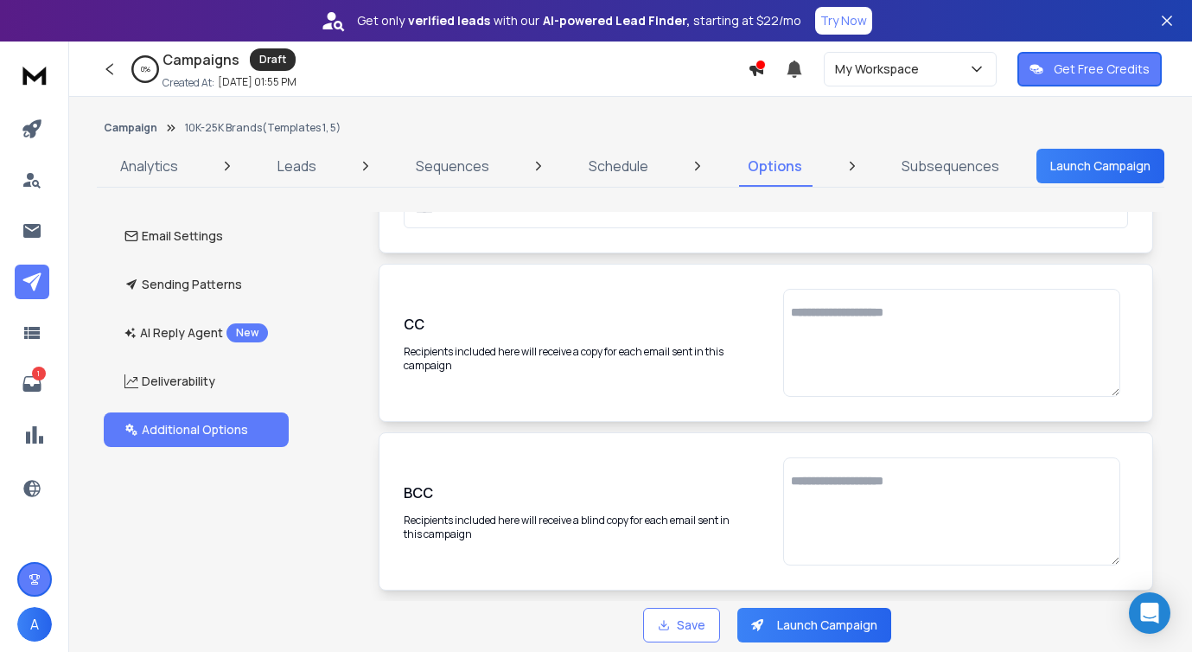
click at [845, 622] on button "Launch Campaign" at bounding box center [814, 625] width 154 height 35
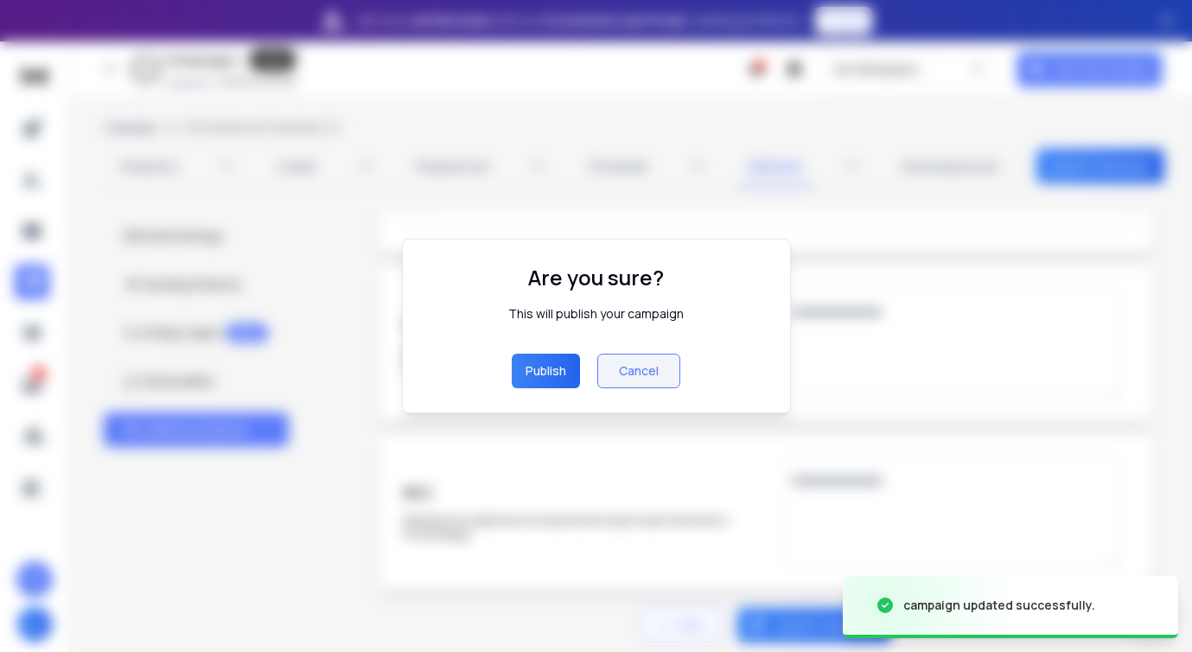
click at [540, 366] on button "Publish" at bounding box center [546, 371] width 68 height 35
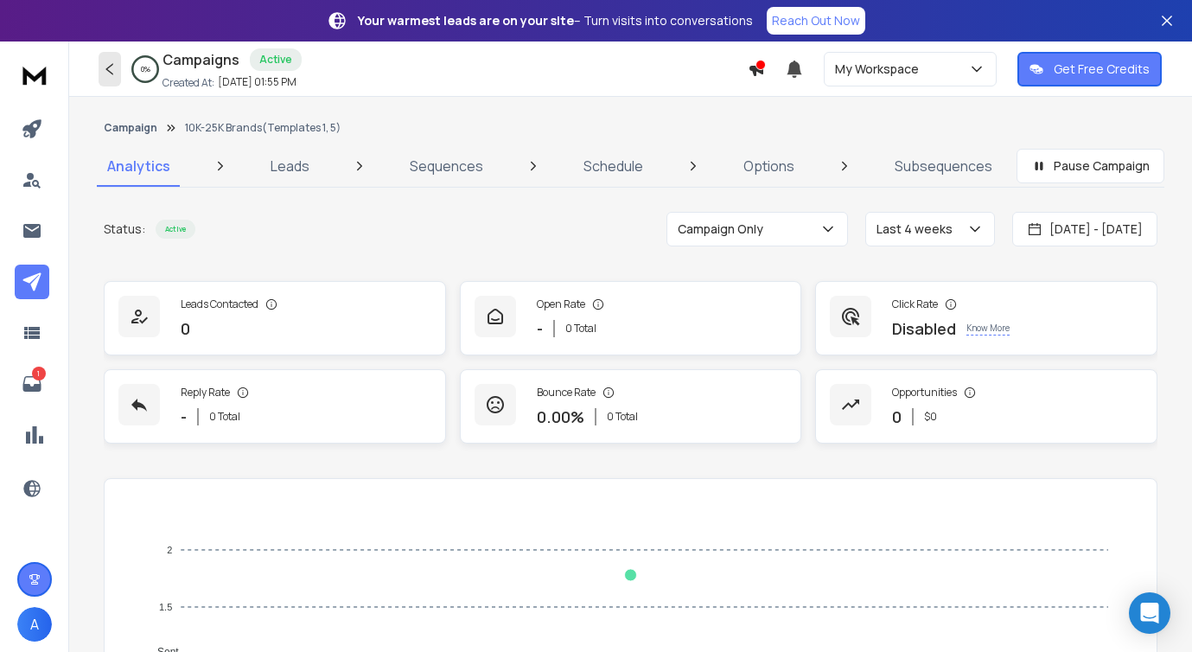
click at [111, 72] on icon at bounding box center [108, 68] width 7 height 11
